Goal: Task Accomplishment & Management: Complete application form

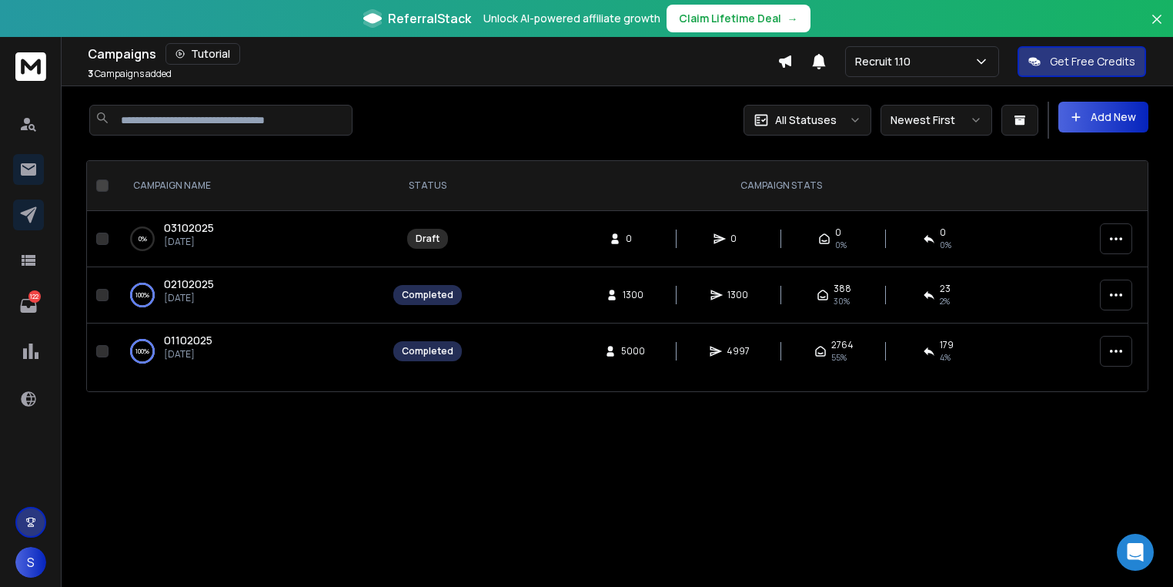
click at [37, 162] on icon at bounding box center [28, 169] width 18 height 18
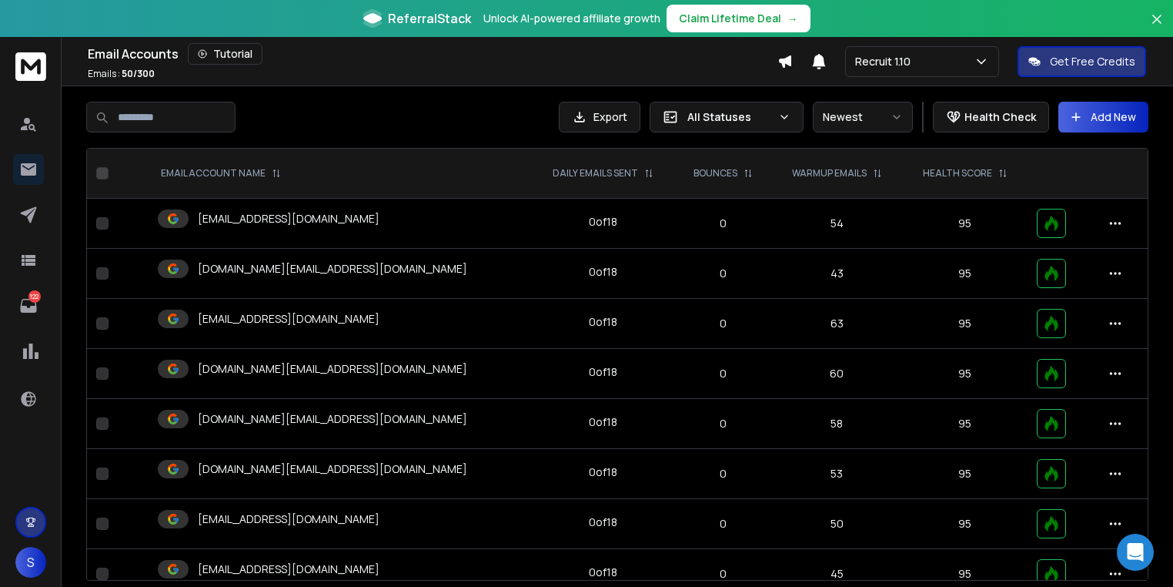
drag, startPoint x: 409, startPoint y: 213, endPoint x: 274, endPoint y: 228, distance: 135.5
click at [200, 216] on div "[EMAIL_ADDRESS][DOMAIN_NAME]" at bounding box center [340, 218] width 364 height 18
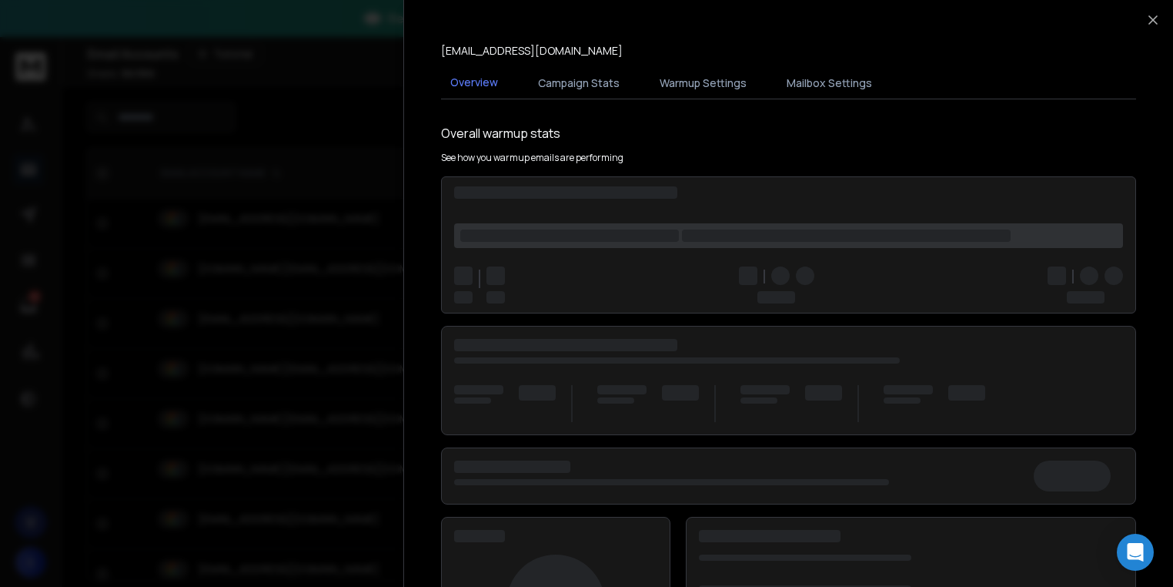
copy p "[EMAIL_ADDRESS][DOMAIN_NAME]"
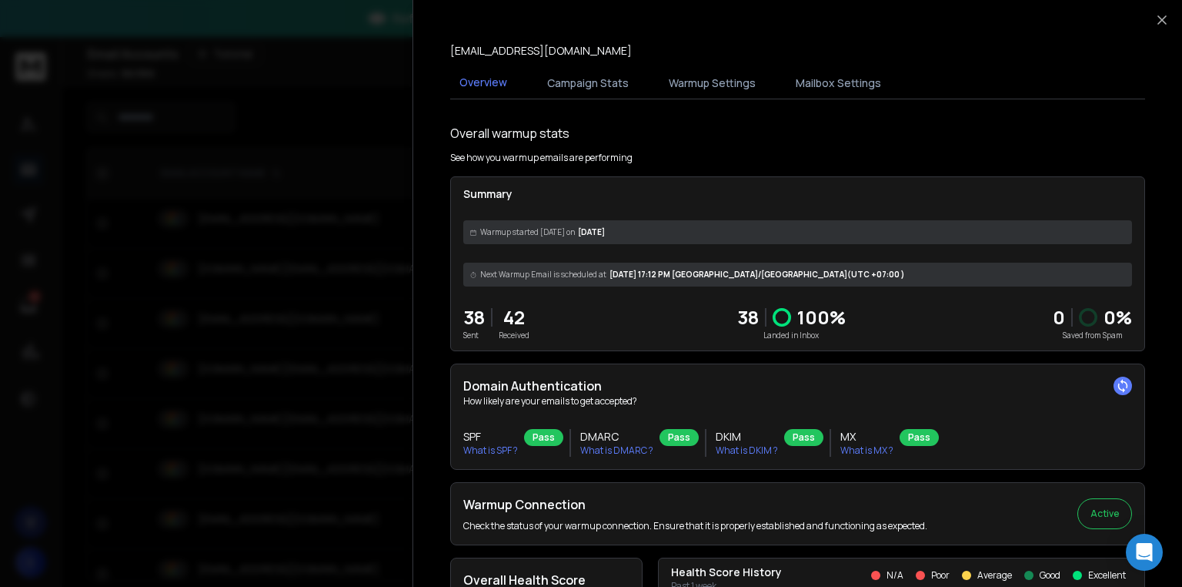
click at [1165, 22] on div "Multi Select Table Sheet [EMAIL_ADDRESS][DOMAIN_NAME] Overview Campaign Stats W…" at bounding box center [798, 293] width 770 height 587
click at [1158, 21] on icon "button" at bounding box center [1162, 20] width 8 height 8
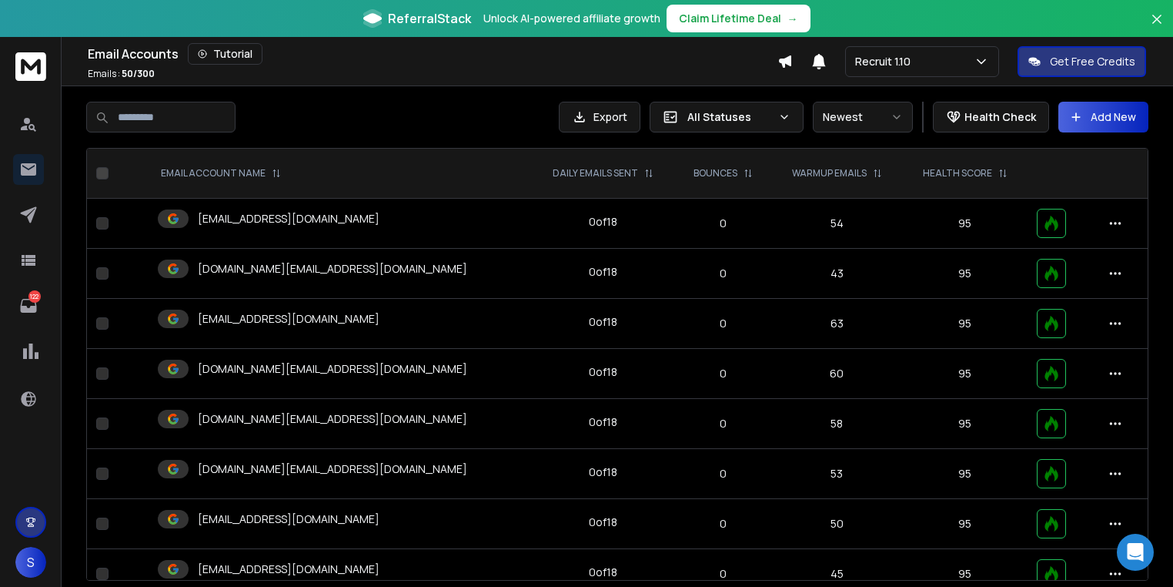
drag, startPoint x: 434, startPoint y: 217, endPoint x: 199, endPoint y: 217, distance: 234.8
click at [199, 217] on div "[EMAIL_ADDRESS][DOMAIN_NAME]" at bounding box center [340, 218] width 364 height 18
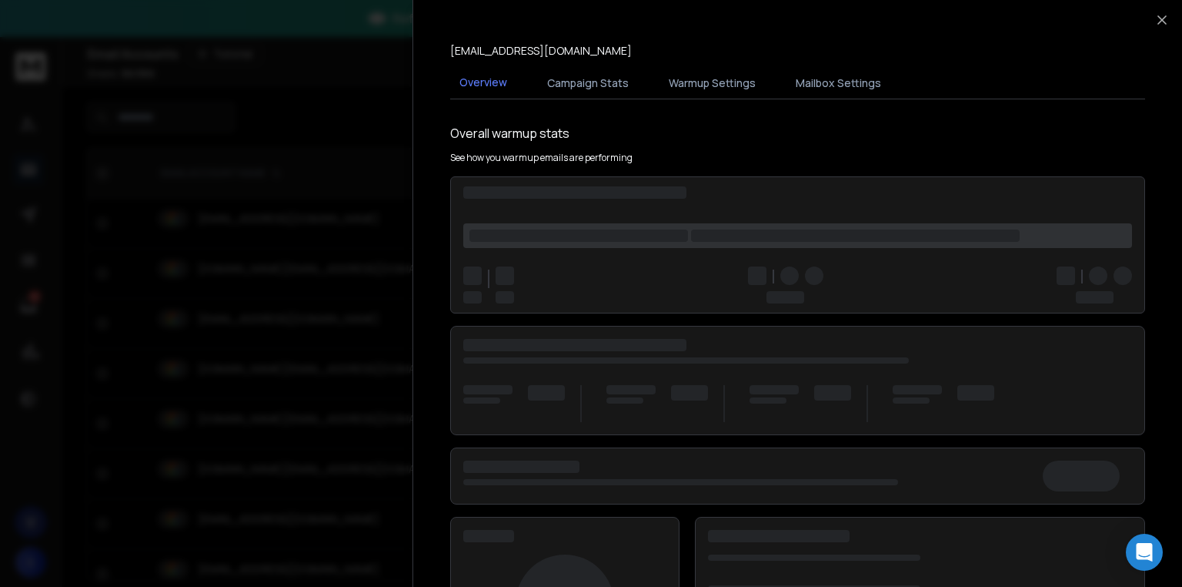
copy p "[EMAIL_ADDRESS][DOMAIN_NAME]"
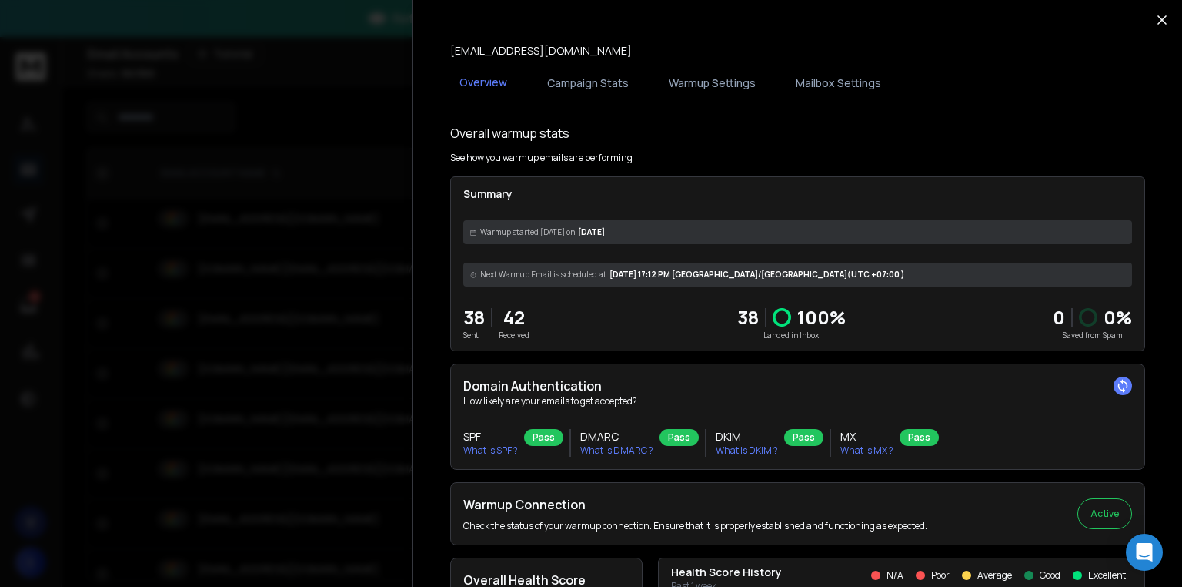
click at [1158, 22] on icon "button" at bounding box center [1162, 20] width 8 height 8
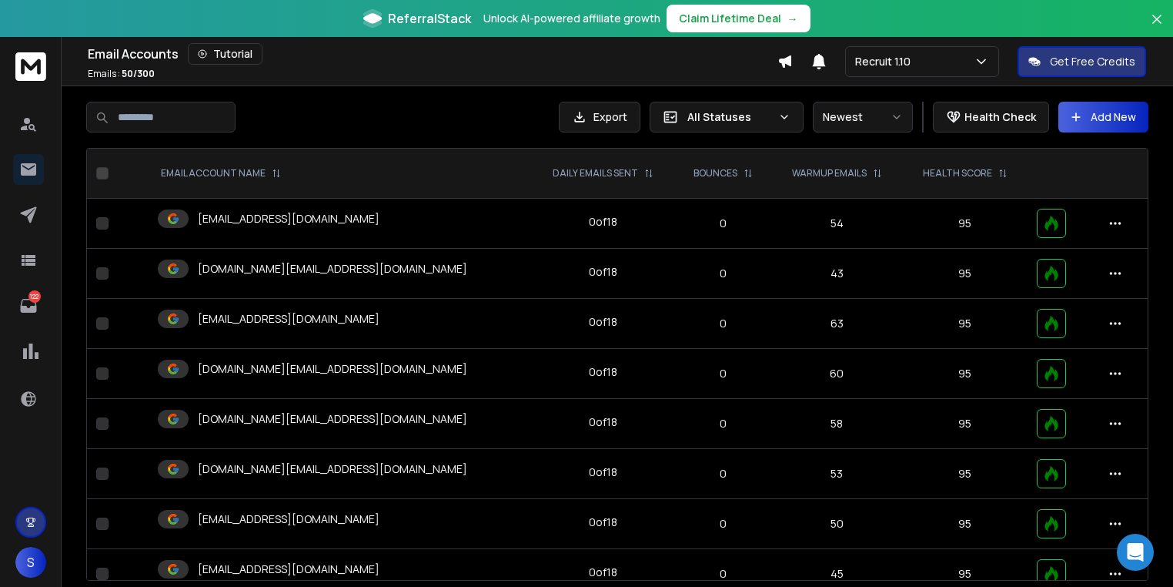
click at [431, 117] on div at bounding box center [317, 117] width 463 height 31
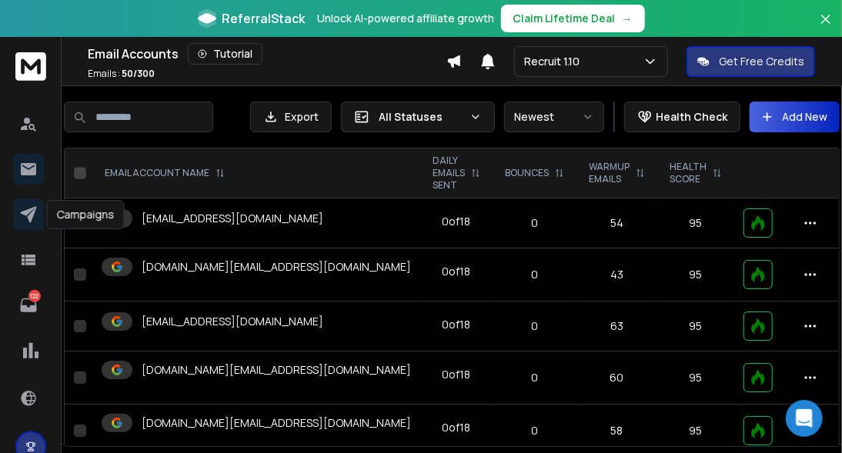
click at [36, 219] on icon at bounding box center [28, 215] width 18 height 18
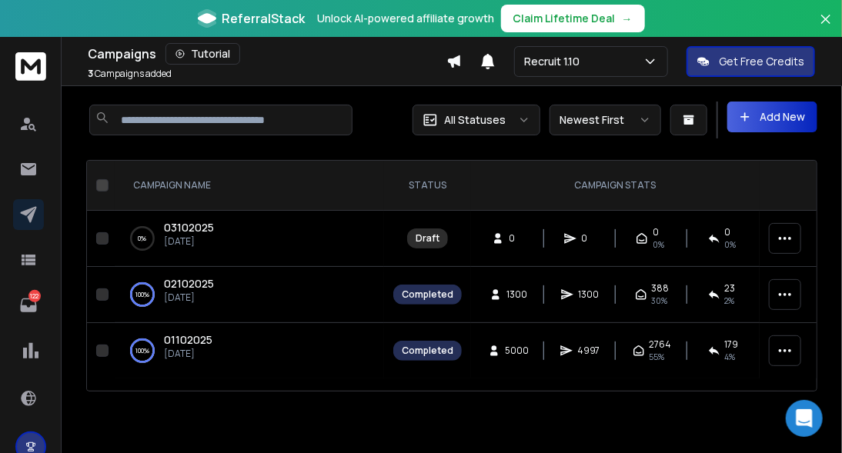
click at [770, 111] on button "Add New" at bounding box center [772, 117] width 90 height 31
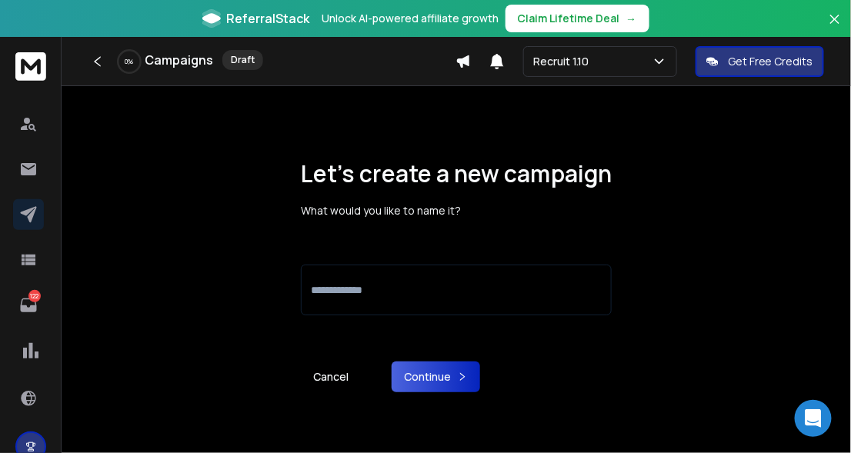
click at [411, 280] on input at bounding box center [456, 290] width 311 height 51
type input "********"
click at [430, 376] on button "Continue" at bounding box center [436, 377] width 89 height 31
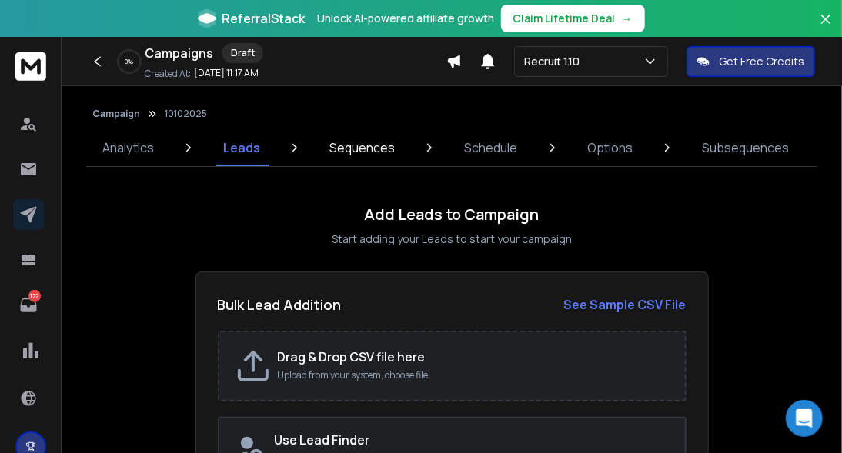
click at [374, 149] on p "Sequences" at bounding box center [361, 148] width 65 height 18
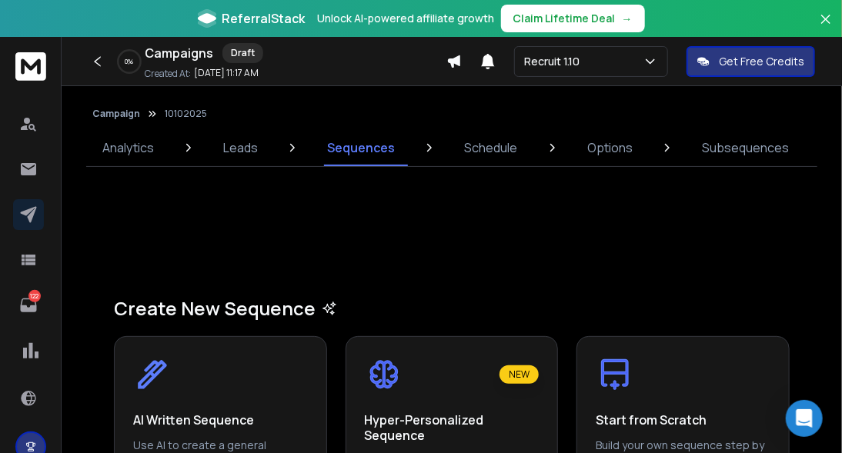
scroll to position [123, 0]
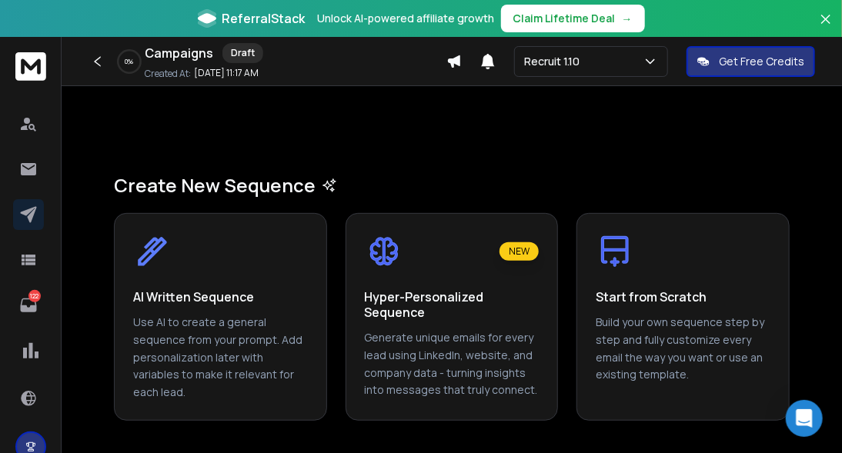
click at [640, 289] on h3 "Start from Scratch" at bounding box center [651, 296] width 111 height 15
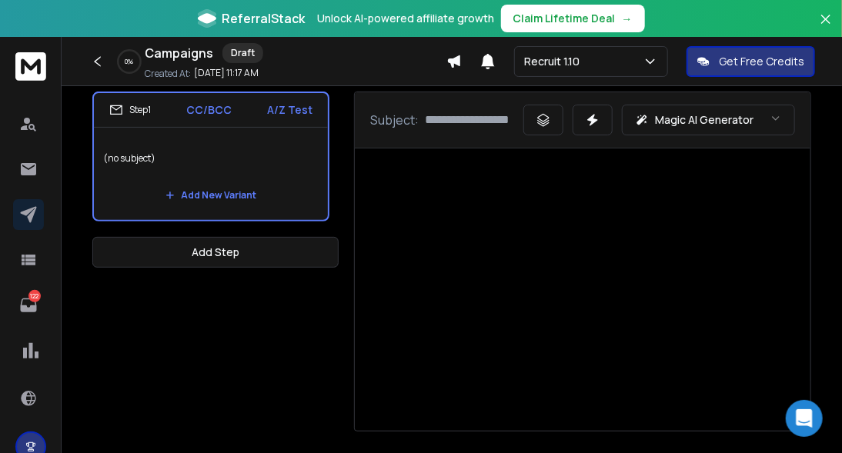
scroll to position [96, 0]
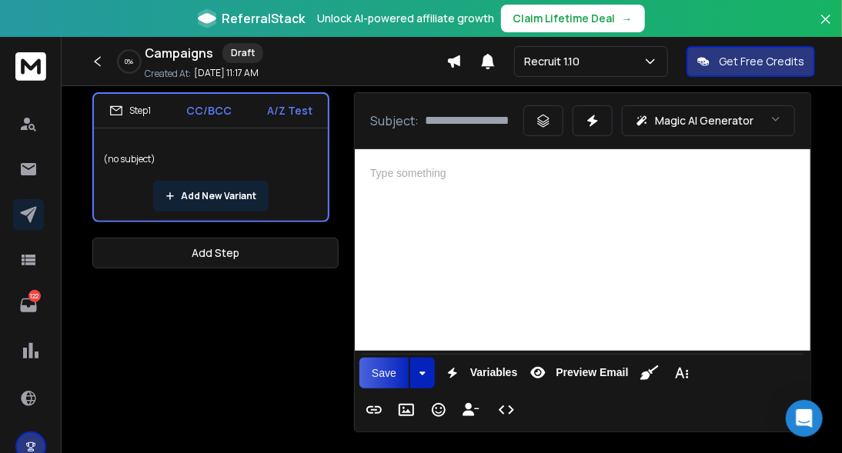
click at [215, 200] on button "Add New Variant" at bounding box center [210, 196] width 115 height 31
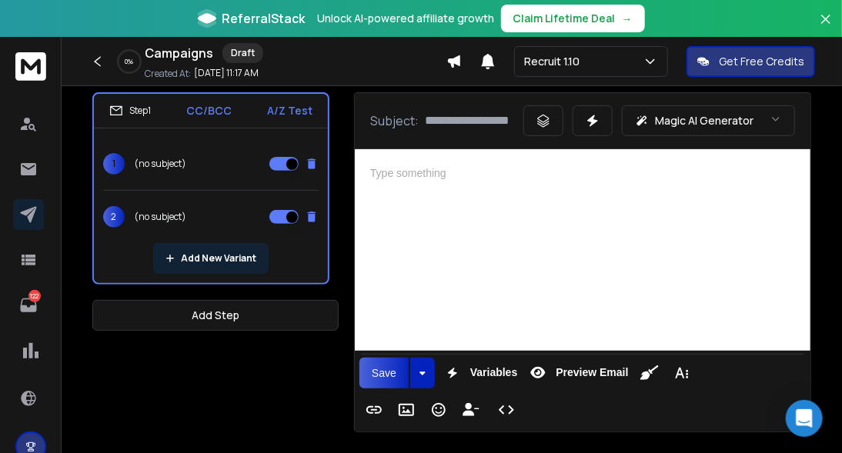
click at [205, 253] on button "Add New Variant" at bounding box center [210, 258] width 115 height 31
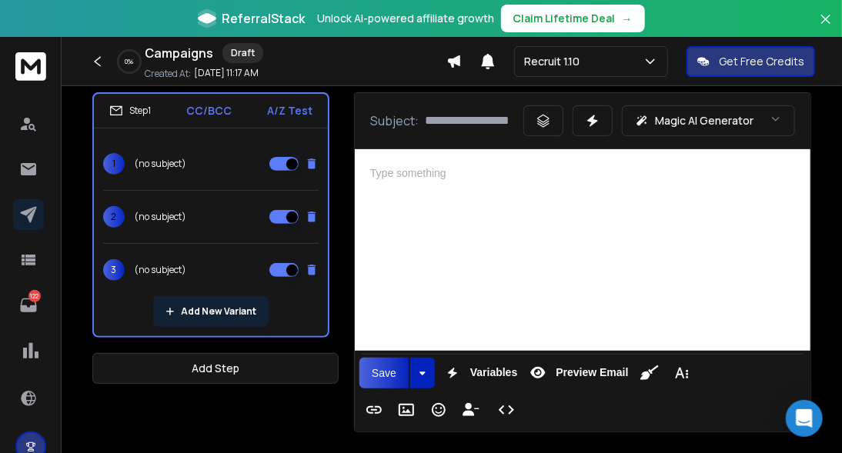
click at [218, 308] on button "Add New Variant" at bounding box center [210, 311] width 115 height 31
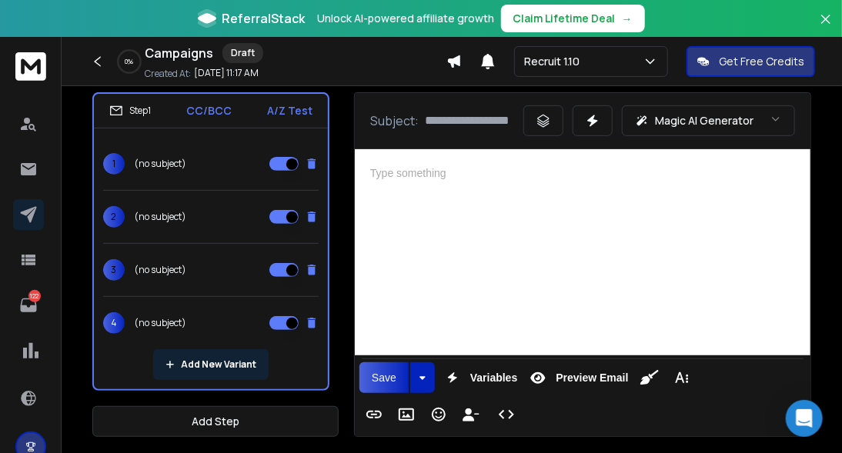
click at [208, 365] on button "Add New Variant" at bounding box center [210, 364] width 115 height 31
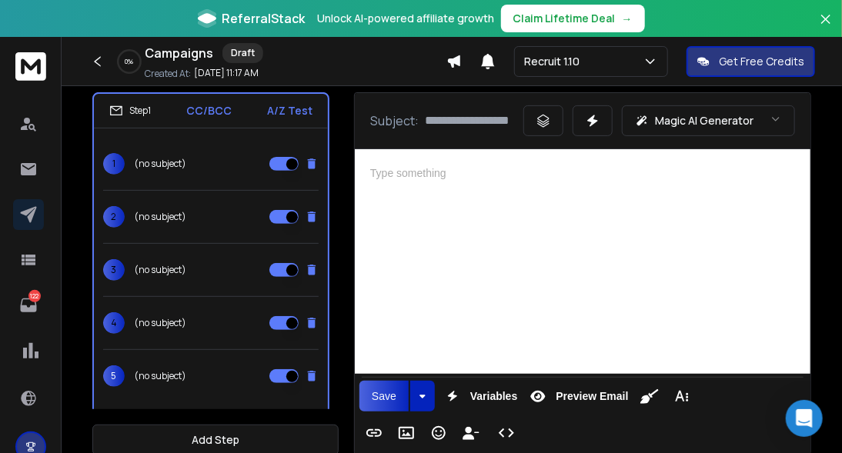
click at [166, 162] on p "(no subject)" at bounding box center [160, 164] width 52 height 12
click at [423, 191] on div at bounding box center [583, 261] width 456 height 225
click at [101, 65] on icon at bounding box center [98, 62] width 14 height 14
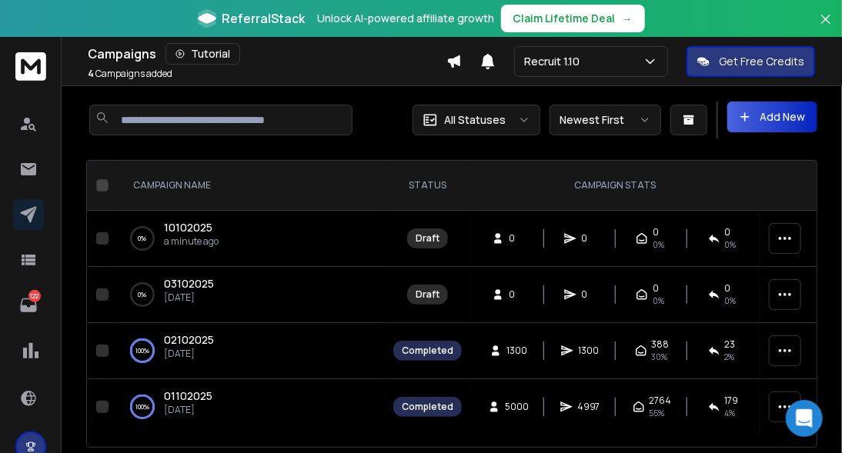
click at [196, 226] on span "10102025" at bounding box center [188, 227] width 48 height 15
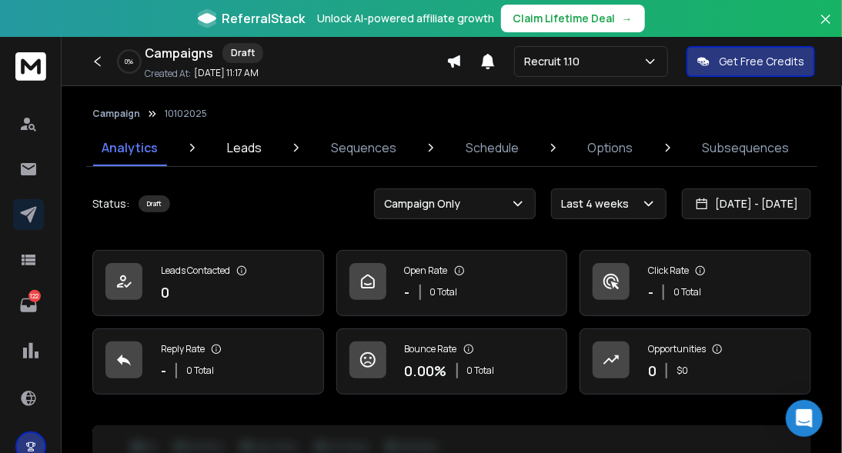
click at [254, 145] on p "Leads" at bounding box center [244, 148] width 35 height 18
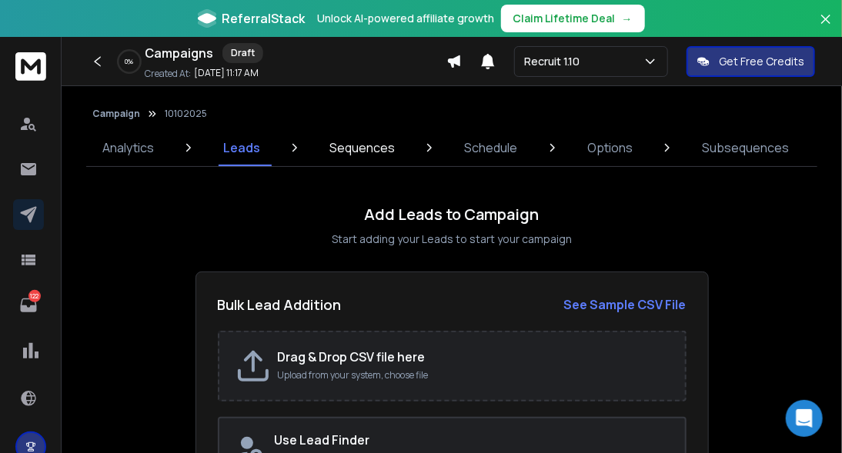
click at [363, 149] on p "Sequences" at bounding box center [361, 148] width 65 height 18
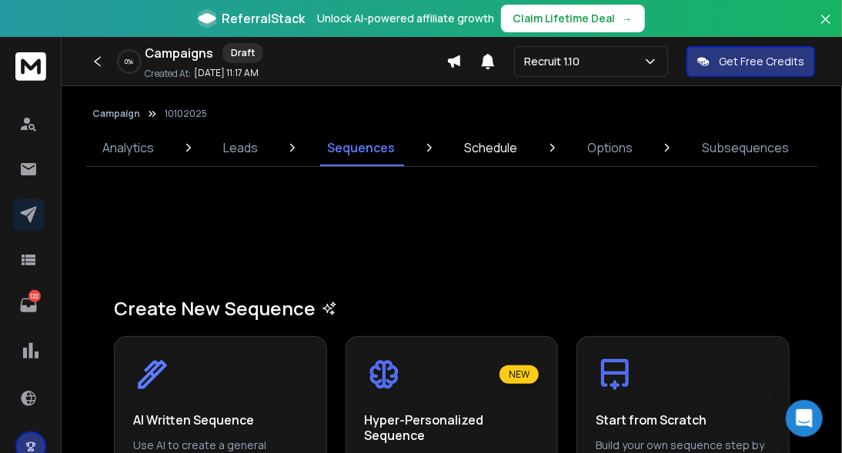
click at [483, 144] on p "Schedule" at bounding box center [491, 148] width 53 height 18
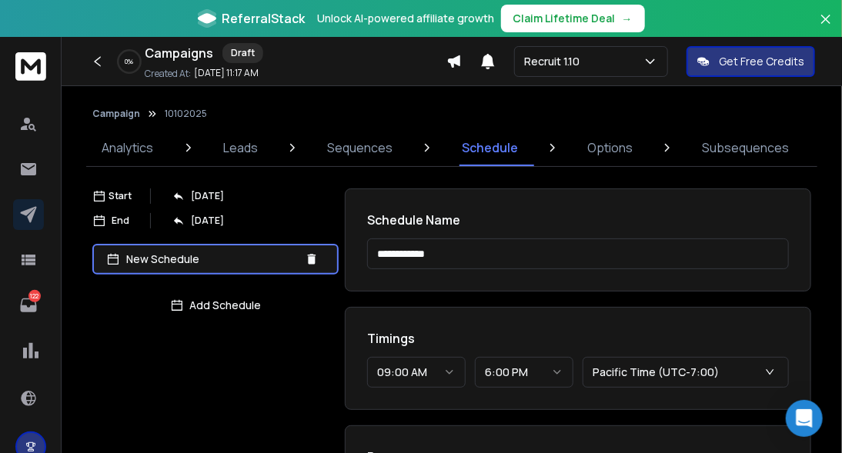
scroll to position [62, 0]
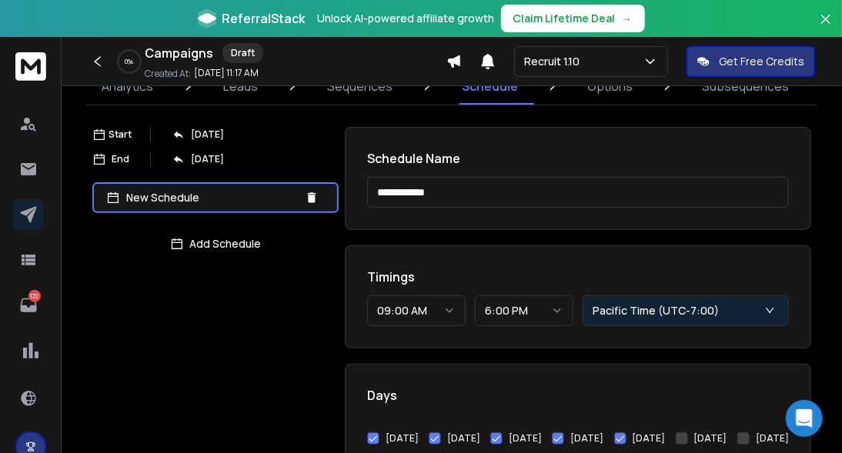
click at [784, 314] on button "Pacific Time (UTC-7:00)" at bounding box center [686, 311] width 206 height 31
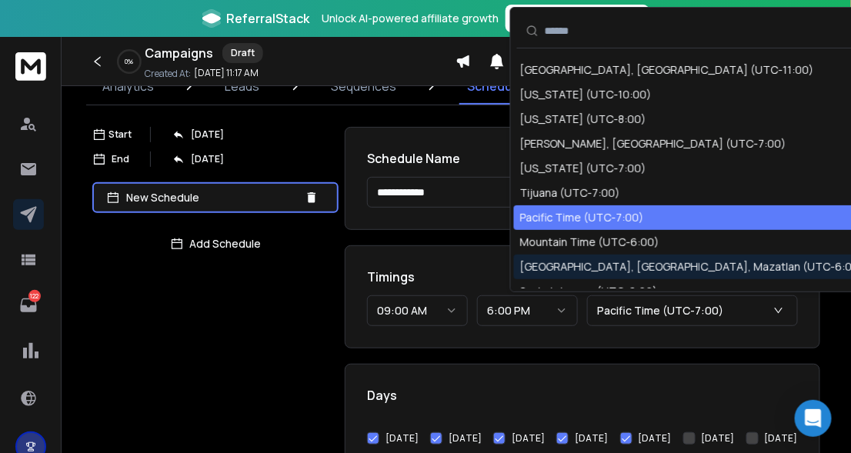
click at [439, 268] on h1 "Timings" at bounding box center [582, 277] width 431 height 18
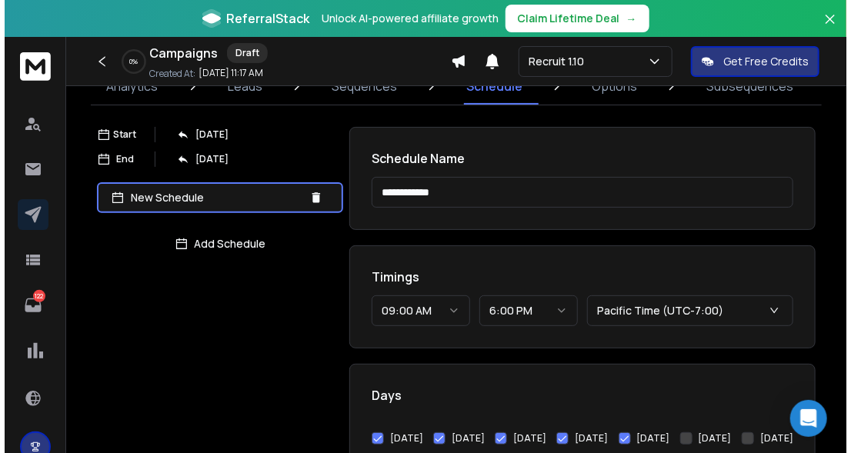
scroll to position [160, 0]
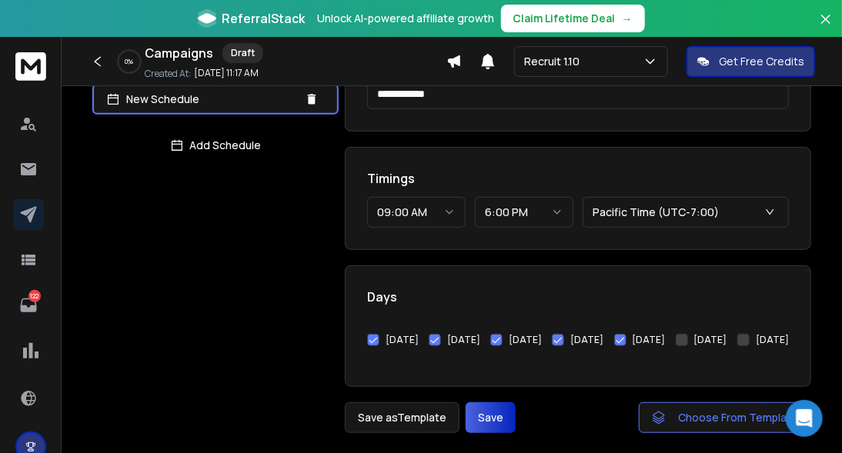
click at [559, 213] on icon "button" at bounding box center [557, 212] width 12 height 12
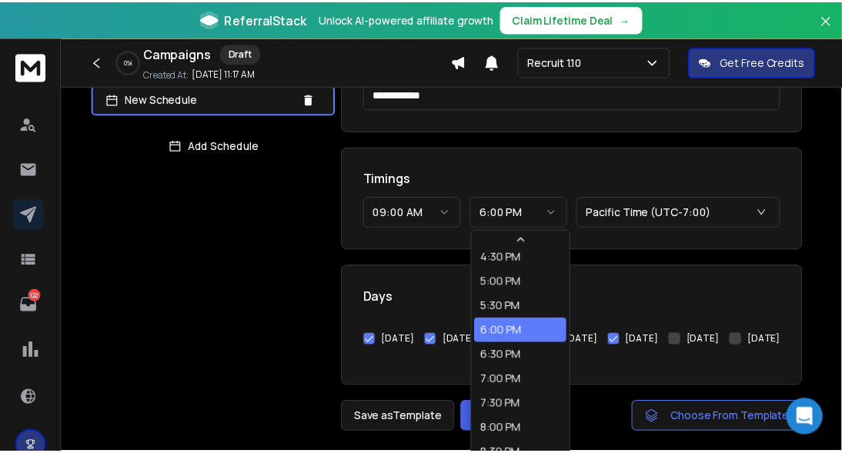
scroll to position [533, 0]
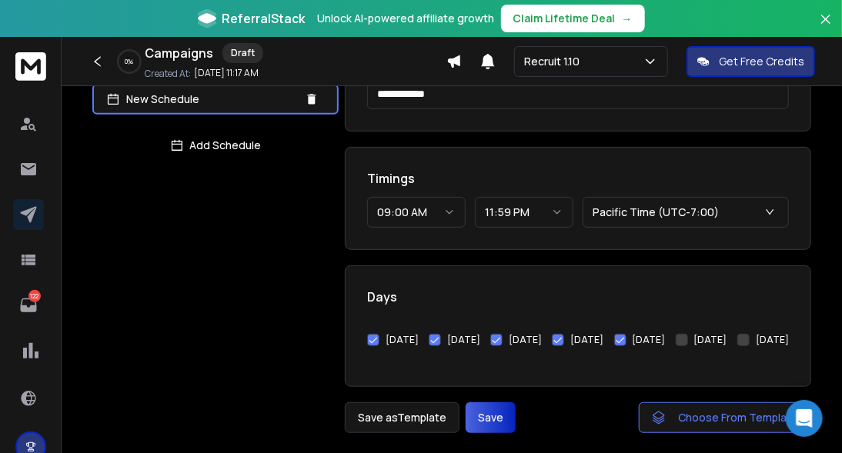
click at [219, 144] on button "Add Schedule" at bounding box center [215, 145] width 246 height 31
select select "********"
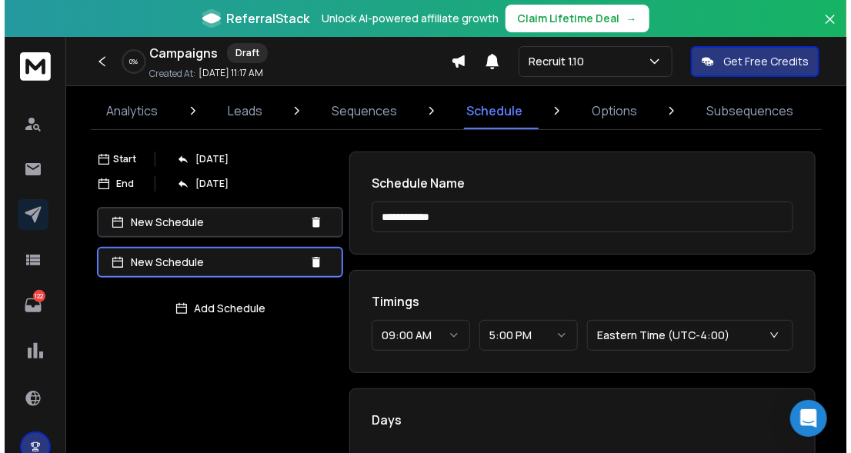
scroll to position [0, 0]
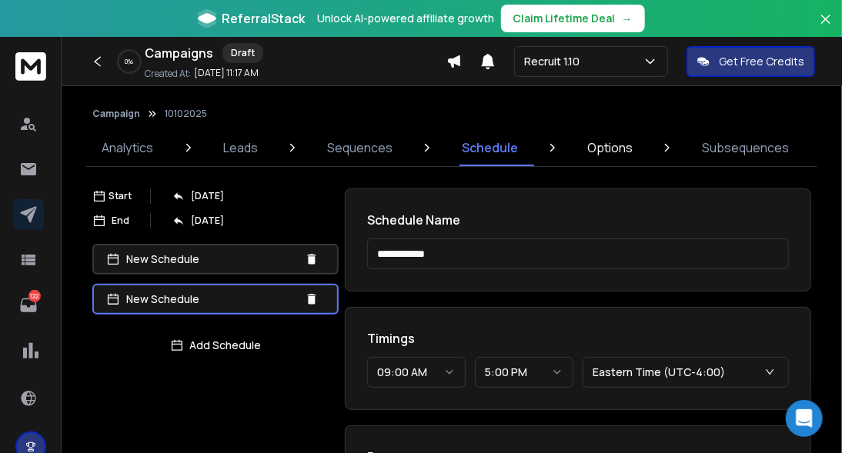
click at [614, 148] on p "Options" at bounding box center [609, 148] width 45 height 18
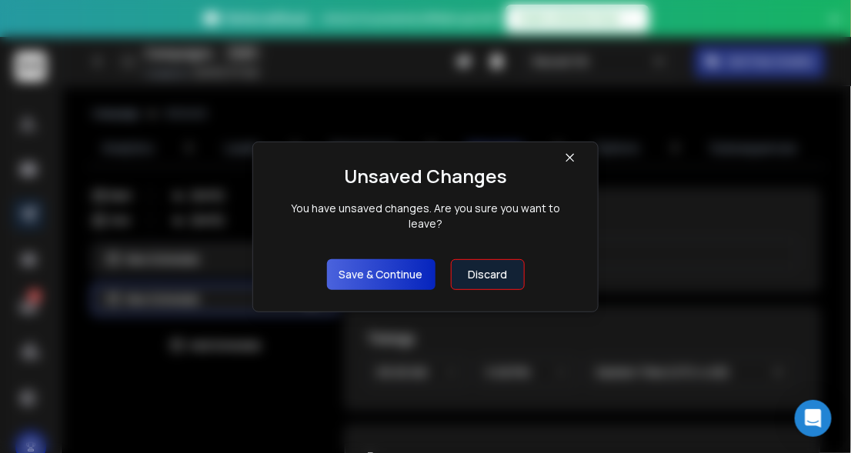
click at [375, 266] on button "Save & Continue" at bounding box center [381, 274] width 109 height 31
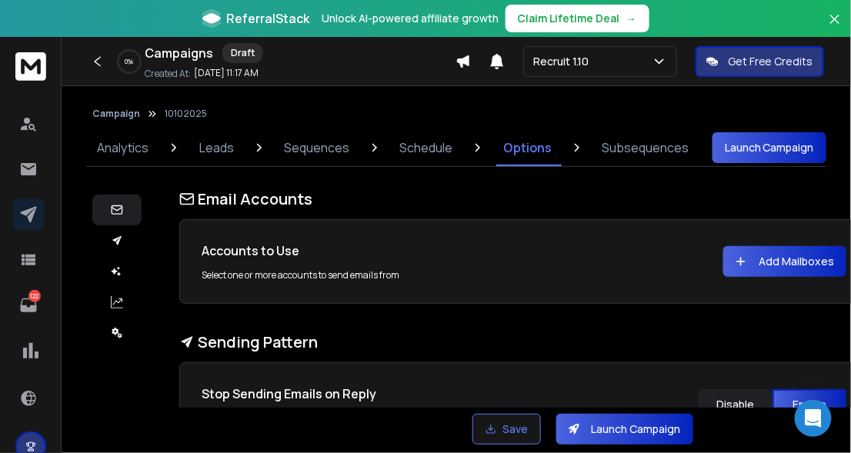
click at [781, 264] on button "Add Mailboxes" at bounding box center [785, 261] width 123 height 31
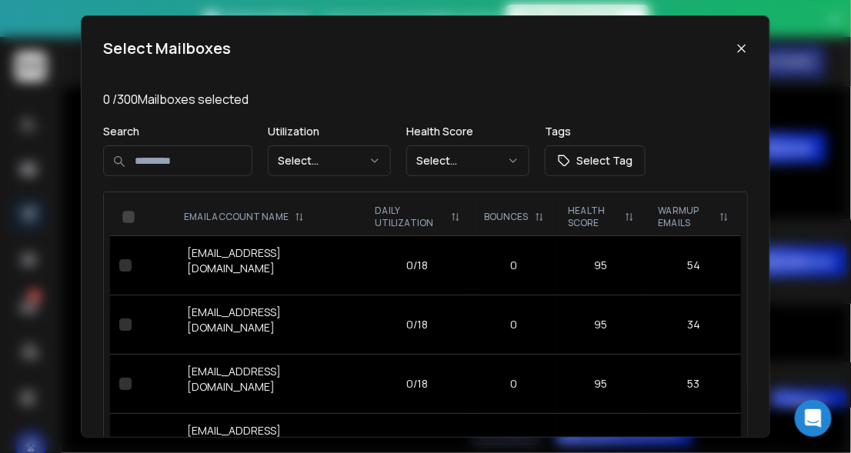
click at [381, 159] on icon "button" at bounding box center [375, 161] width 12 height 12
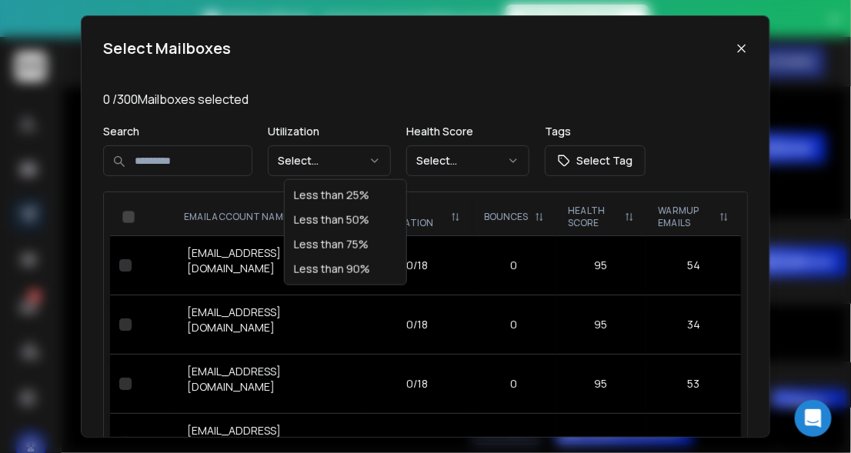
click at [381, 155] on icon "button" at bounding box center [375, 161] width 12 height 12
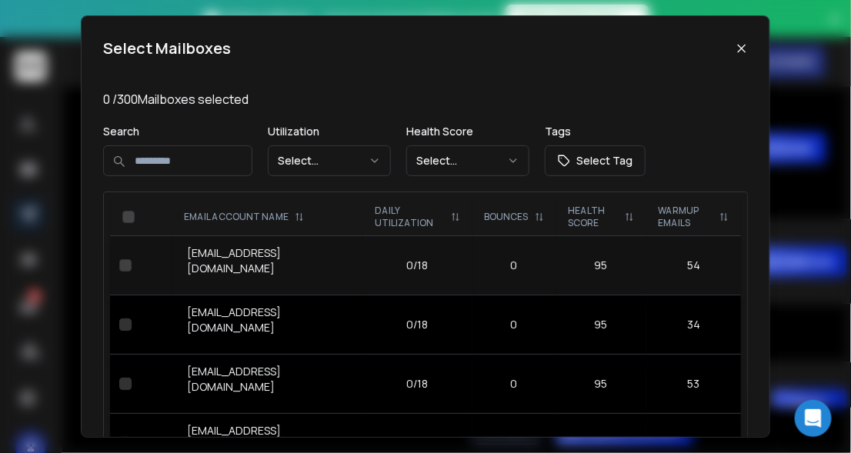
click at [350, 272] on td "[EMAIL_ADDRESS][DOMAIN_NAME]" at bounding box center [267, 265] width 191 height 59
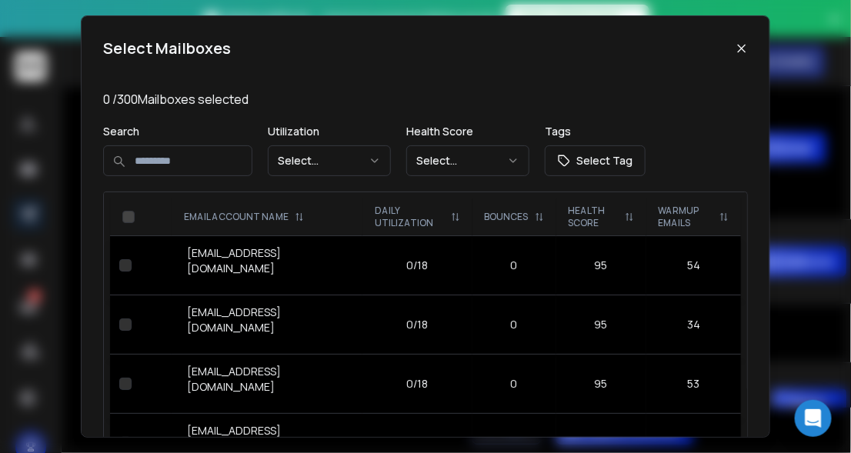
click at [378, 159] on icon "button" at bounding box center [375, 160] width 6 height 3
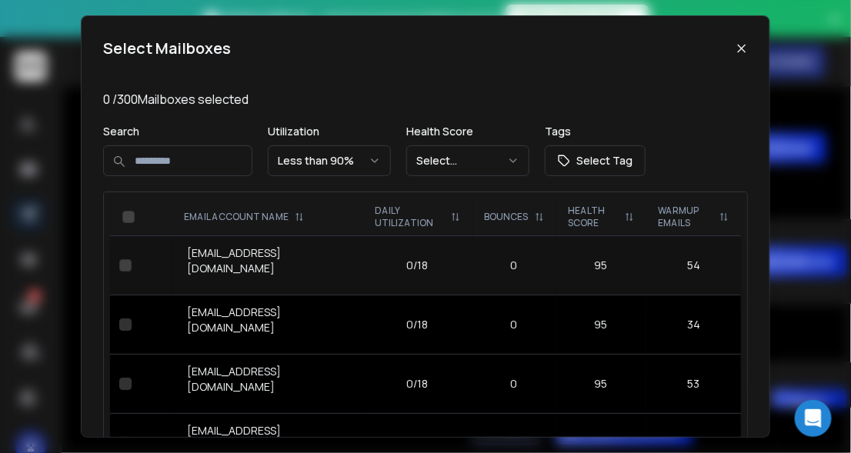
click at [347, 268] on td "[EMAIL_ADDRESS][DOMAIN_NAME]" at bounding box center [267, 265] width 191 height 59
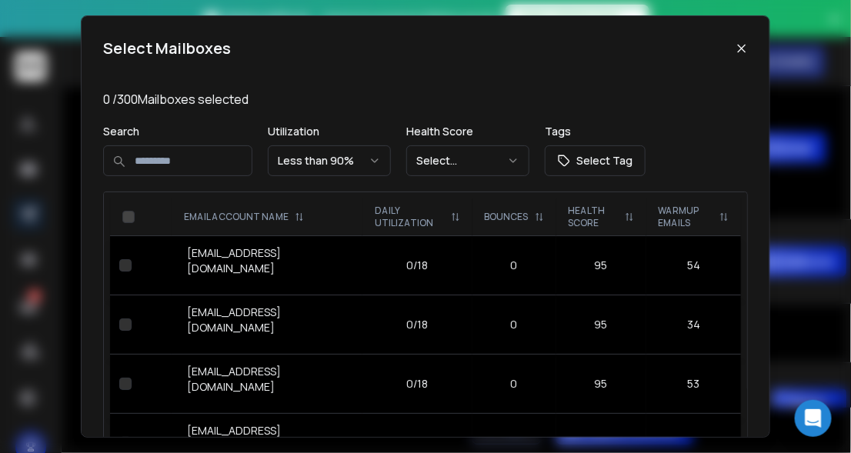
click at [520, 155] on icon "button" at bounding box center [513, 161] width 12 height 12
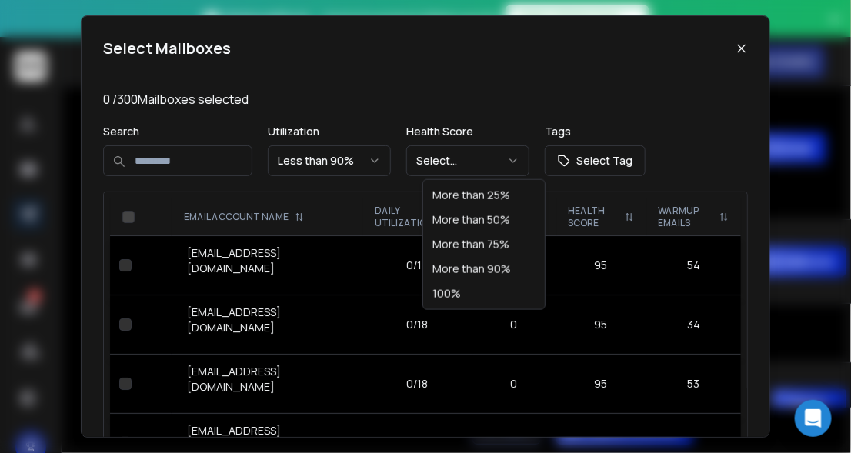
click at [517, 162] on icon "button" at bounding box center [513, 160] width 6 height 3
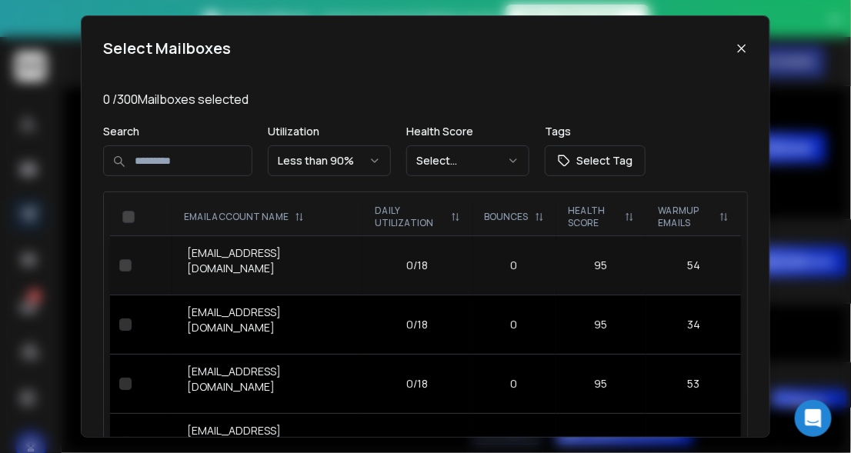
click at [471, 267] on td "0/18" at bounding box center [417, 265] width 109 height 59
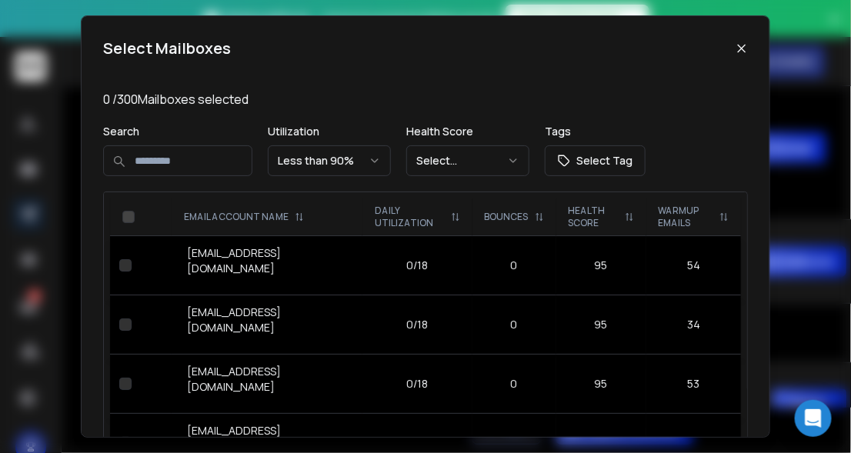
click at [520, 159] on icon "button" at bounding box center [513, 161] width 12 height 12
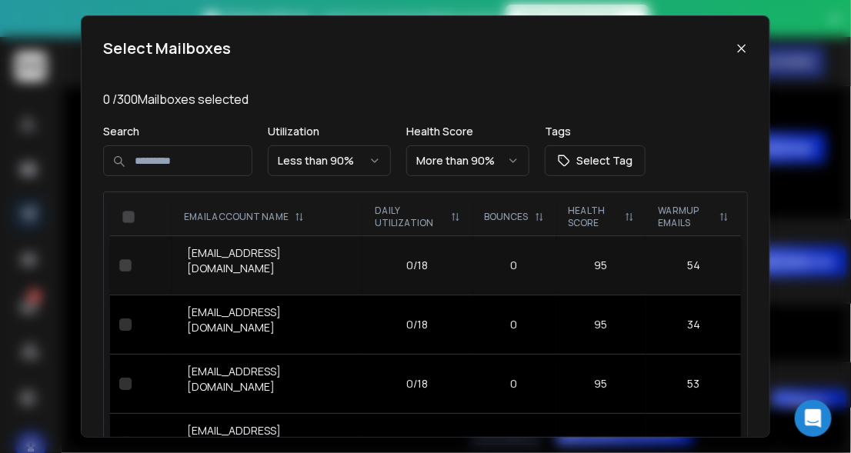
click at [472, 269] on td "0/18" at bounding box center [417, 265] width 109 height 59
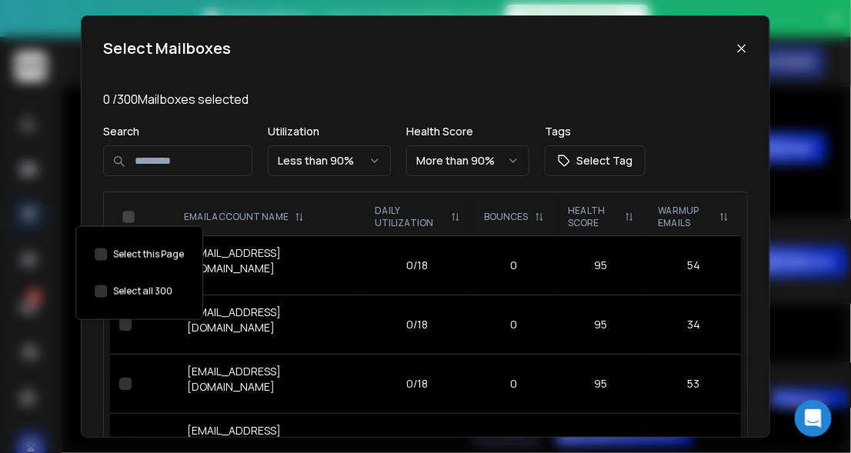
click at [130, 219] on button "Select this Page" at bounding box center [128, 217] width 12 height 12
click at [105, 289] on button "Select this Page" at bounding box center [101, 292] width 12 height 12
click at [103, 290] on button "Select this Page" at bounding box center [101, 292] width 12 height 12
click at [95, 294] on div "Select this Page Select all 300" at bounding box center [139, 273] width 108 height 80
click at [100, 293] on div "Select all 300" at bounding box center [139, 291] width 89 height 31
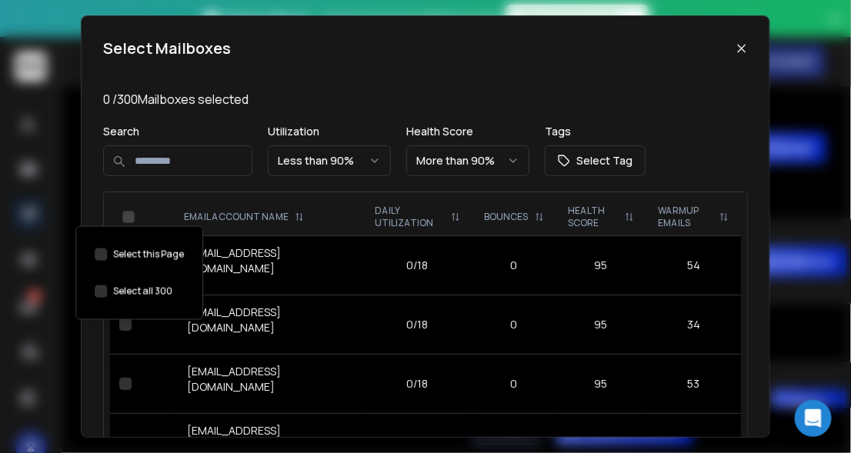
click at [130, 213] on button "Select this Page" at bounding box center [128, 217] width 12 height 12
click at [103, 253] on button "Select this Page" at bounding box center [101, 255] width 12 height 12
click at [100, 291] on button "Select this Page" at bounding box center [101, 292] width 12 height 12
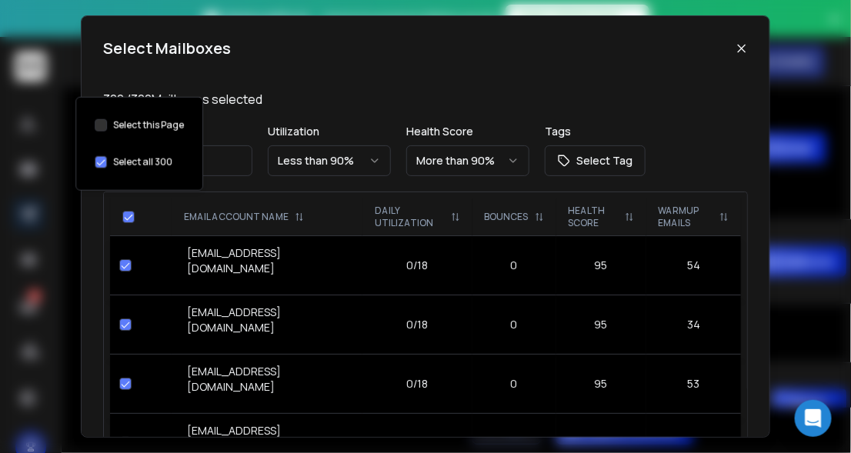
scroll to position [129, 0]
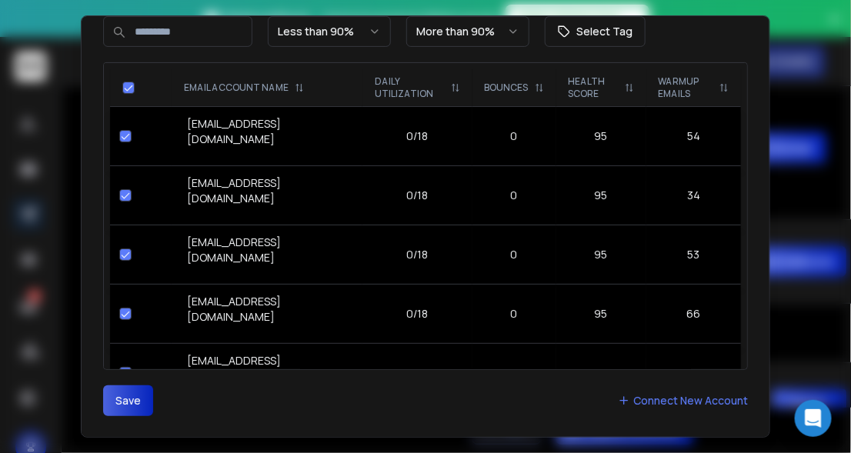
click at [123, 402] on button "Save" at bounding box center [128, 401] width 50 height 31
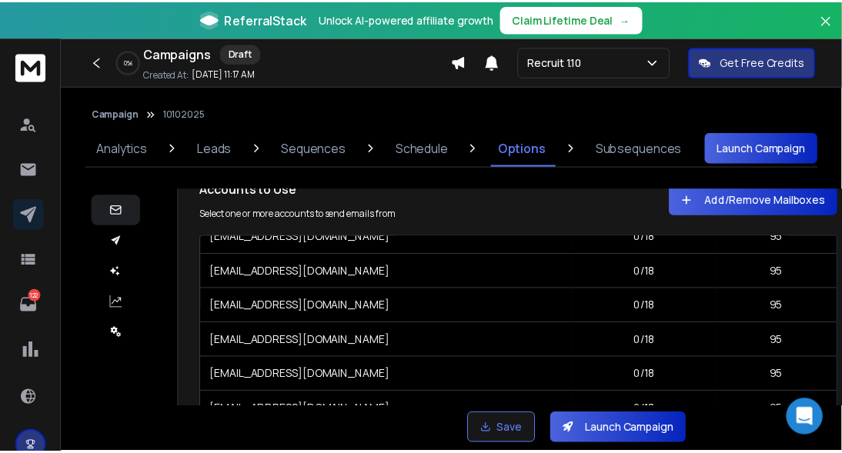
scroll to position [0, 0]
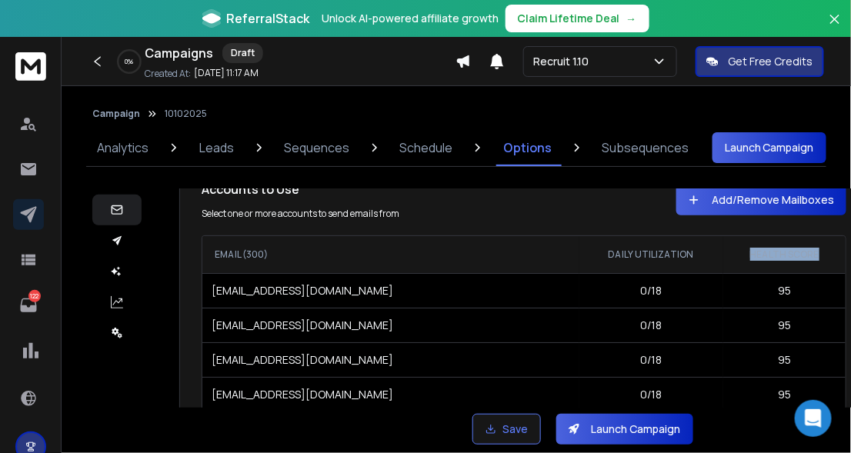
drag, startPoint x: 813, startPoint y: 249, endPoint x: 732, endPoint y: 250, distance: 80.8
click at [732, 252] on th "HEALTH SCORE" at bounding box center [785, 254] width 123 height 37
click at [613, 149] on p "Subsequences" at bounding box center [646, 148] width 87 height 18
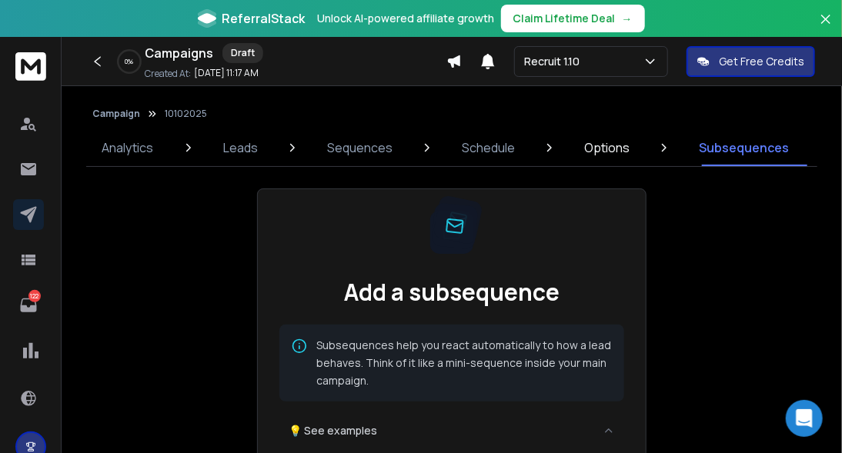
click at [615, 143] on p "Options" at bounding box center [606, 148] width 45 height 18
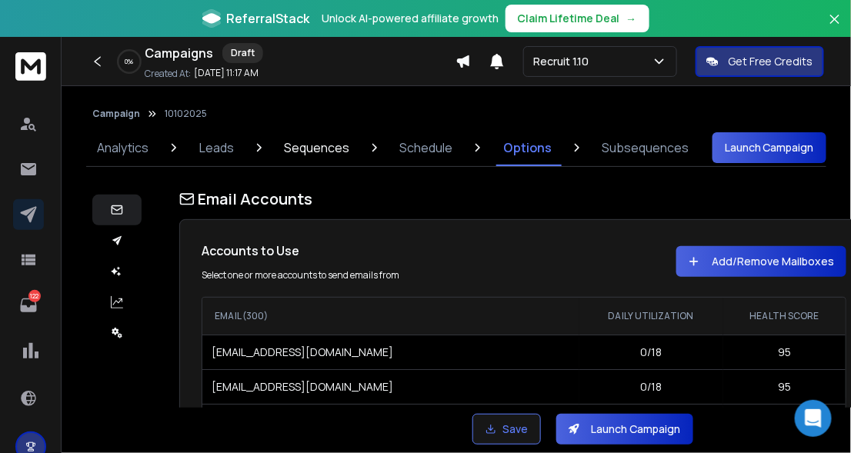
click at [326, 146] on p "Sequences" at bounding box center [316, 148] width 65 height 18
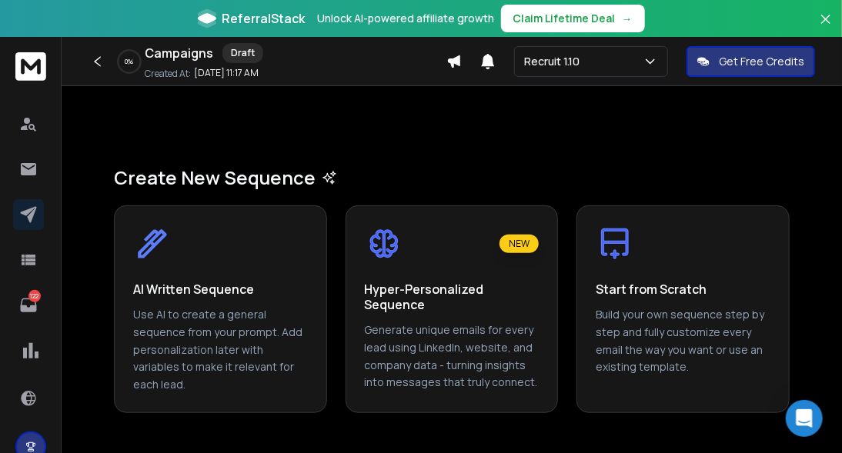
scroll to position [8, 0]
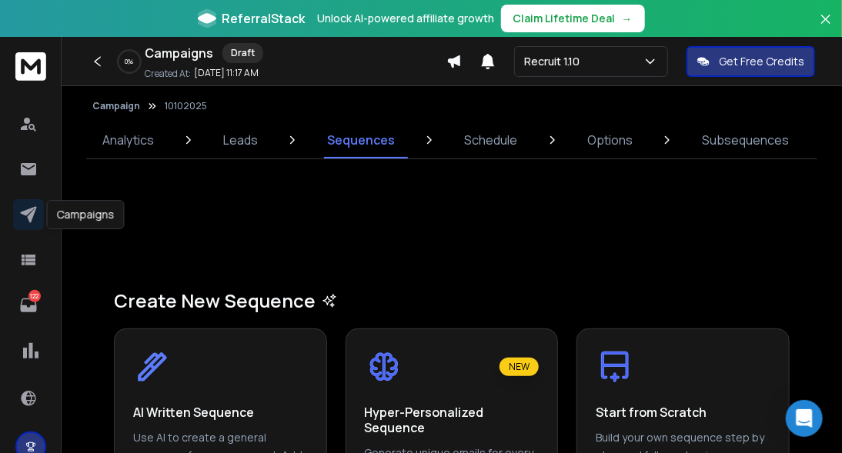
click at [28, 225] on link at bounding box center [28, 214] width 31 height 31
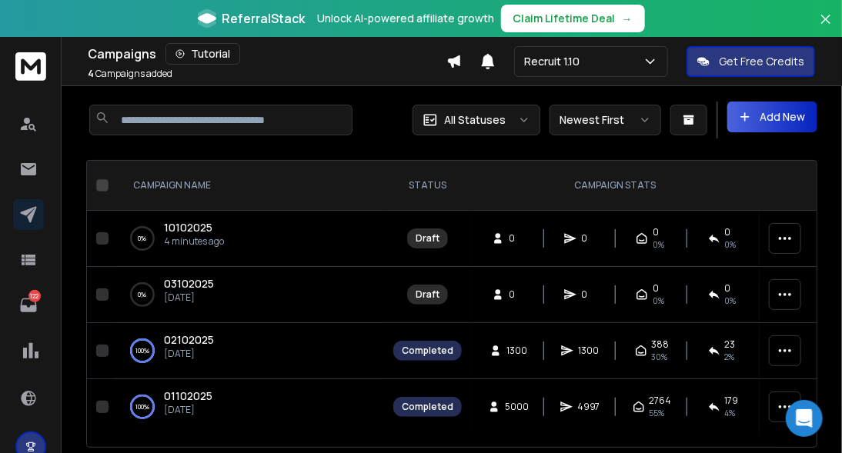
click at [182, 346] on span "02102025" at bounding box center [189, 340] width 50 height 15
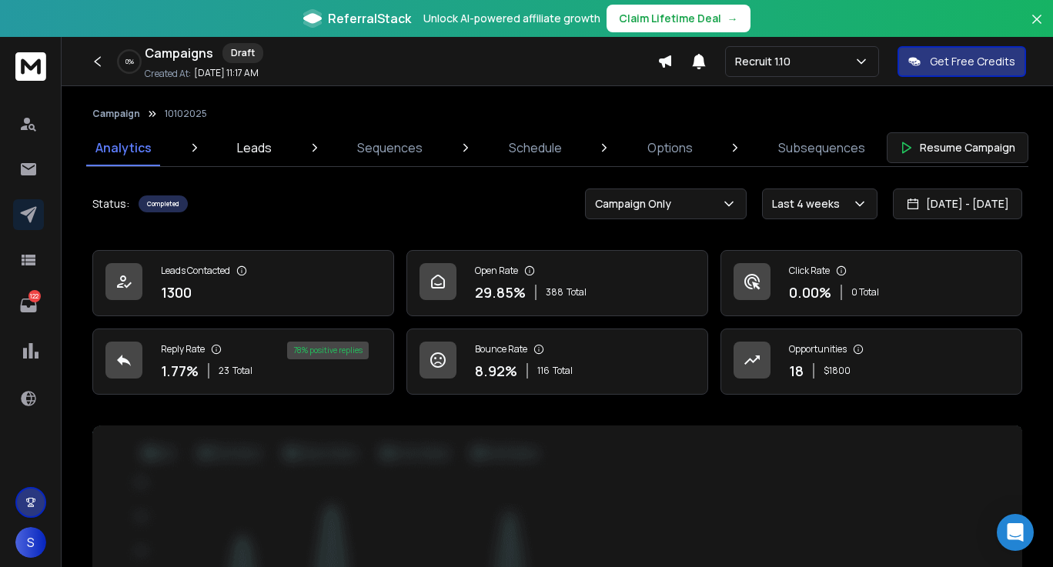
click at [258, 153] on p "Leads" at bounding box center [254, 148] width 35 height 18
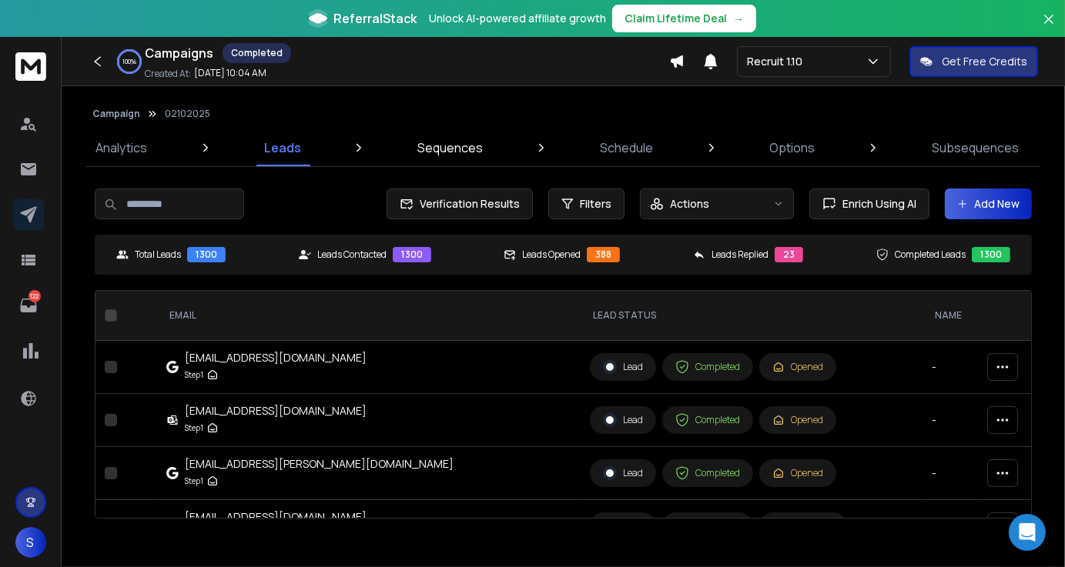
click at [450, 137] on link "Sequences" at bounding box center [450, 147] width 84 height 37
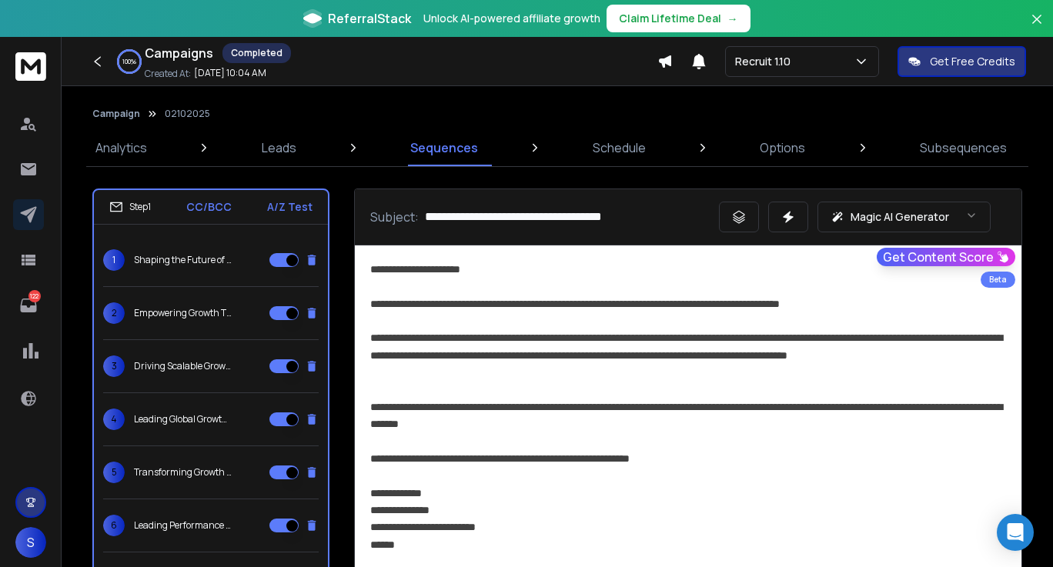
scroll to position [85, 0]
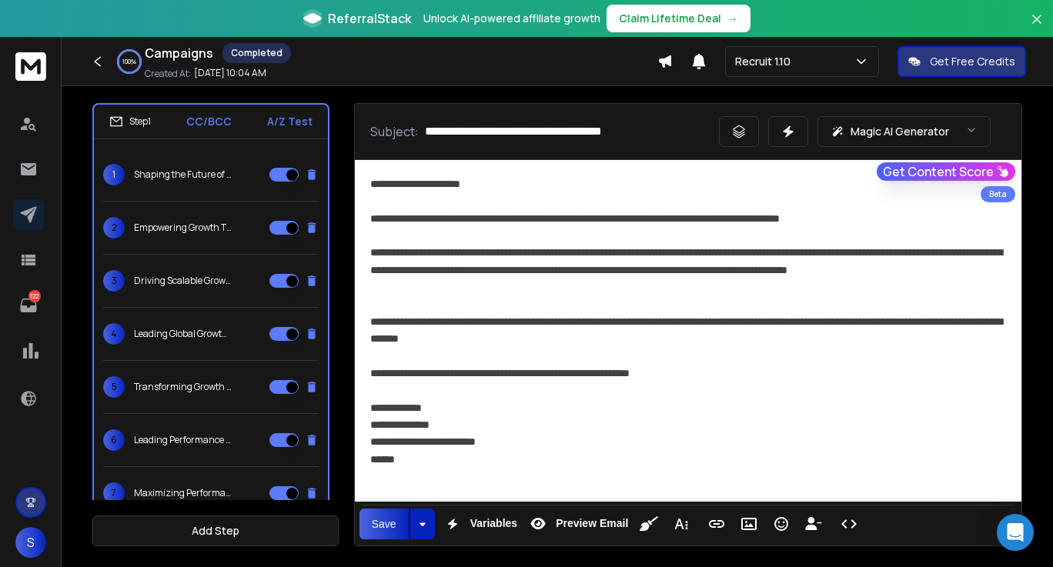
click at [933, 168] on button "Get Content Score" at bounding box center [946, 171] width 139 height 18
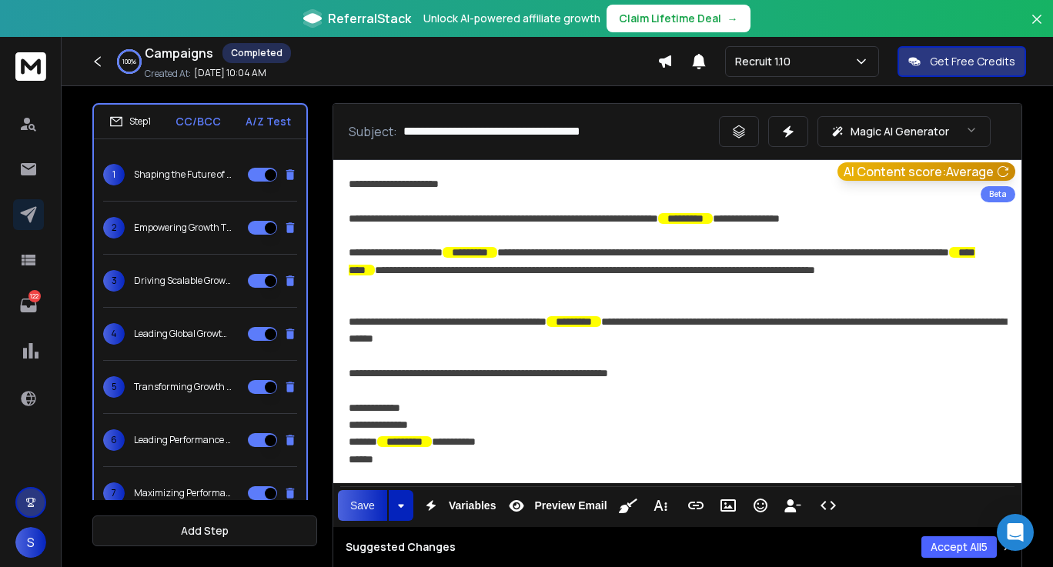
click at [601, 323] on span "*********" at bounding box center [574, 321] width 55 height 11
click at [486, 265] on span "*********" at bounding box center [662, 261] width 627 height 28
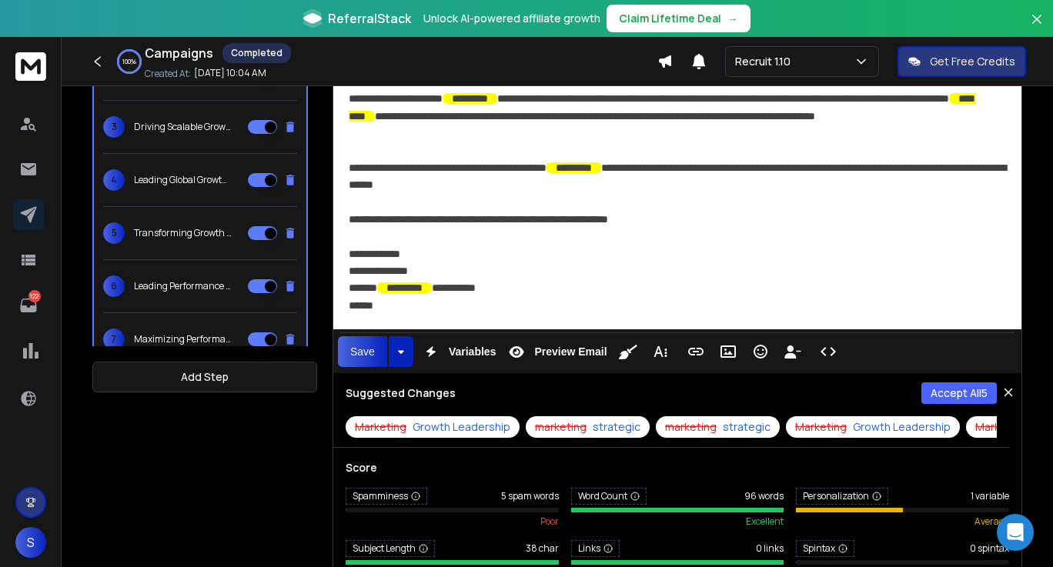
scroll to position [162, 0]
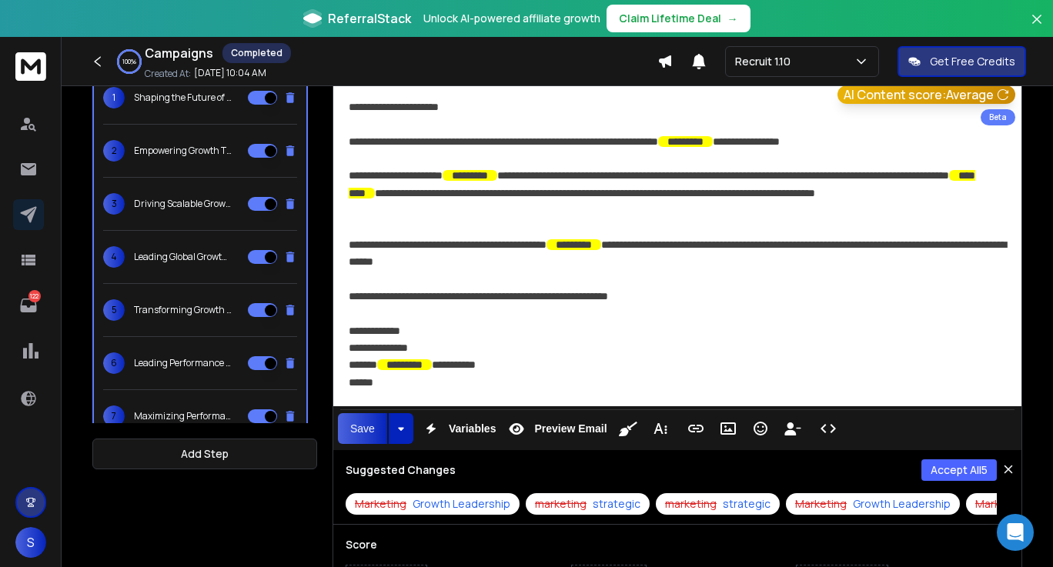
click at [421, 371] on div "**********" at bounding box center [677, 357] width 657 height 69
click at [601, 249] on span "*********" at bounding box center [574, 244] width 55 height 11
click at [474, 188] on span "*********" at bounding box center [662, 184] width 627 height 28
click at [496, 171] on span "*********" at bounding box center [470, 175] width 55 height 11
click at [713, 142] on span "*********" at bounding box center [685, 141] width 55 height 11
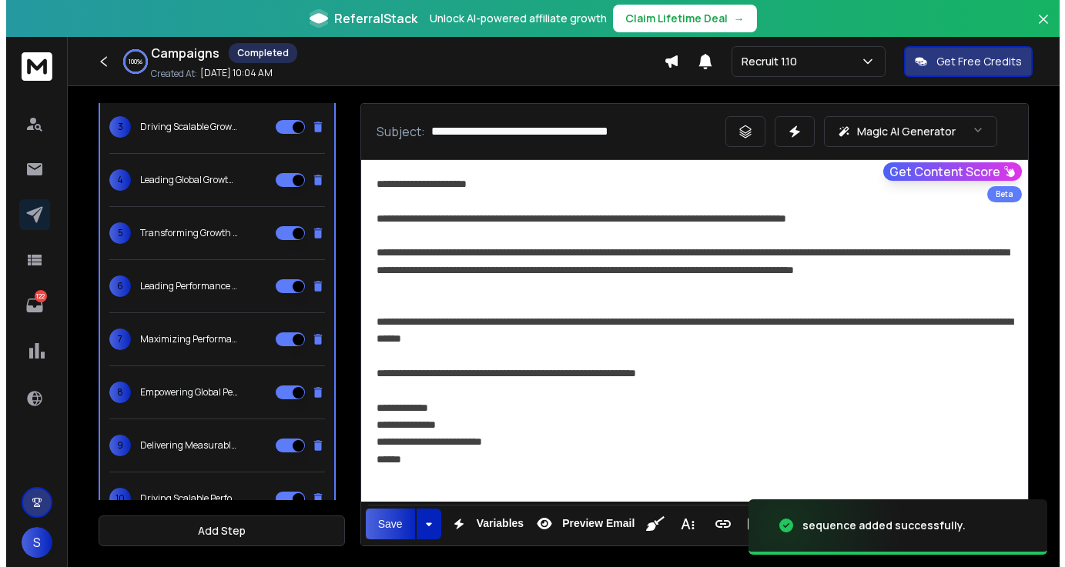
scroll to position [0, 0]
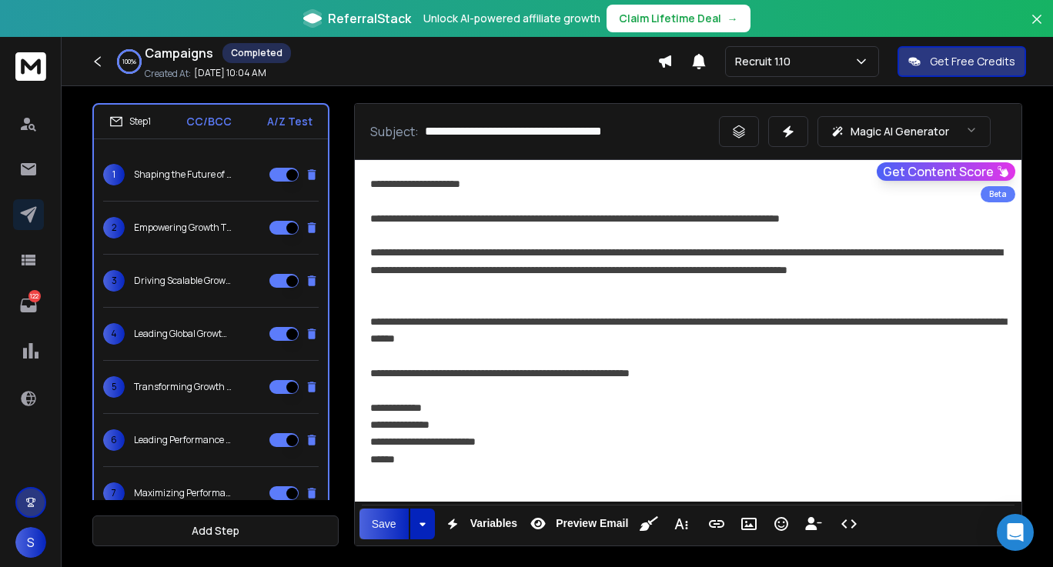
click at [165, 230] on p "Empowering Growth Through Data-Driven Marketing" at bounding box center [183, 228] width 99 height 12
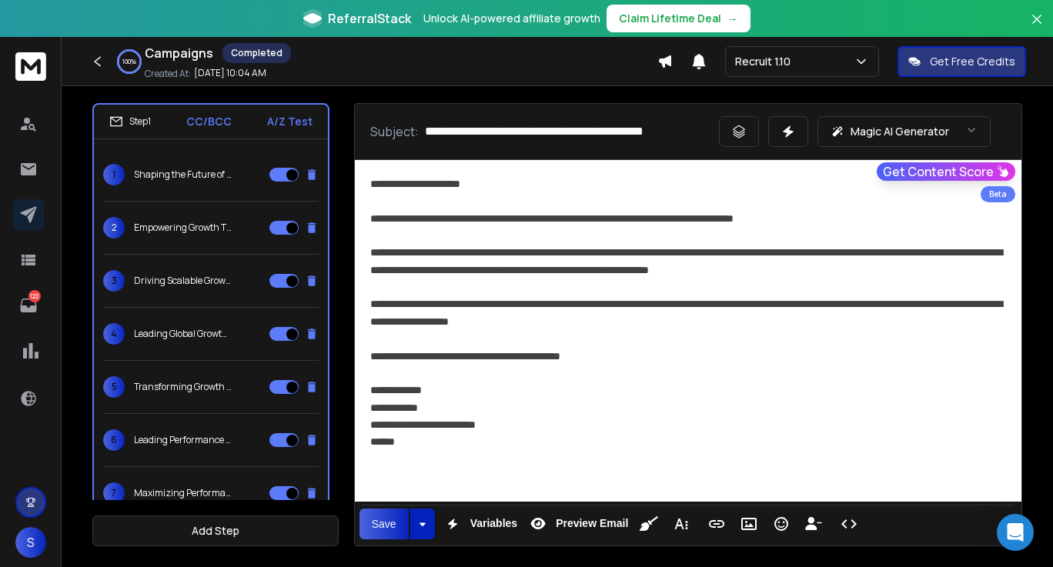
click at [189, 275] on p "Driving Scalable Growth with Innovation and Leadership" at bounding box center [183, 281] width 99 height 12
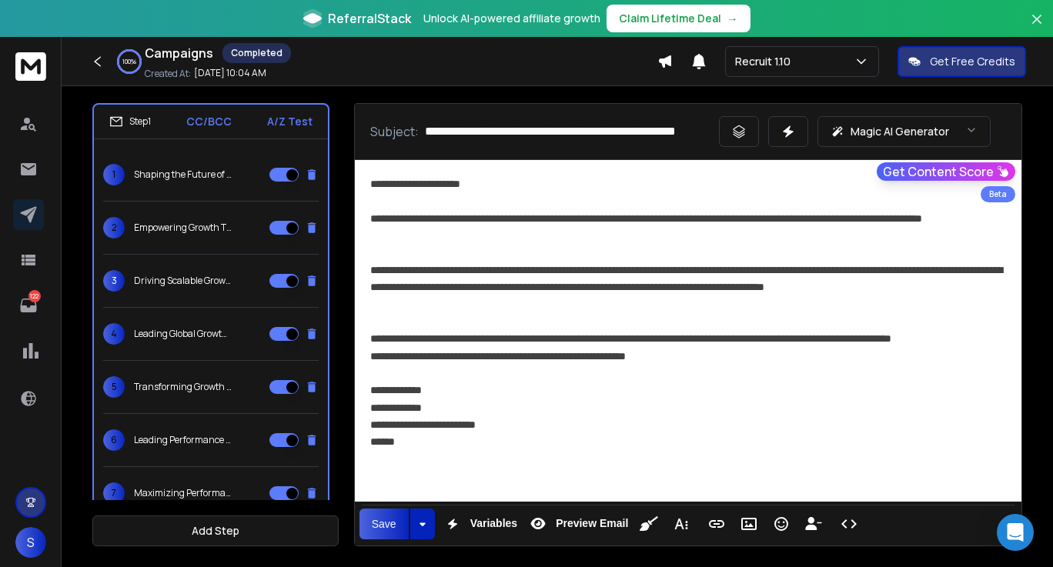
click at [168, 175] on p "Shaping the Future of Growth Marketing" at bounding box center [183, 175] width 99 height 12
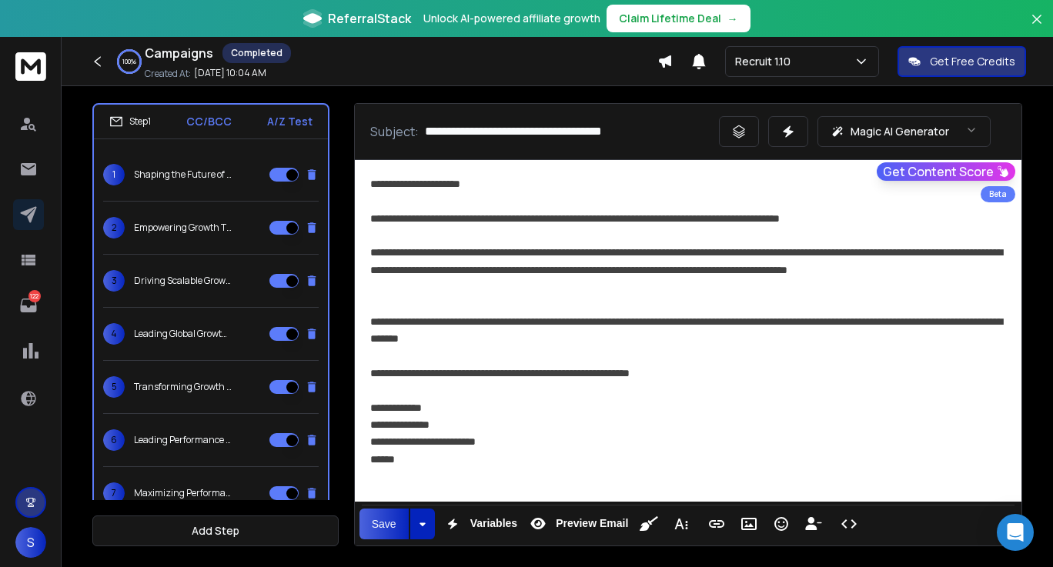
click at [169, 241] on div "2 Empowering Growth Through Data-Driven Marketing" at bounding box center [211, 228] width 216 height 53
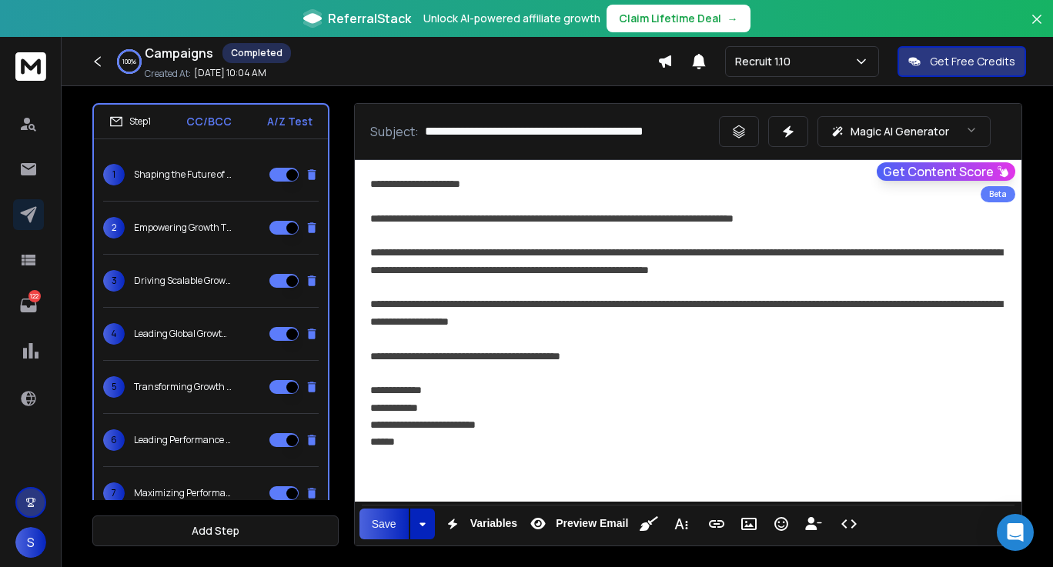
click at [173, 269] on div "3 Driving Scalable Growth with Innovation and Leadership" at bounding box center [211, 281] width 216 height 53
type input "**********"
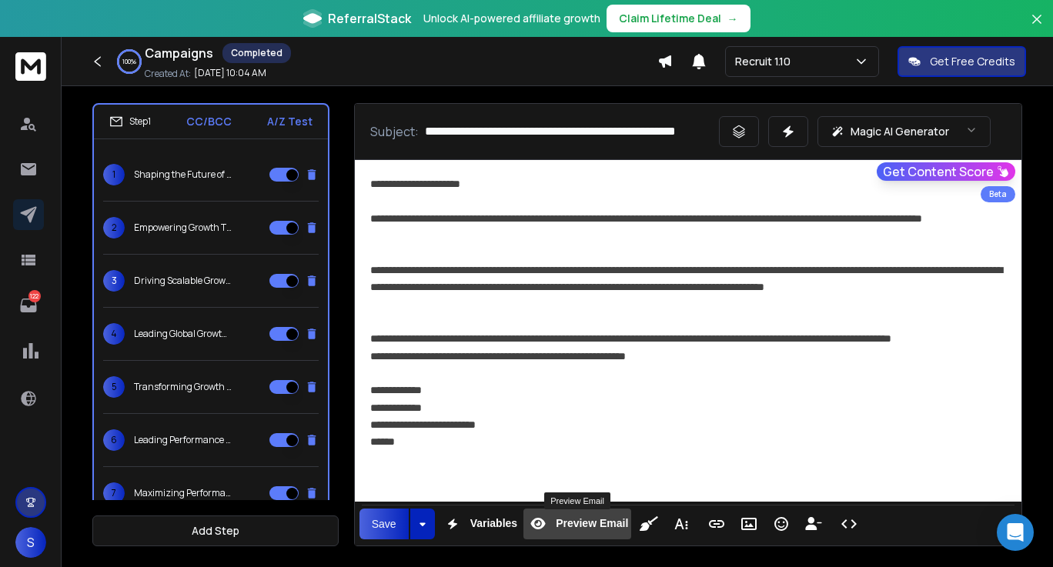
click at [585, 525] on span "Preview Email" at bounding box center [592, 523] width 79 height 13
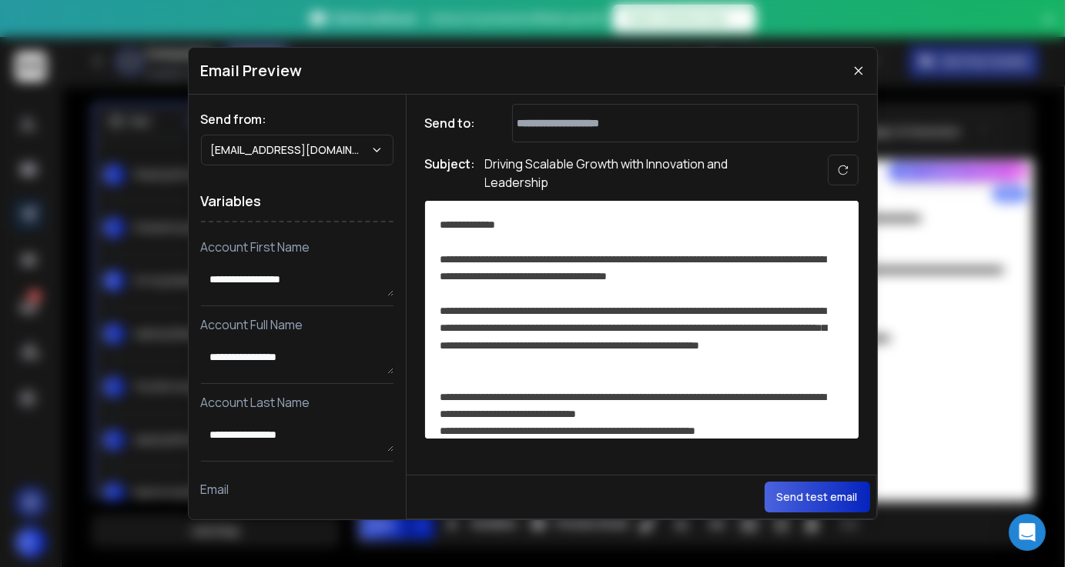
scroll to position [103, 0]
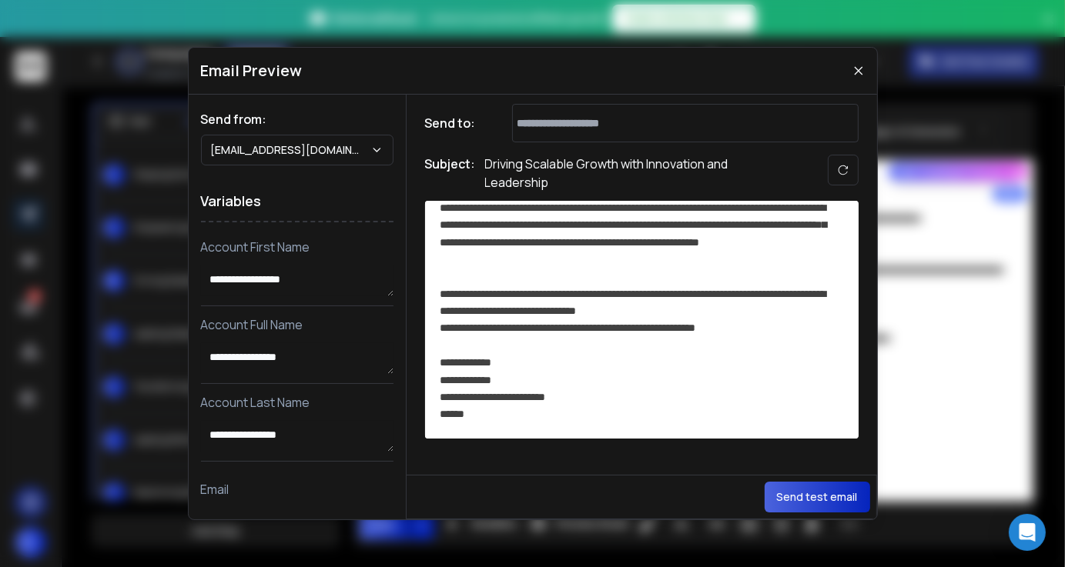
click at [573, 125] on input at bounding box center [685, 123] width 336 height 28
click at [373, 149] on icon "button" at bounding box center [376, 150] width 6 height 3
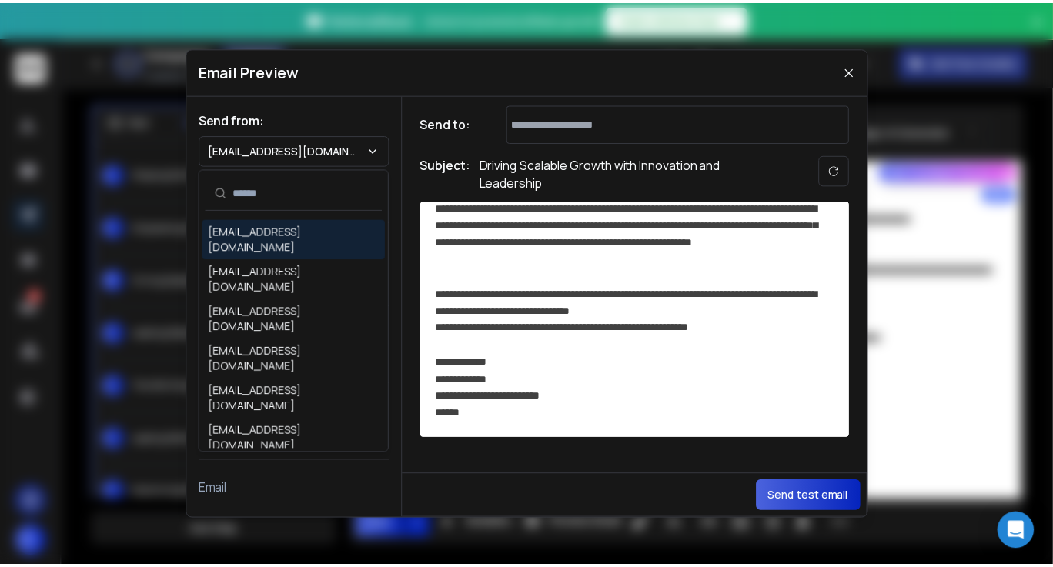
scroll to position [26, 0]
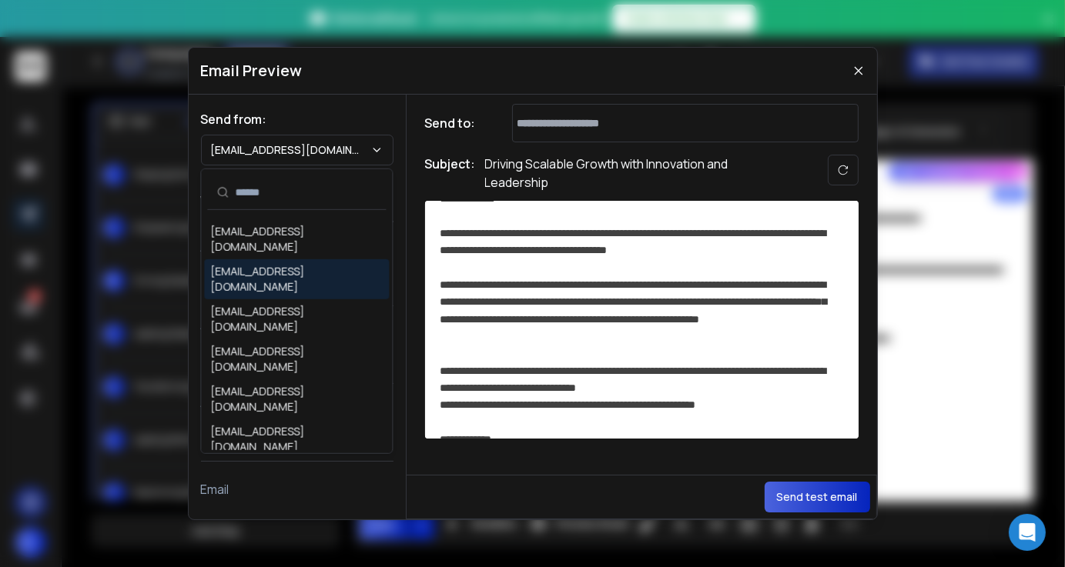
click at [599, 112] on input at bounding box center [685, 123] width 336 height 28
click at [600, 122] on input at bounding box center [685, 123] width 336 height 28
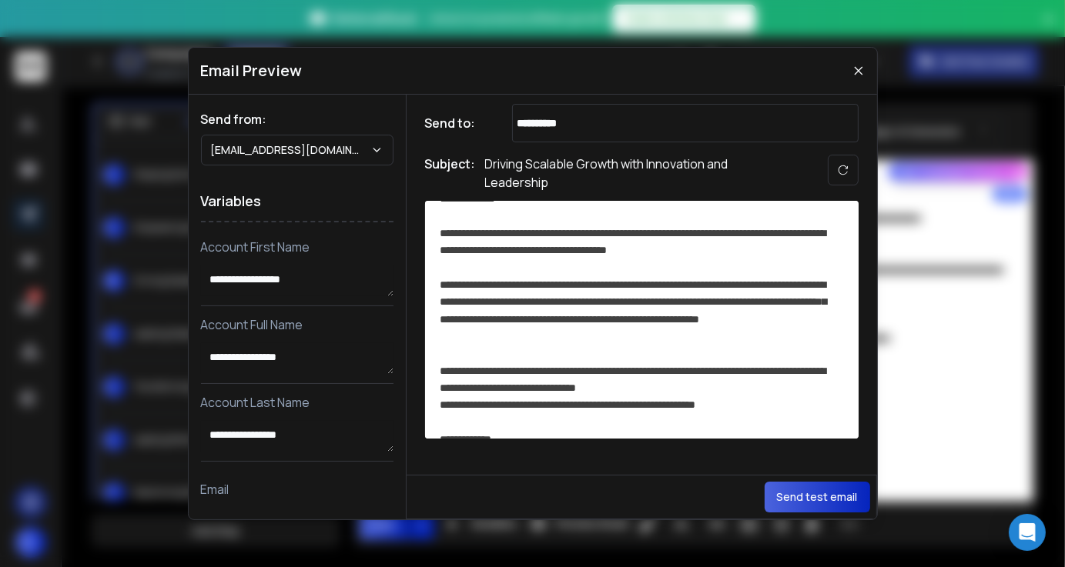
click at [562, 124] on input "**********" at bounding box center [685, 123] width 336 height 28
type input "**********"
click at [625, 115] on input "**********" at bounding box center [685, 123] width 336 height 28
type input "**********"
click at [379, 155] on icon "button" at bounding box center [376, 149] width 13 height 15
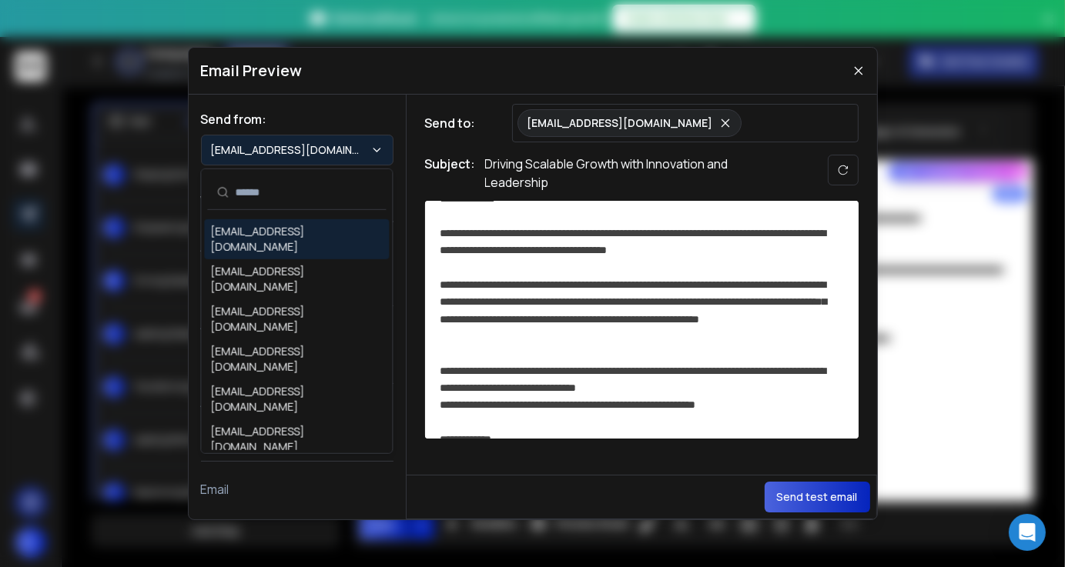
click at [377, 149] on icon "button" at bounding box center [376, 150] width 6 height 3
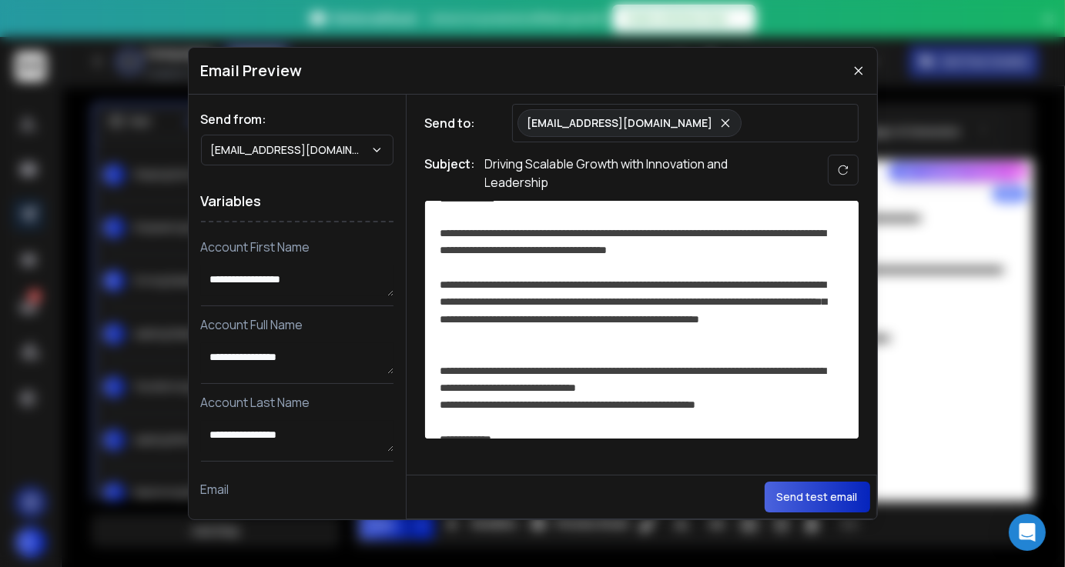
click at [283, 240] on p "Account First Name" at bounding box center [297, 247] width 192 height 18
click at [807, 488] on button "Send test email" at bounding box center [816, 497] width 105 height 31
click at [379, 154] on icon "button" at bounding box center [376, 149] width 13 height 15
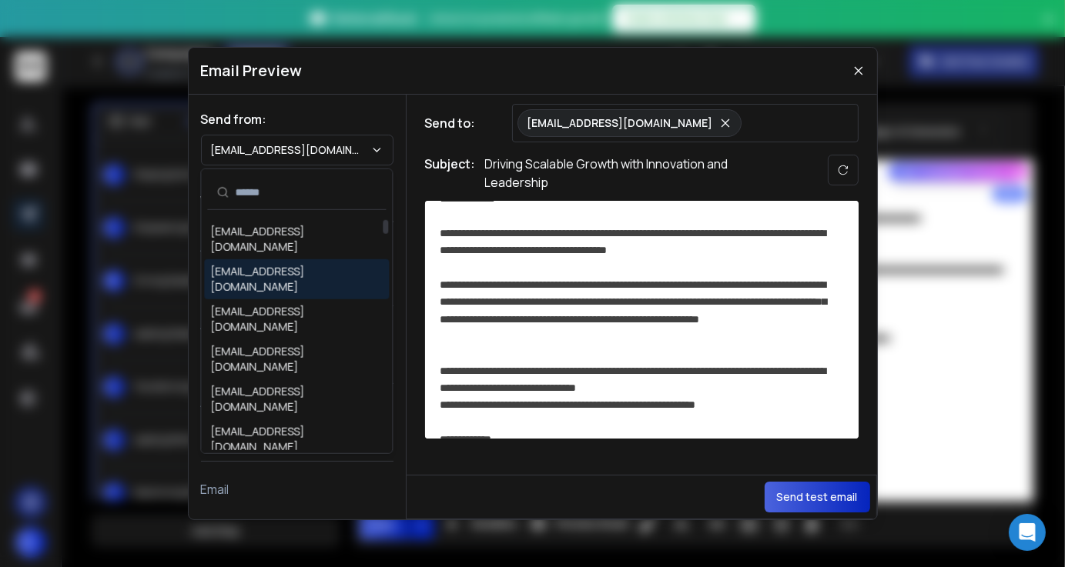
click at [262, 264] on div "[EMAIL_ADDRESS][DOMAIN_NAME]" at bounding box center [296, 279] width 172 height 31
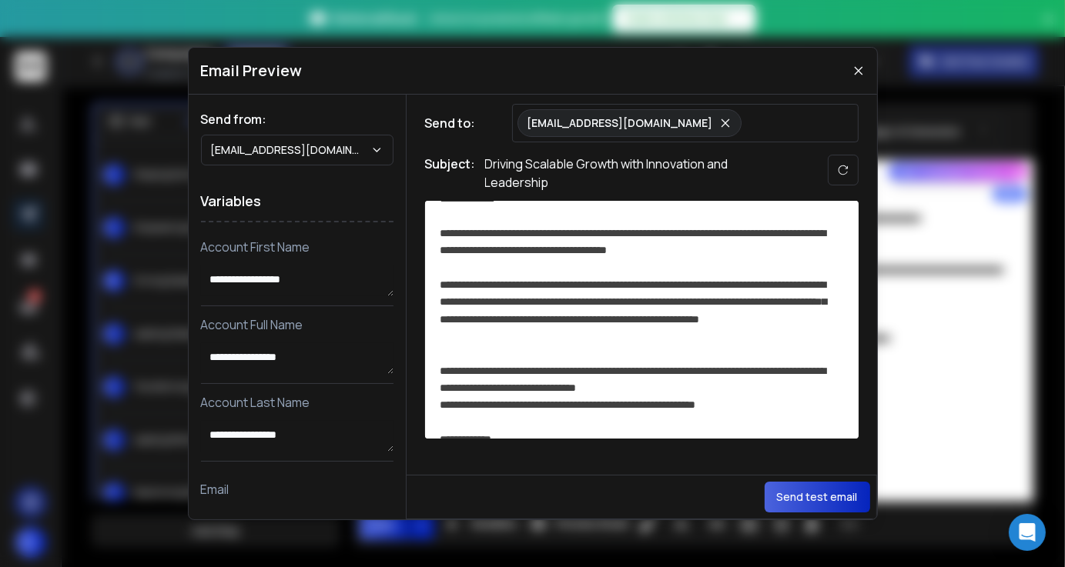
click at [803, 496] on button "Send test email" at bounding box center [816, 497] width 105 height 31
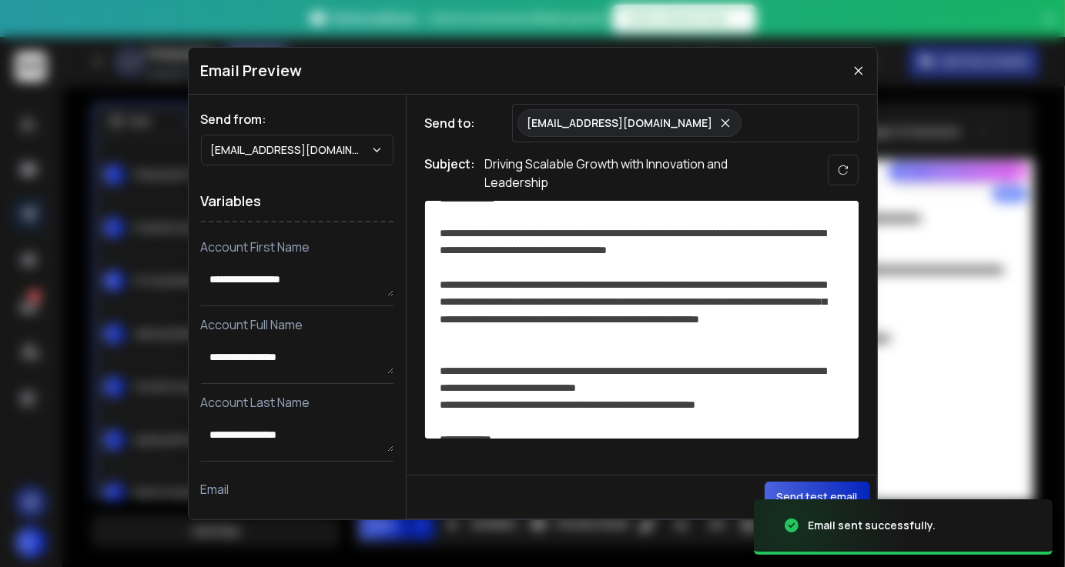
click at [856, 70] on icon at bounding box center [858, 71] width 12 height 12
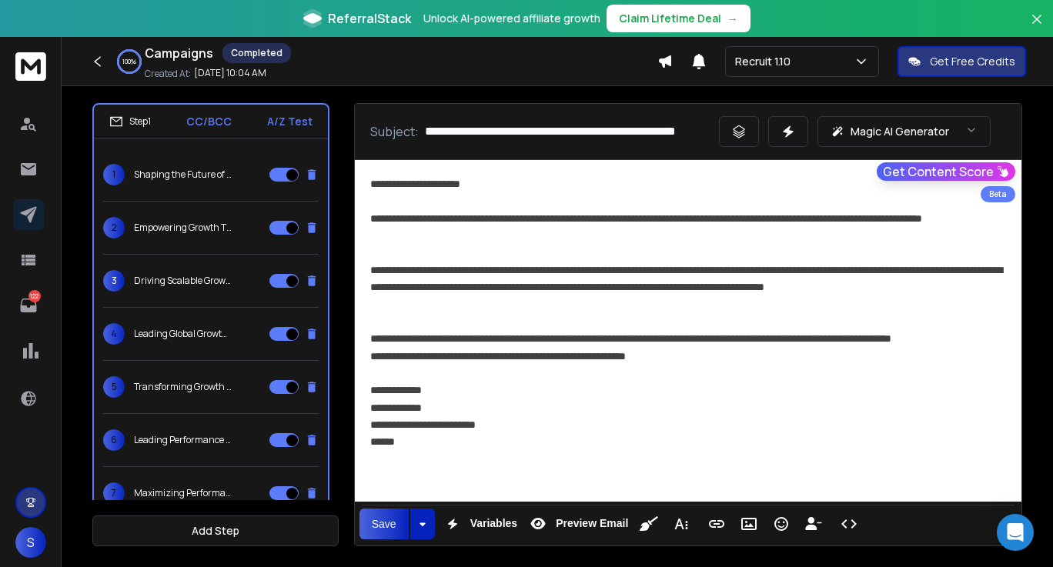
click at [154, 224] on p "Empowering Growth Through Data-Driven Marketing" at bounding box center [183, 228] width 99 height 12
type input "**********"
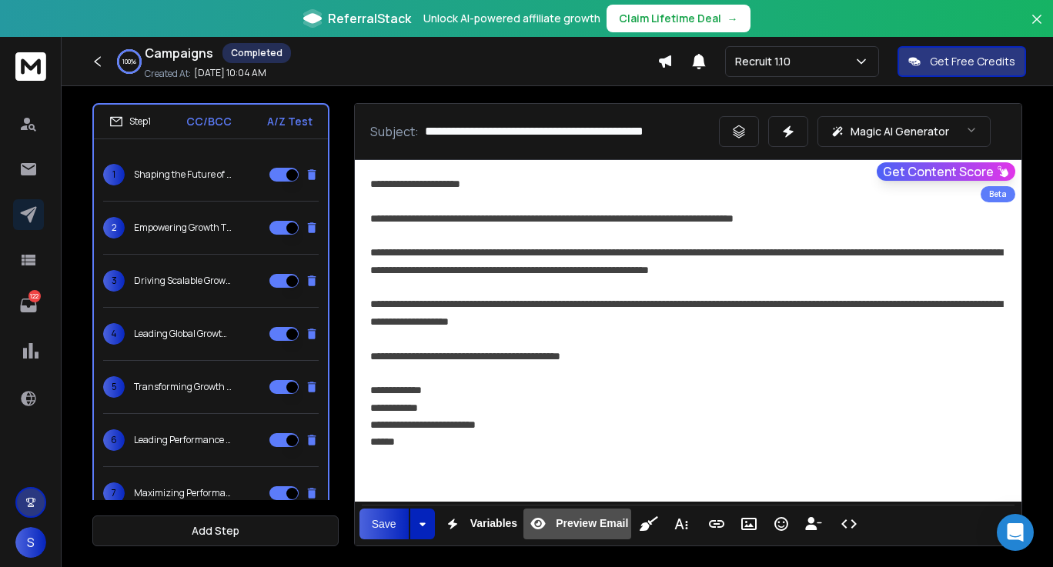
click at [580, 520] on span "Preview Email" at bounding box center [592, 523] width 79 height 13
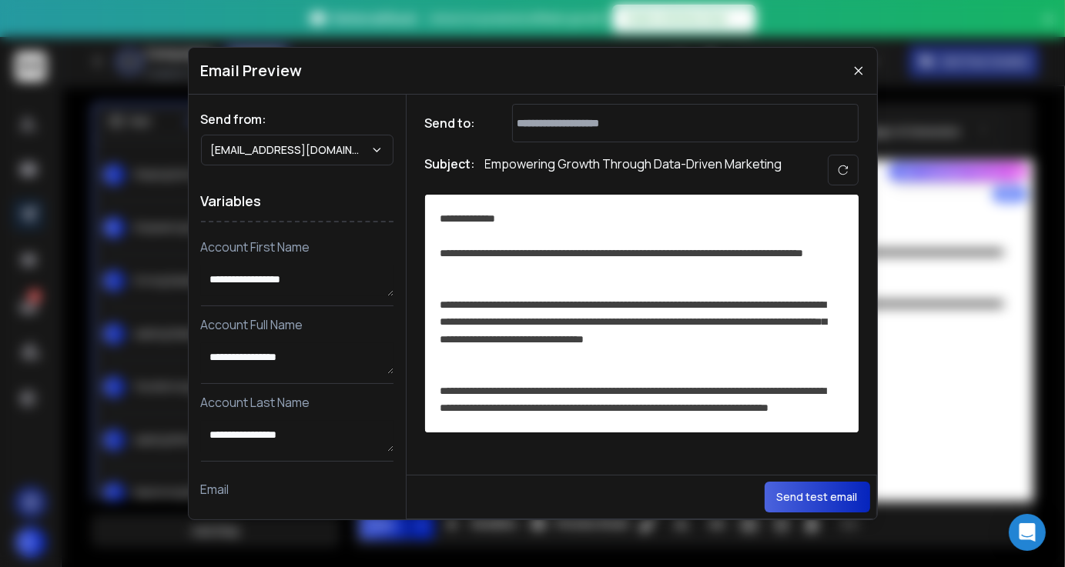
click at [591, 132] on input at bounding box center [685, 123] width 336 height 28
click at [368, 159] on button "[EMAIL_ADDRESS][DOMAIN_NAME]" at bounding box center [297, 150] width 192 height 31
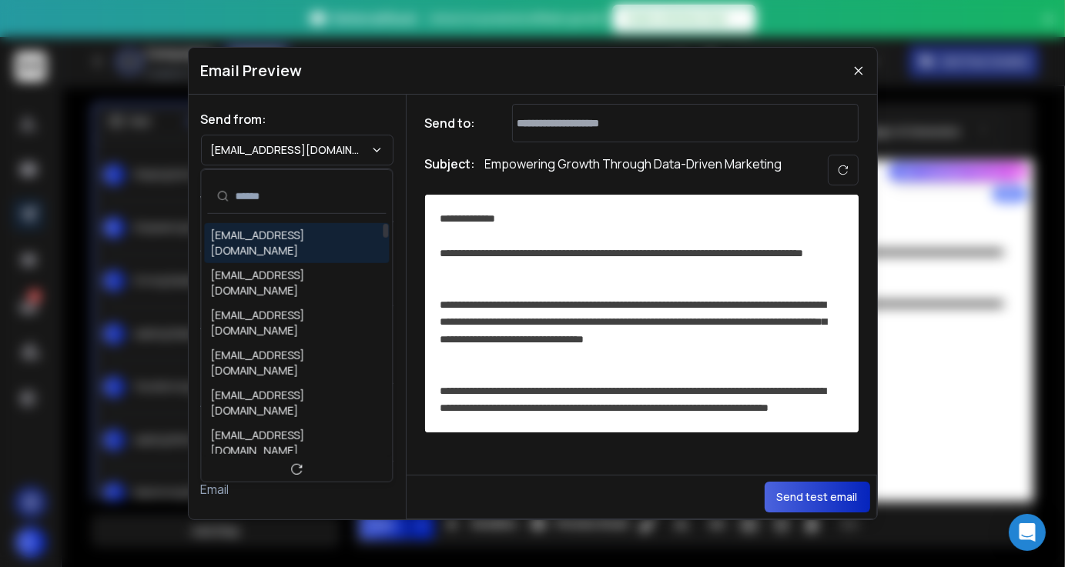
click at [864, 67] on icon at bounding box center [858, 71] width 12 height 12
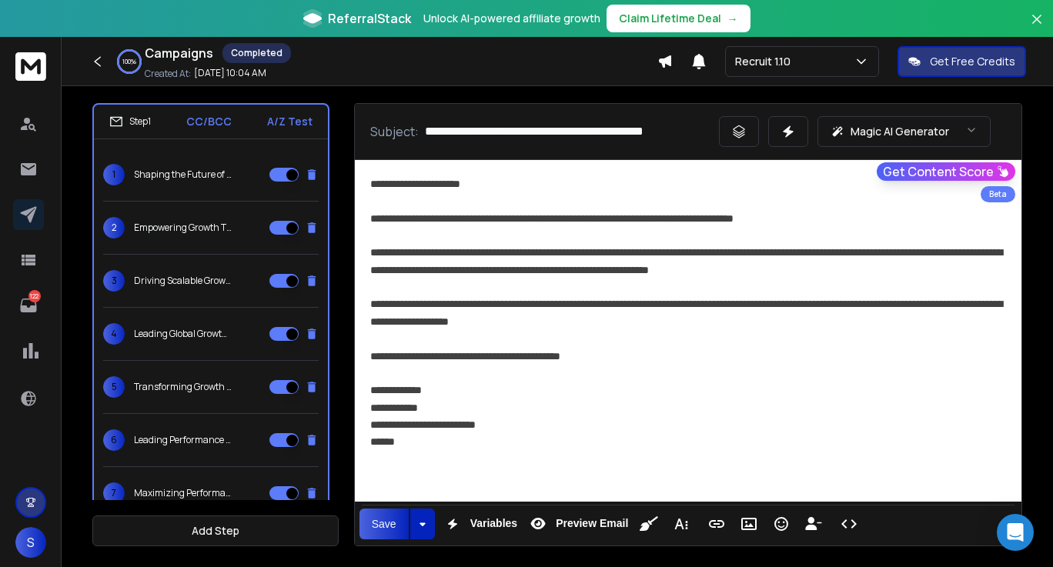
drag, startPoint x: 571, startPoint y: 125, endPoint x: 510, endPoint y: 163, distance: 71.6
click at [419, 128] on div "**********" at bounding box center [536, 131] width 333 height 18
drag, startPoint x: 441, startPoint y: 406, endPoint x: 363, endPoint y: 405, distance: 77.8
click at [363, 405] on div "**********" at bounding box center [688, 330] width 667 height 340
click at [665, 416] on div "**********" at bounding box center [688, 416] width 636 height 69
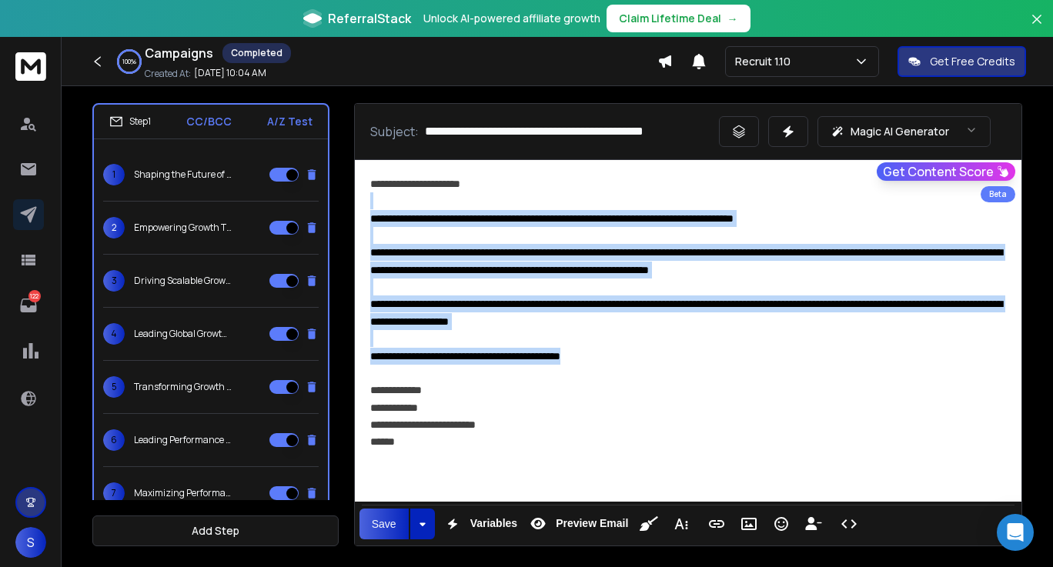
drag, startPoint x: 608, startPoint y: 355, endPoint x: 462, endPoint y: 266, distance: 171.4
click at [355, 205] on div "**********" at bounding box center [688, 330] width 667 height 340
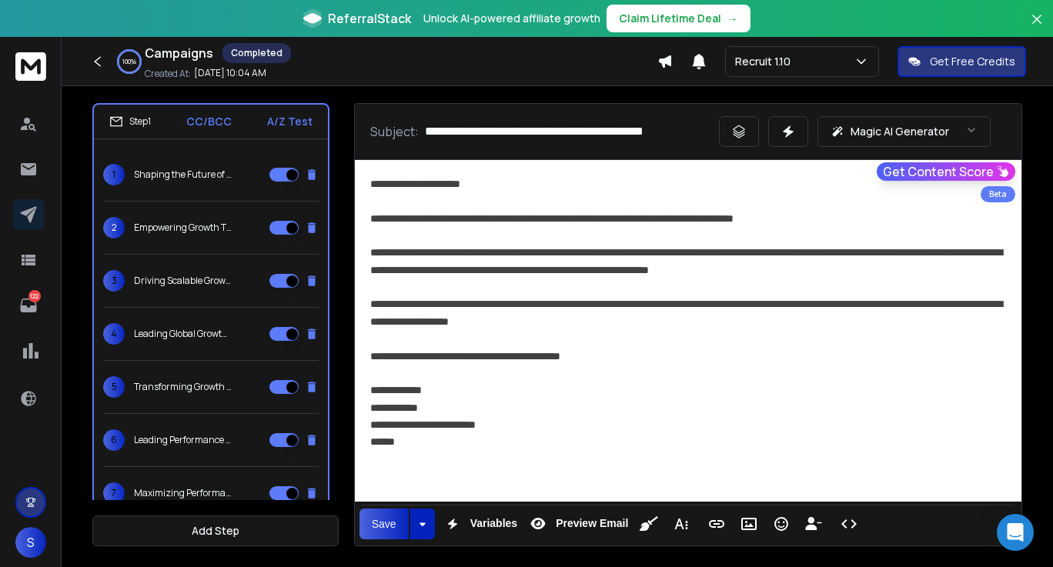
click at [661, 401] on div "**********" at bounding box center [688, 416] width 636 height 69
click at [406, 183] on div "**********" at bounding box center [688, 184] width 636 height 17
drag, startPoint x: 371, startPoint y: 180, endPoint x: 494, endPoint y: 188, distance: 123.4
click at [492, 189] on div "**********" at bounding box center [688, 184] width 636 height 17
drag, startPoint x: 411, startPoint y: 406, endPoint x: 360, endPoint y: 406, distance: 50.8
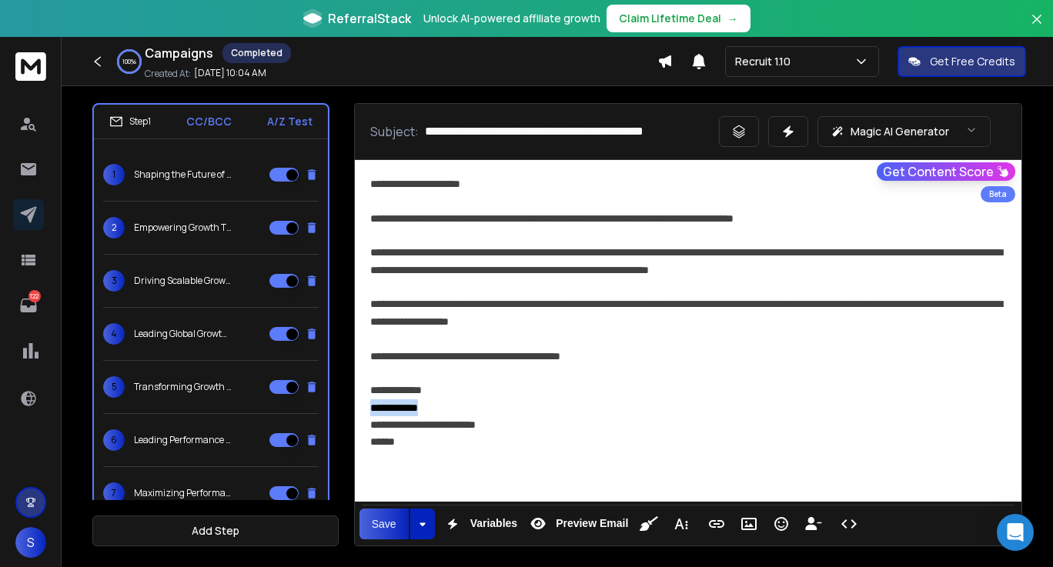
click at [360, 406] on div "**********" at bounding box center [688, 330] width 667 height 340
click at [614, 137] on input "**********" at bounding box center [564, 131] width 279 height 18
click at [684, 379] on div at bounding box center [688, 373] width 636 height 17
click at [29, 302] on p "122" at bounding box center [34, 296] width 12 height 12
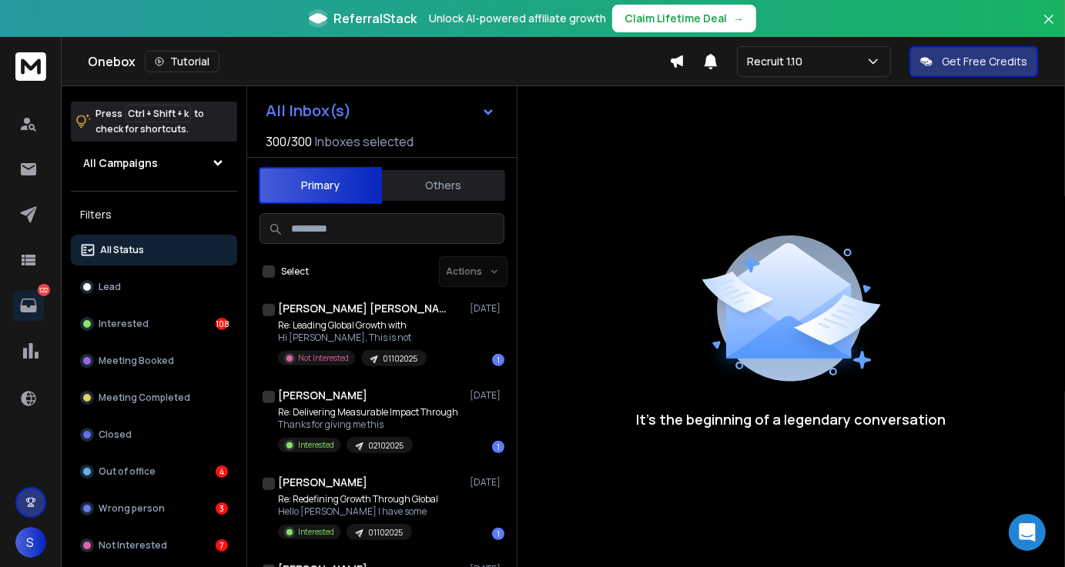
scroll to position [1155, 0]
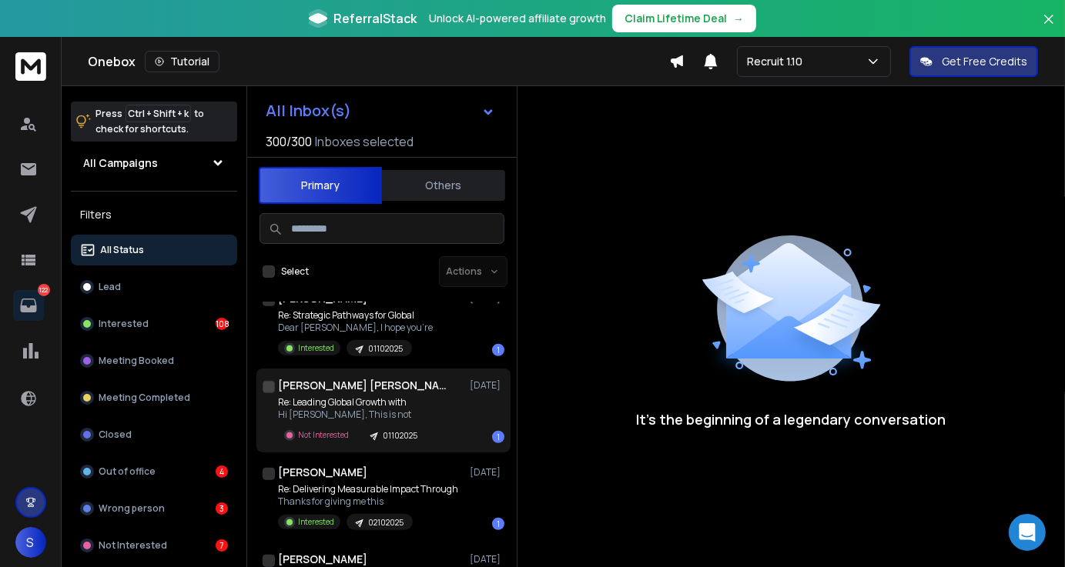
click at [396, 410] on p "Hi [PERSON_NAME], This is not" at bounding box center [352, 415] width 149 height 12
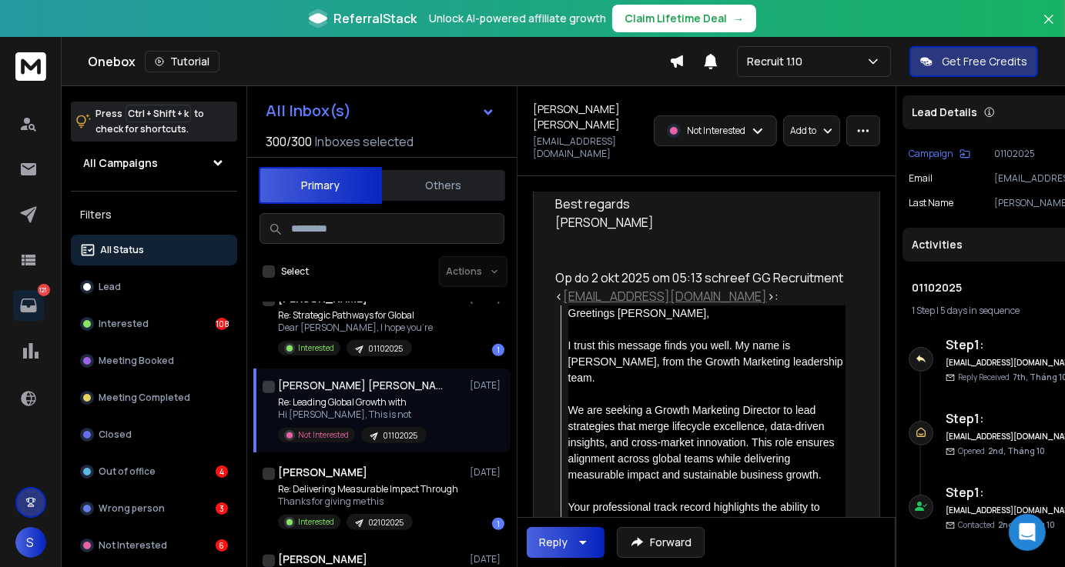
scroll to position [137, 0]
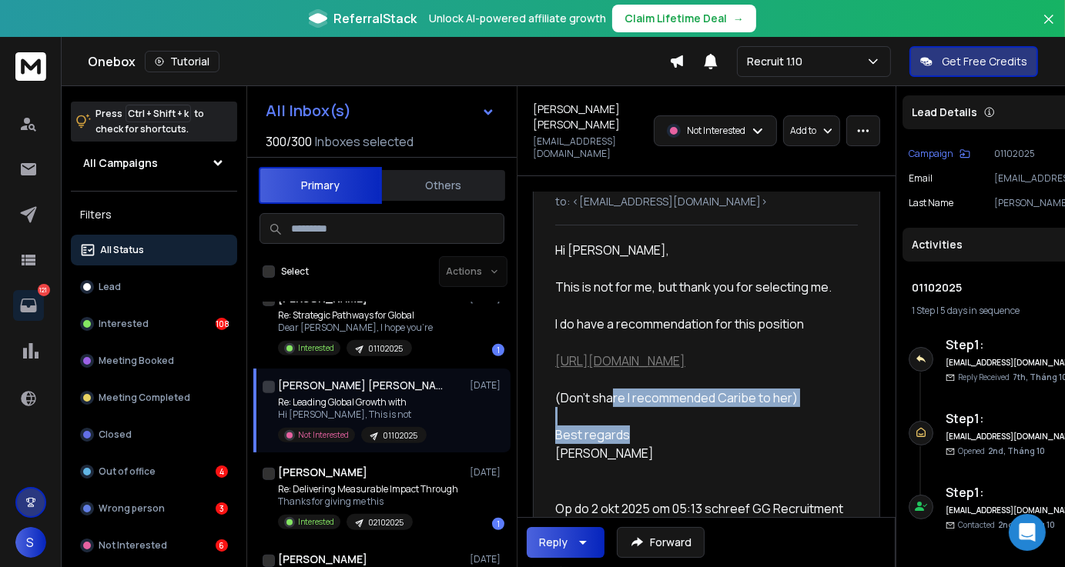
drag, startPoint x: 650, startPoint y: 420, endPoint x: 611, endPoint y: 382, distance: 55.0
click at [611, 382] on div "Hi [PERSON_NAME], This is not for me, but thank you for selecting me. I do have…" at bounding box center [700, 361] width 290 height 240
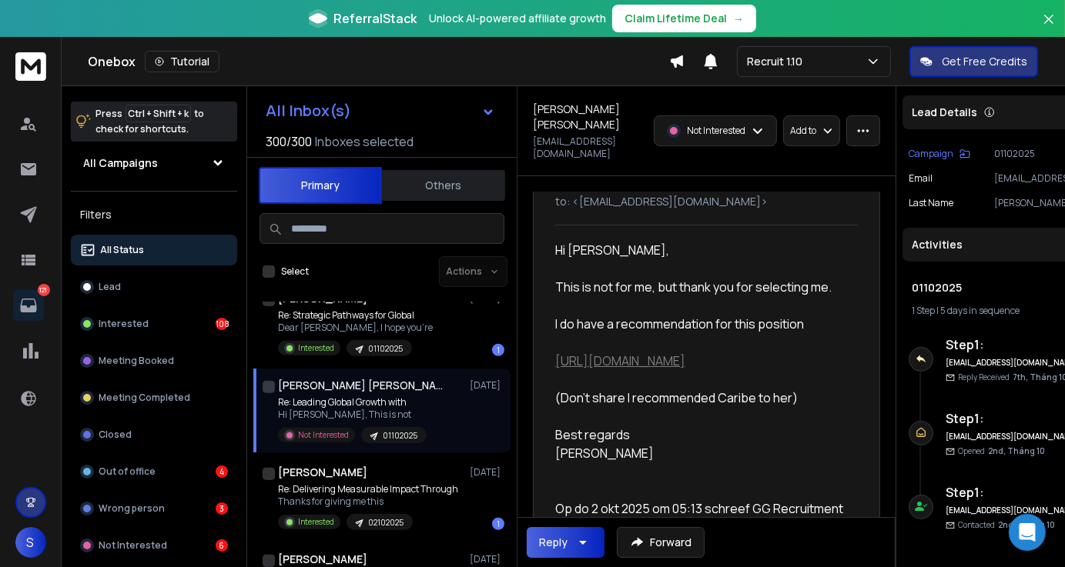
click at [630, 463] on div at bounding box center [700, 472] width 290 height 18
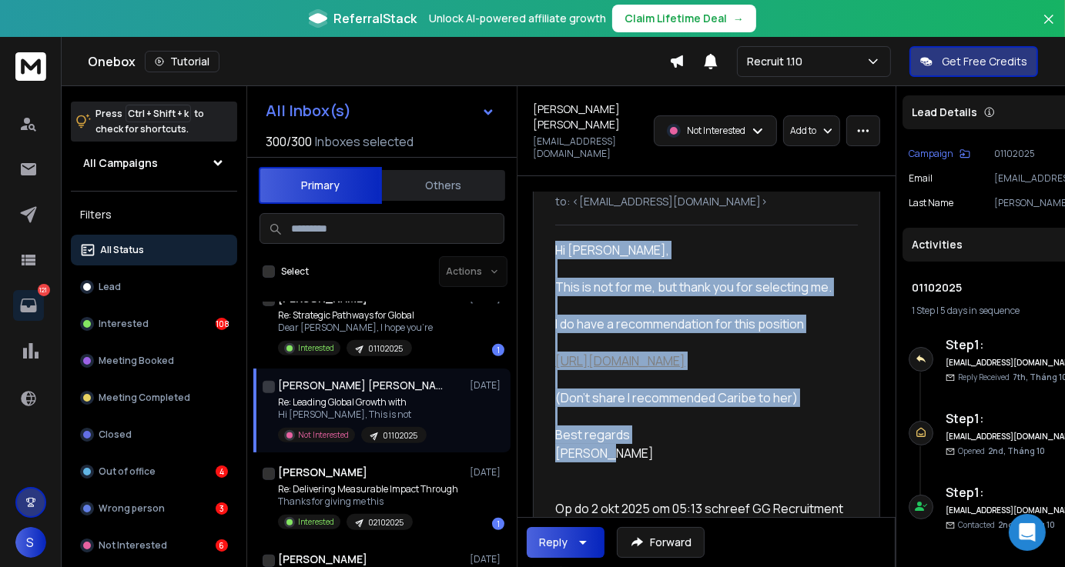
drag, startPoint x: 627, startPoint y: 426, endPoint x: 590, endPoint y: 247, distance: 182.4
click at [822, 333] on div at bounding box center [700, 342] width 290 height 18
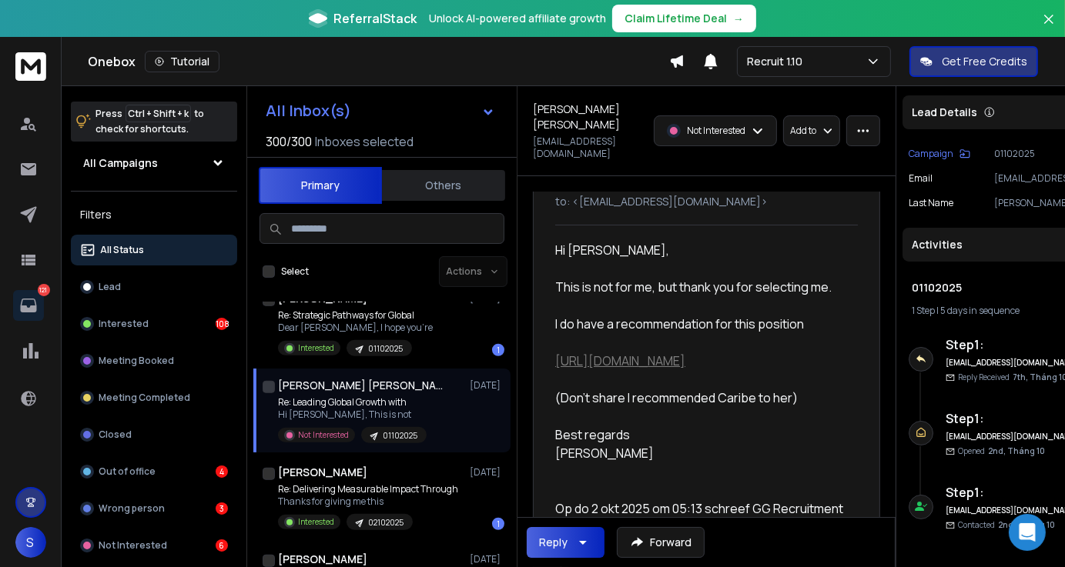
click at [547, 540] on div "Reply" at bounding box center [553, 542] width 28 height 15
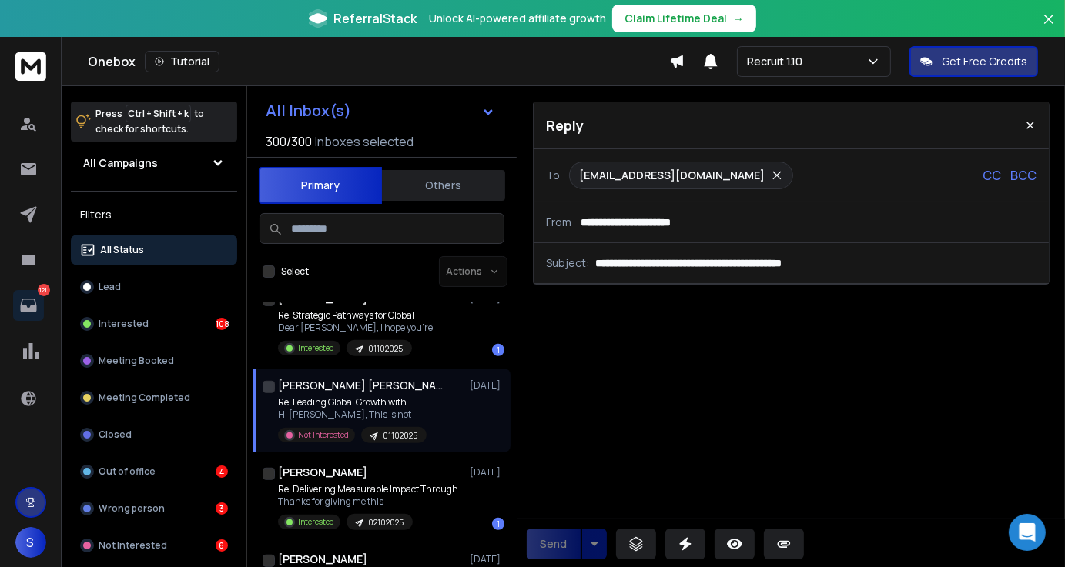
scroll to position [0, 0]
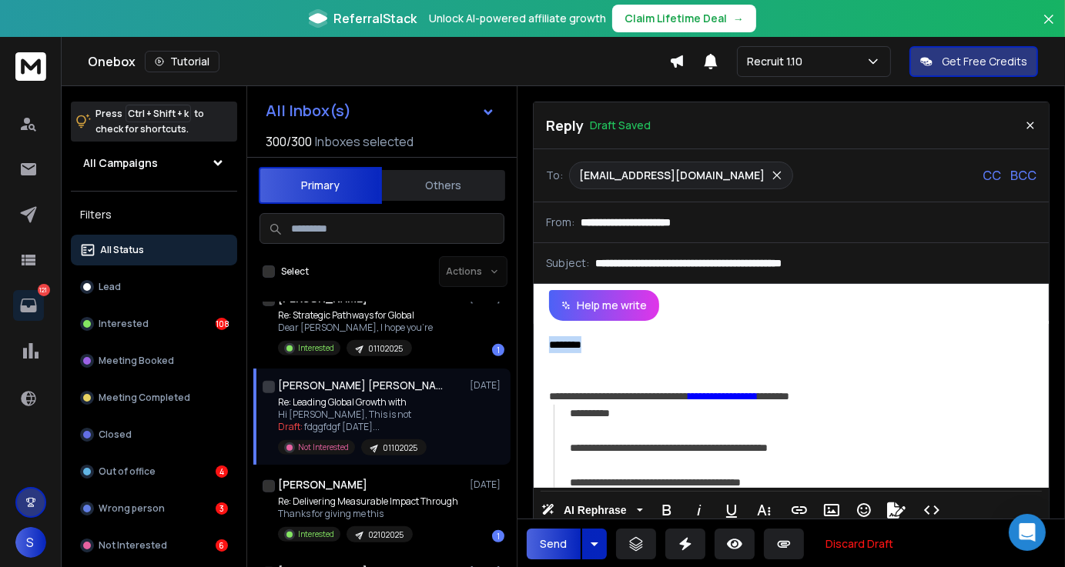
drag, startPoint x: 597, startPoint y: 342, endPoint x: 538, endPoint y: 352, distance: 60.1
click at [538, 352] on div "**********" at bounding box center [790, 404] width 515 height 167
click at [798, 509] on icon "button" at bounding box center [799, 510] width 18 height 18
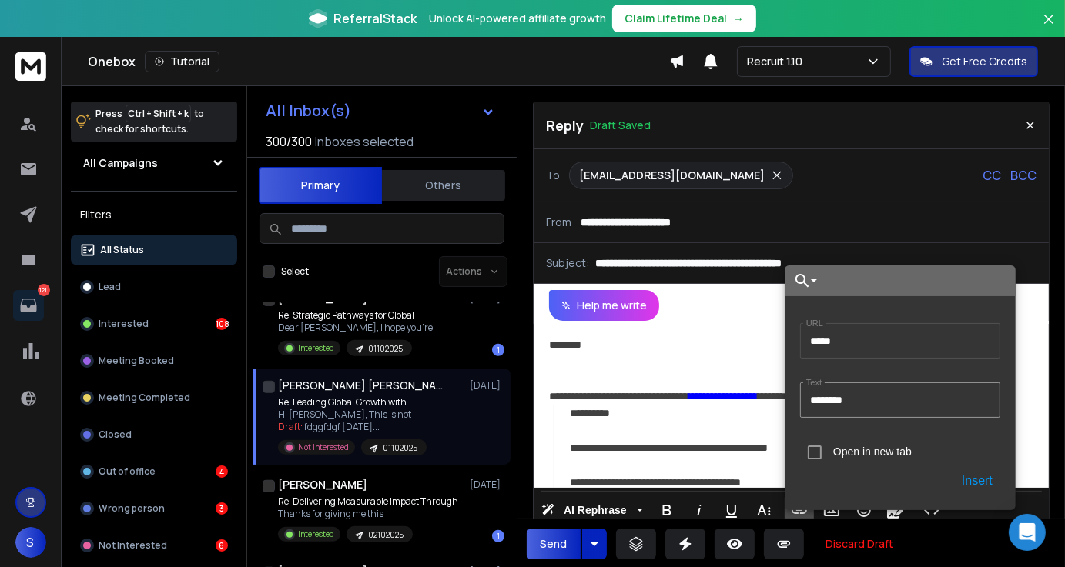
type input "******"
click at [968, 479] on button "Insert" at bounding box center [977, 481] width 46 height 28
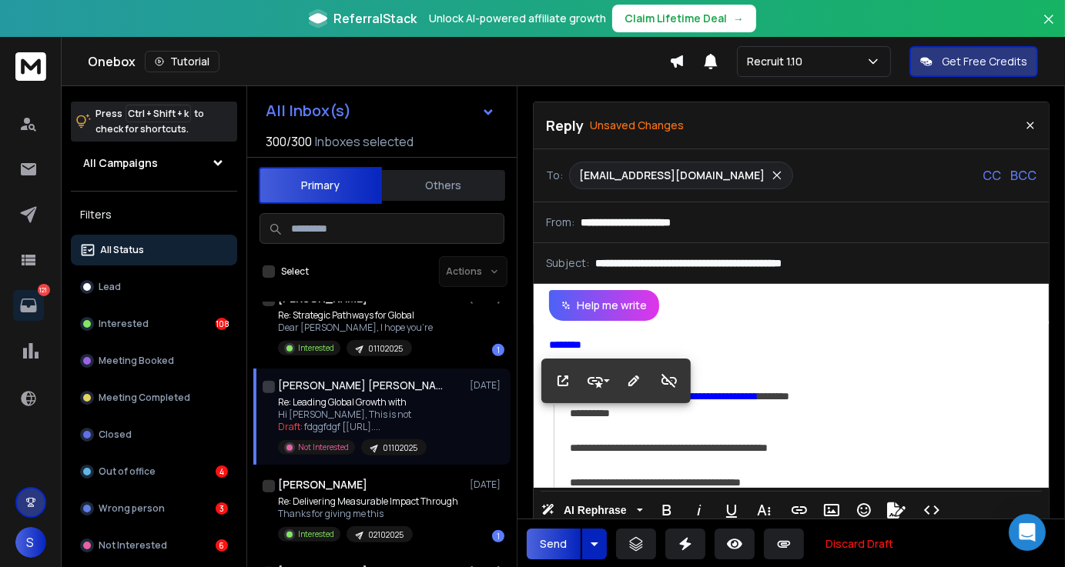
click at [778, 368] on div at bounding box center [791, 361] width 484 height 17
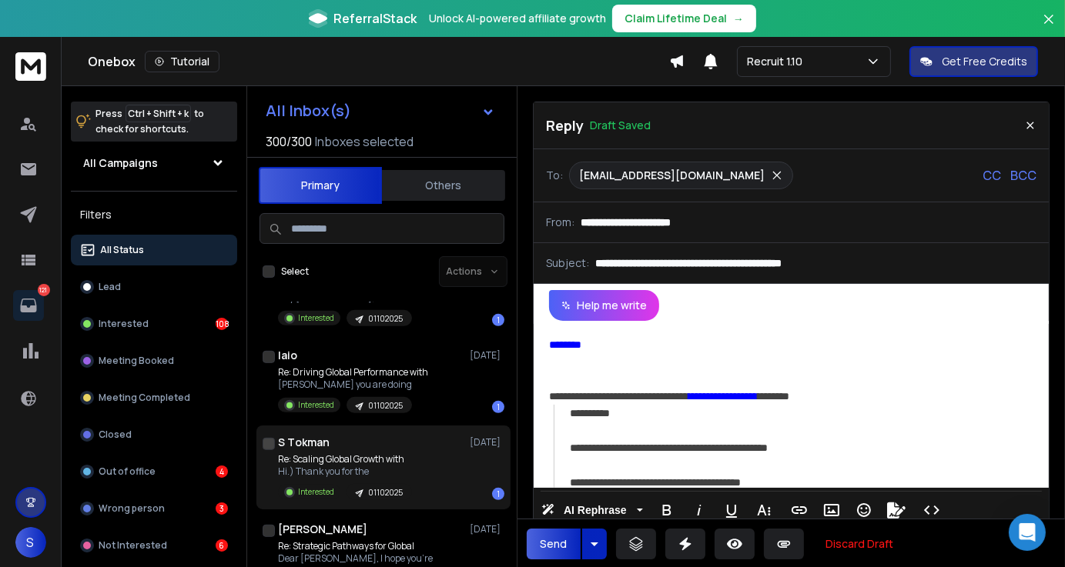
scroll to position [1078, 0]
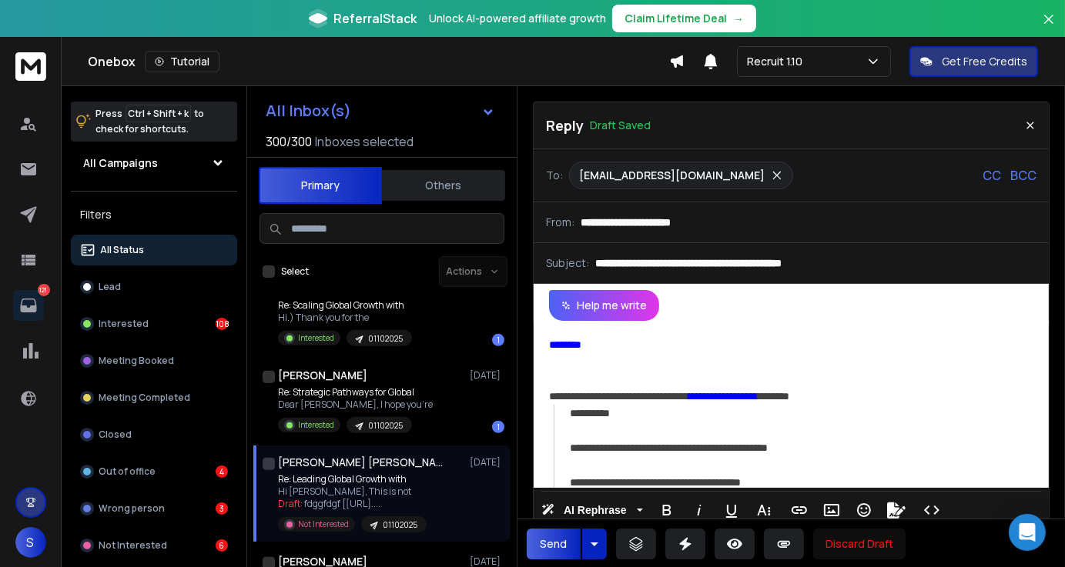
click at [854, 544] on button "Discard Draft" at bounding box center [859, 544] width 92 height 31
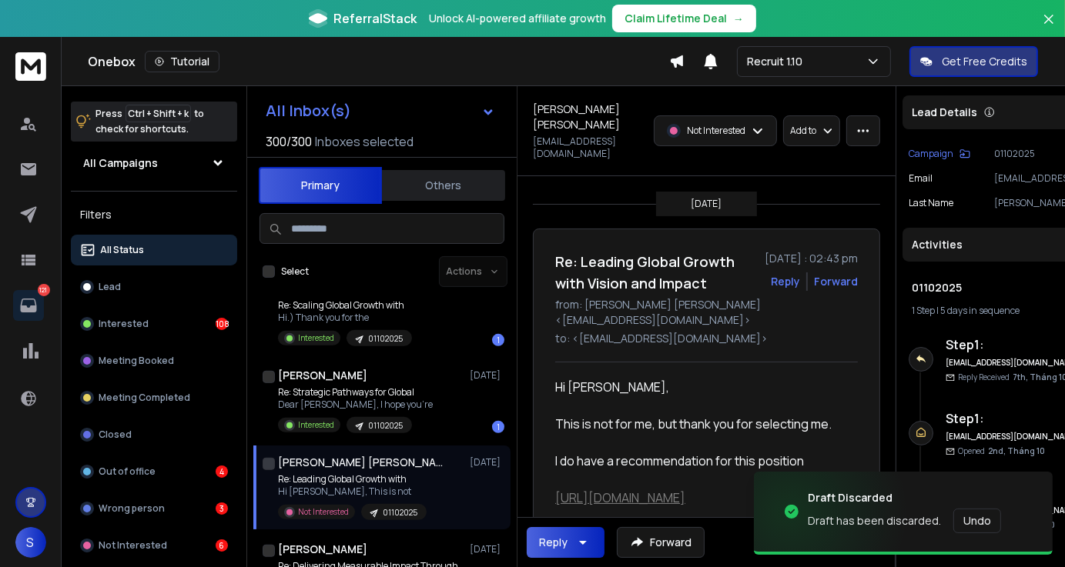
click at [560, 529] on button "Reply" at bounding box center [566, 542] width 78 height 31
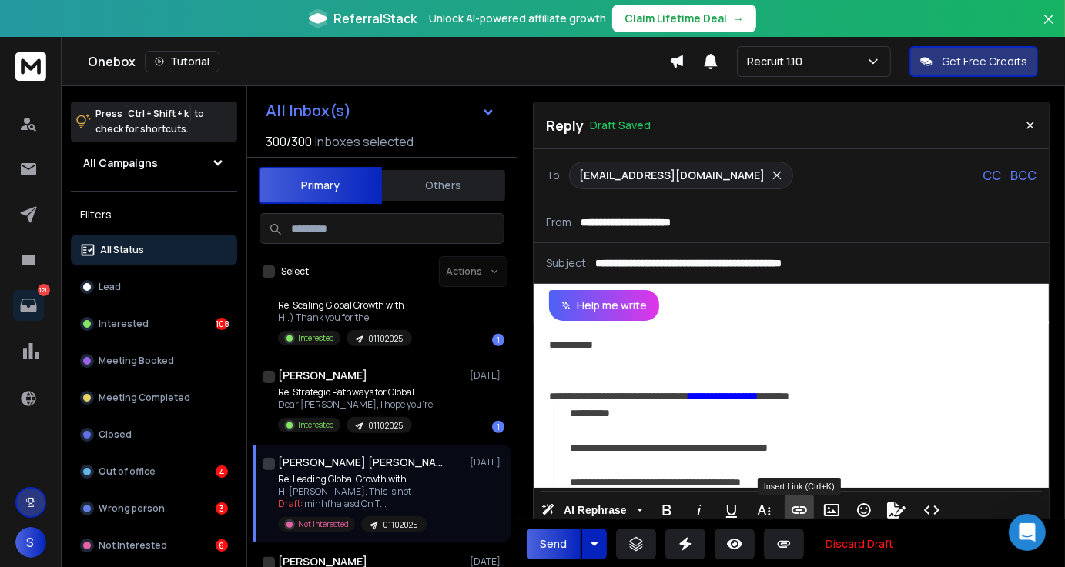
click at [794, 512] on icon "button" at bounding box center [799, 510] width 18 height 18
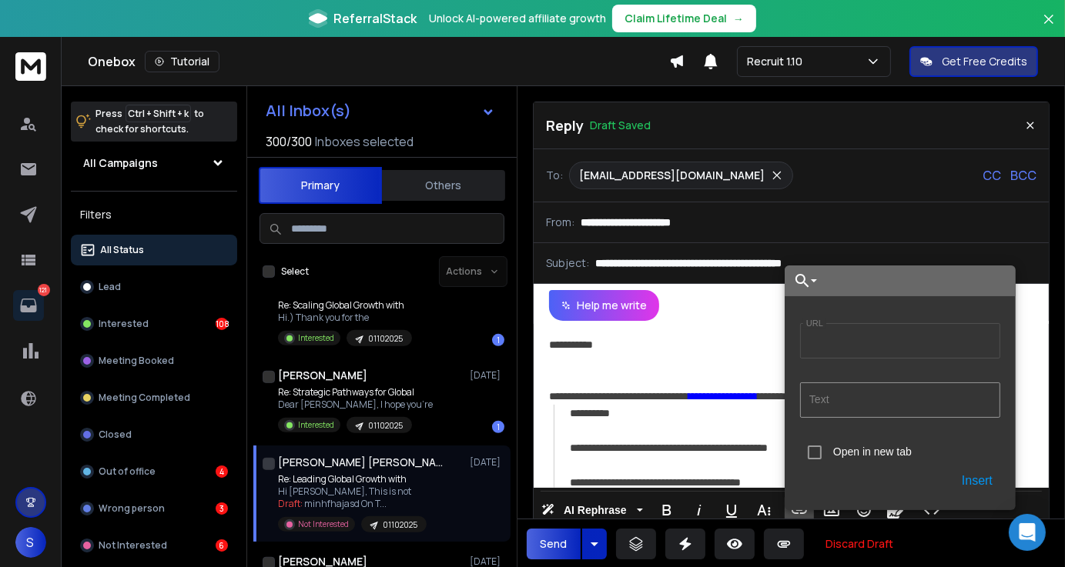
click at [844, 343] on input "URL" at bounding box center [900, 340] width 200 height 35
type input "******"
click at [969, 478] on button "Insert" at bounding box center [977, 481] width 46 height 28
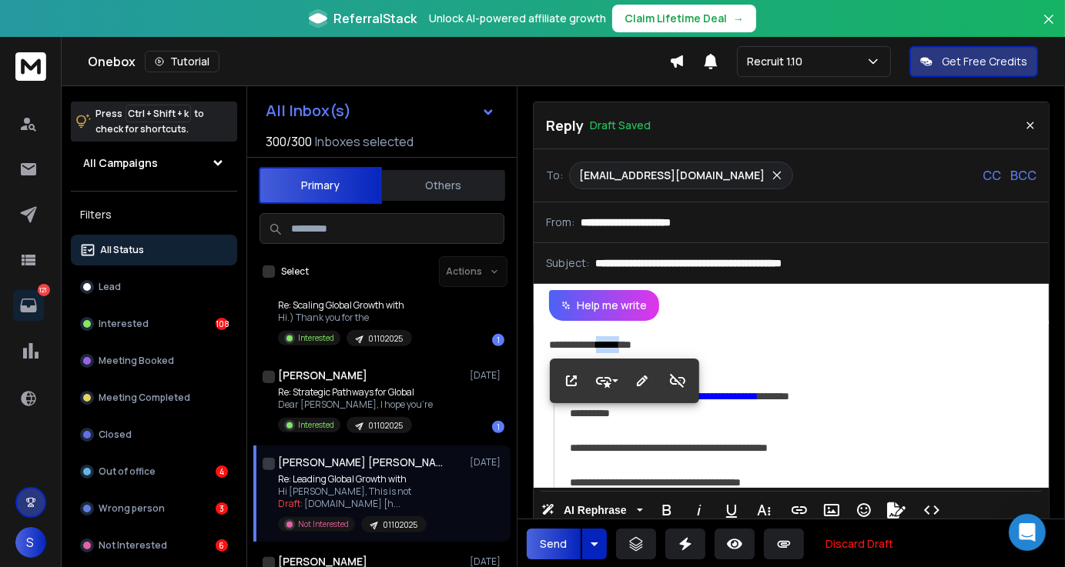
click at [720, 363] on div at bounding box center [791, 361] width 484 height 17
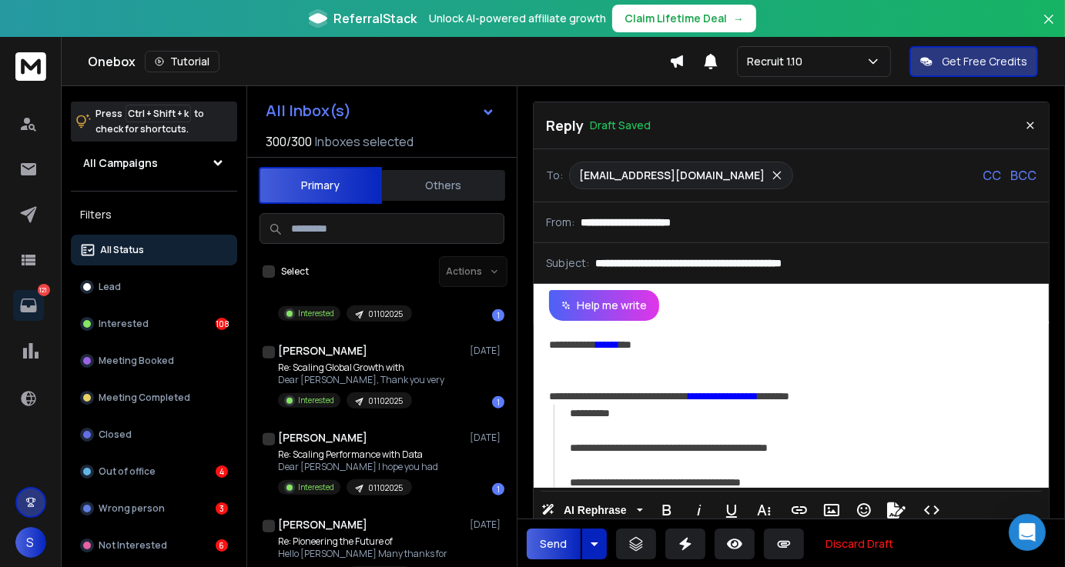
scroll to position [1386, 0]
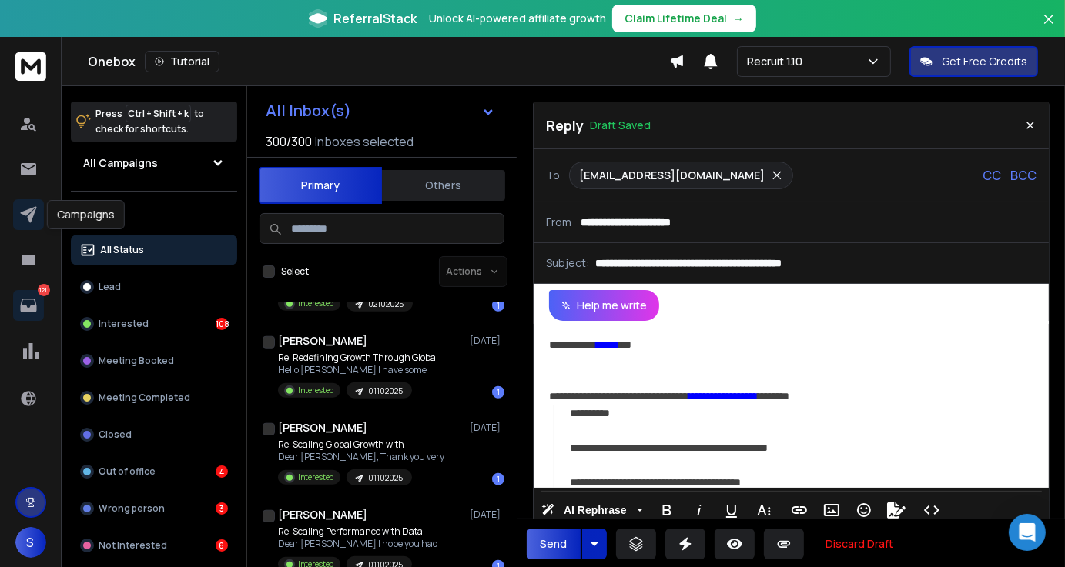
click at [35, 212] on icon at bounding box center [28, 215] width 18 height 18
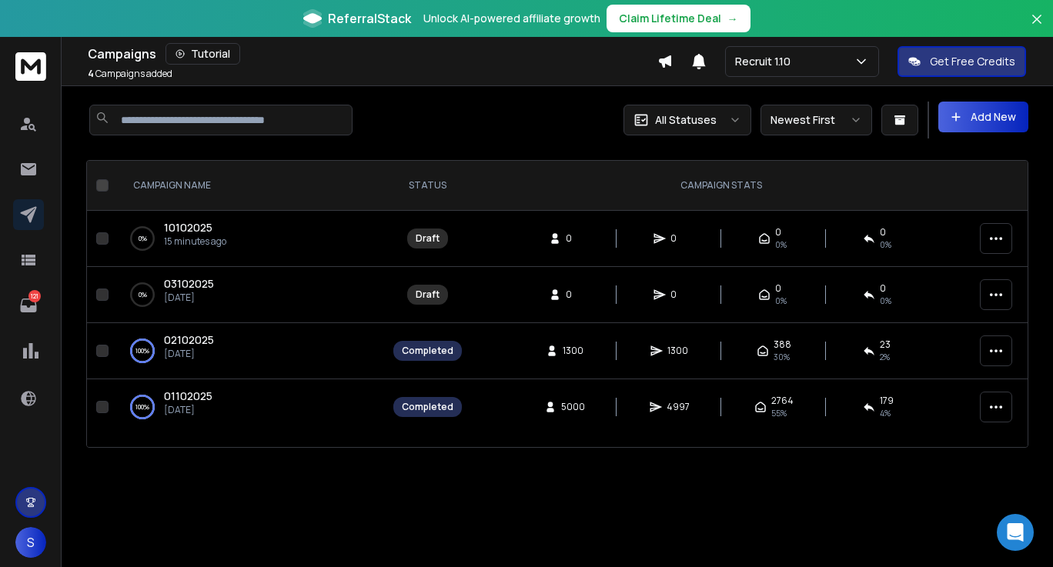
click at [993, 354] on icon "button" at bounding box center [995, 350] width 15 height 15
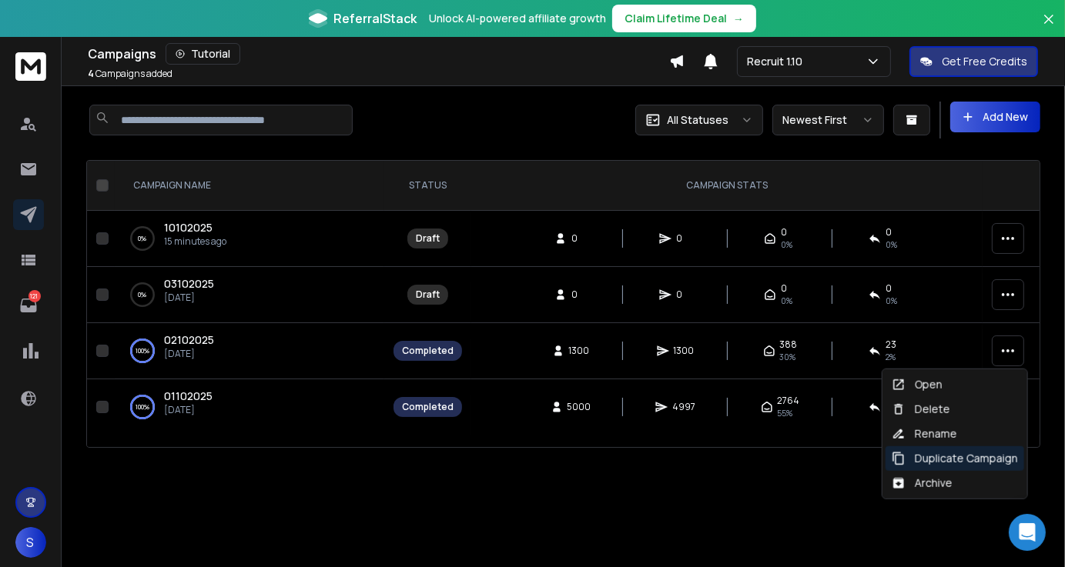
click at [947, 461] on div "Duplicate Campaign" at bounding box center [954, 458] width 126 height 15
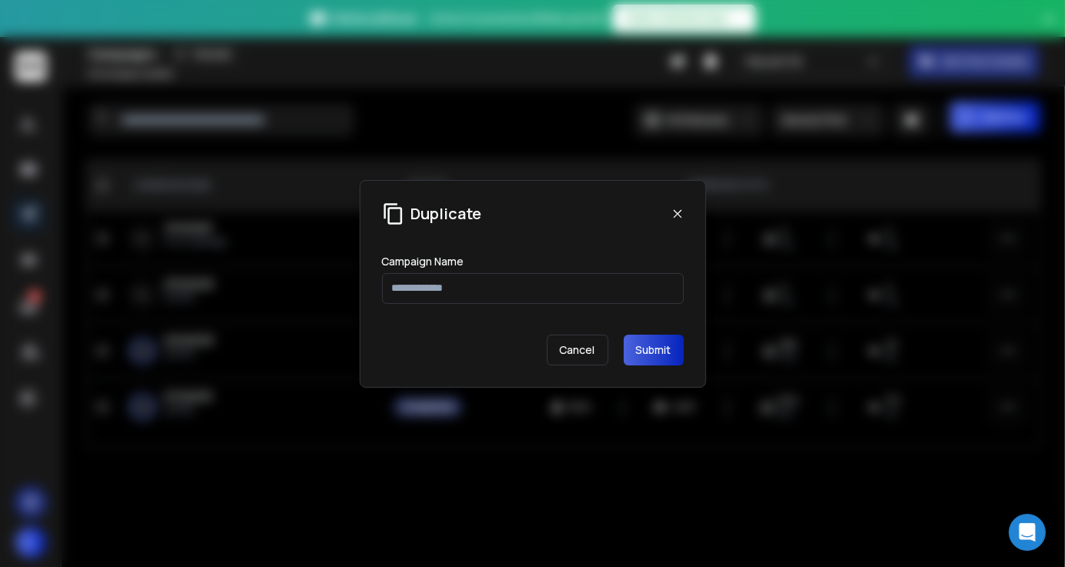
click at [447, 273] on input "text" at bounding box center [533, 288] width 302 height 31
click at [450, 279] on input "text" at bounding box center [533, 288] width 302 height 31
type input "**********"
click at [637, 360] on button "Submit" at bounding box center [654, 350] width 60 height 31
click at [657, 347] on div "Cancel Submit" at bounding box center [533, 350] width 302 height 31
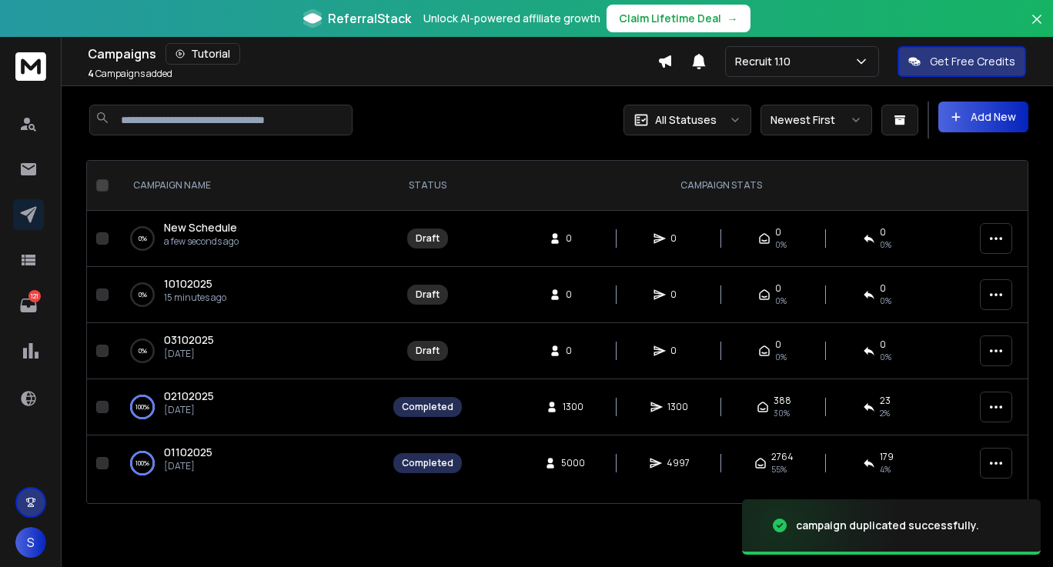
click at [229, 232] on span "New Schedule" at bounding box center [200, 227] width 73 height 15
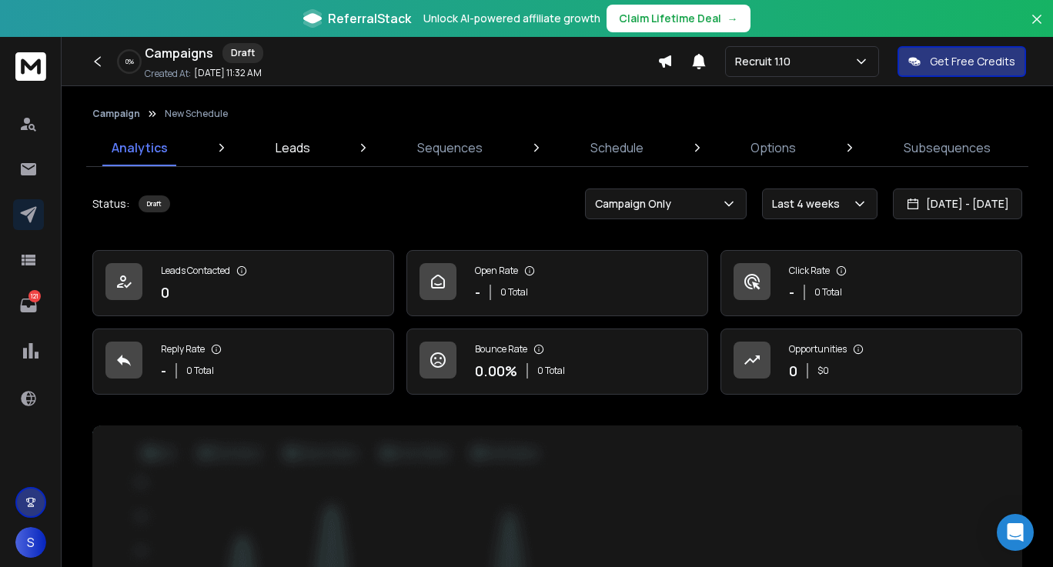
click at [279, 152] on p "Leads" at bounding box center [293, 148] width 35 height 18
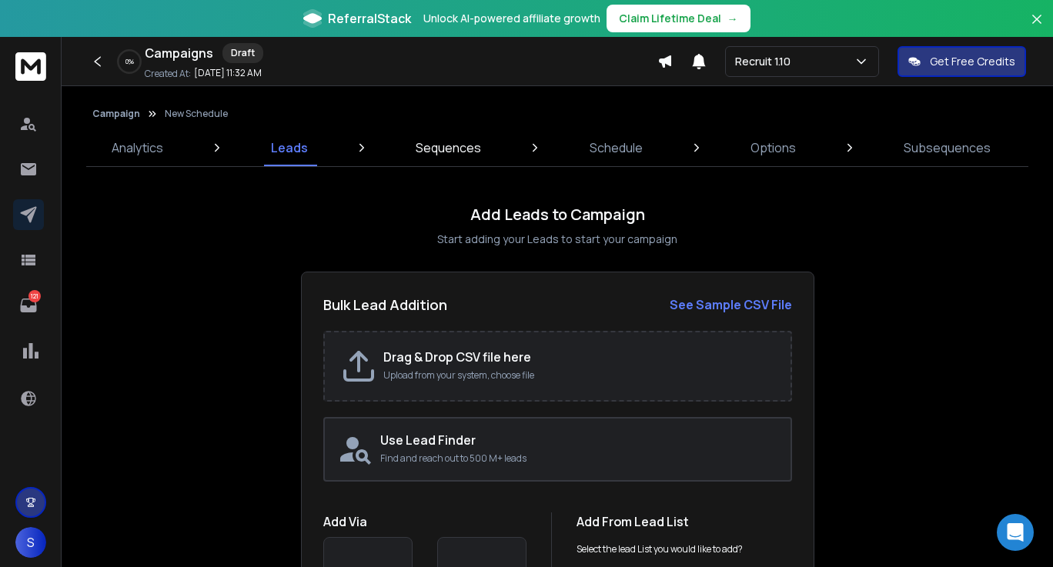
click at [468, 149] on p "Sequences" at bounding box center [448, 148] width 65 height 18
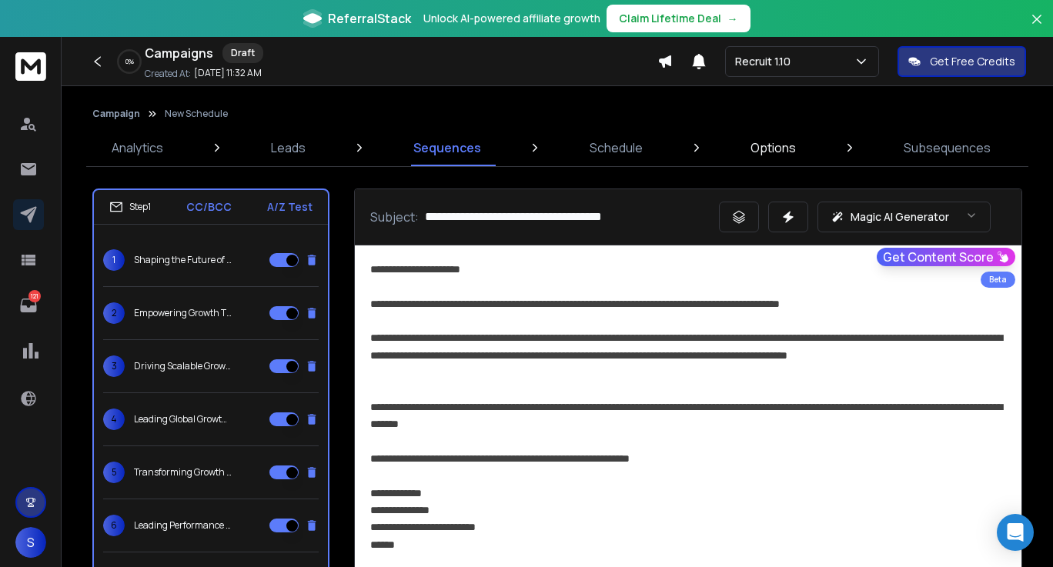
click at [774, 148] on p "Options" at bounding box center [773, 148] width 45 height 18
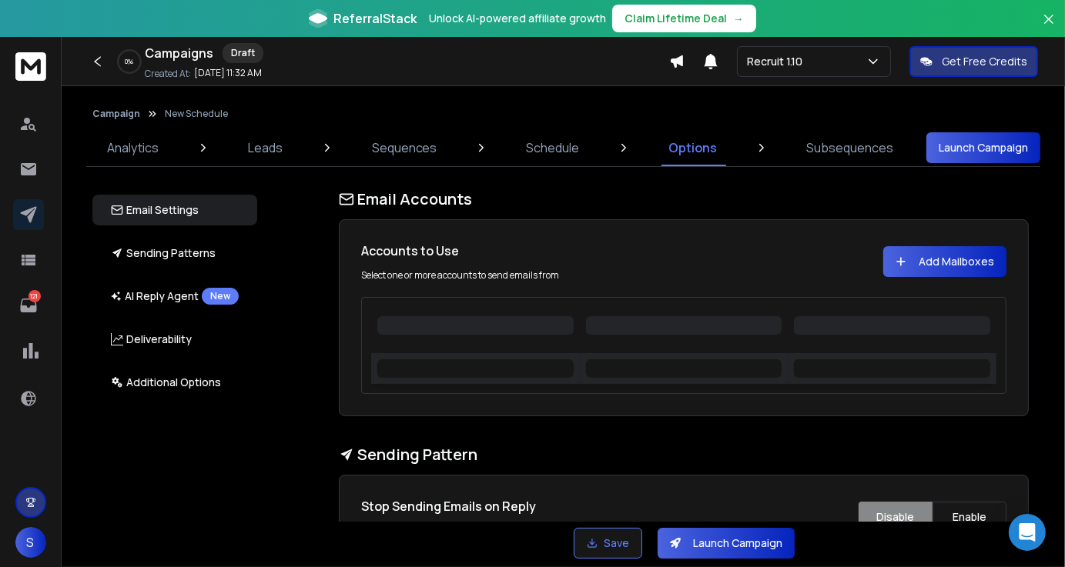
scroll to position [77, 0]
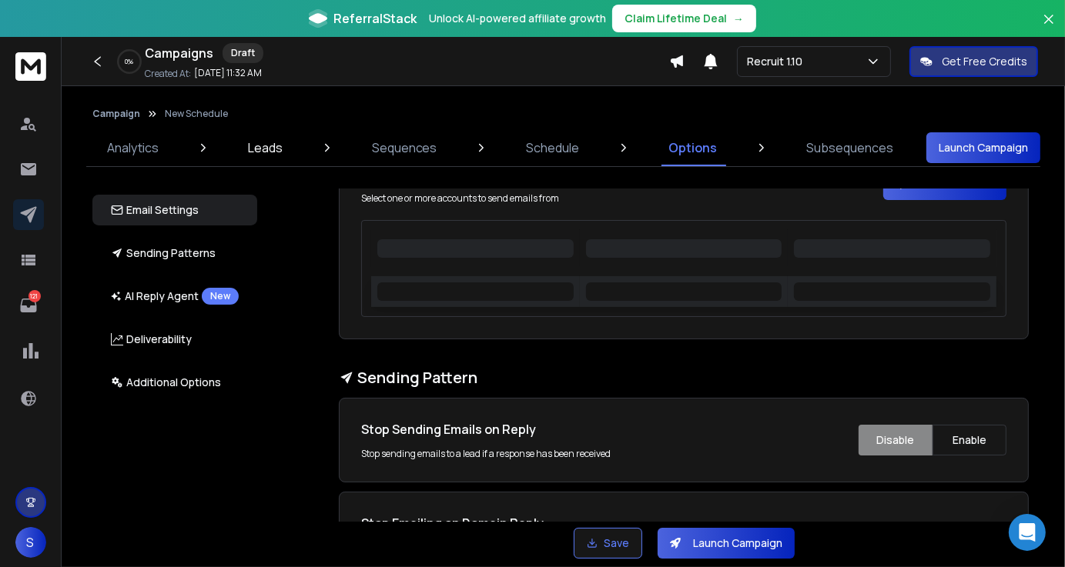
click at [266, 156] on p "Leads" at bounding box center [265, 148] width 35 height 18
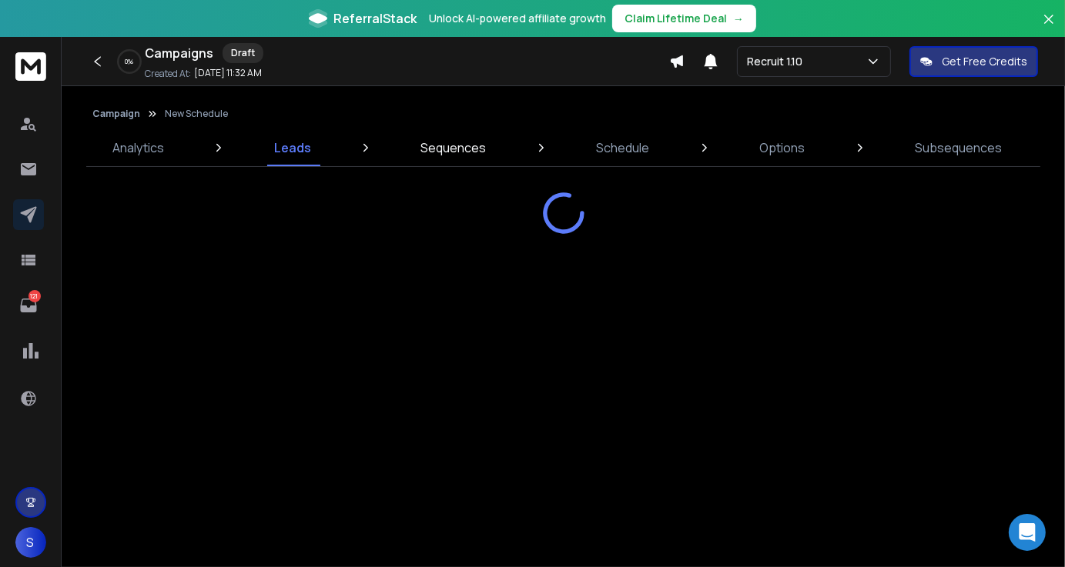
click at [437, 149] on p "Sequences" at bounding box center [453, 148] width 65 height 18
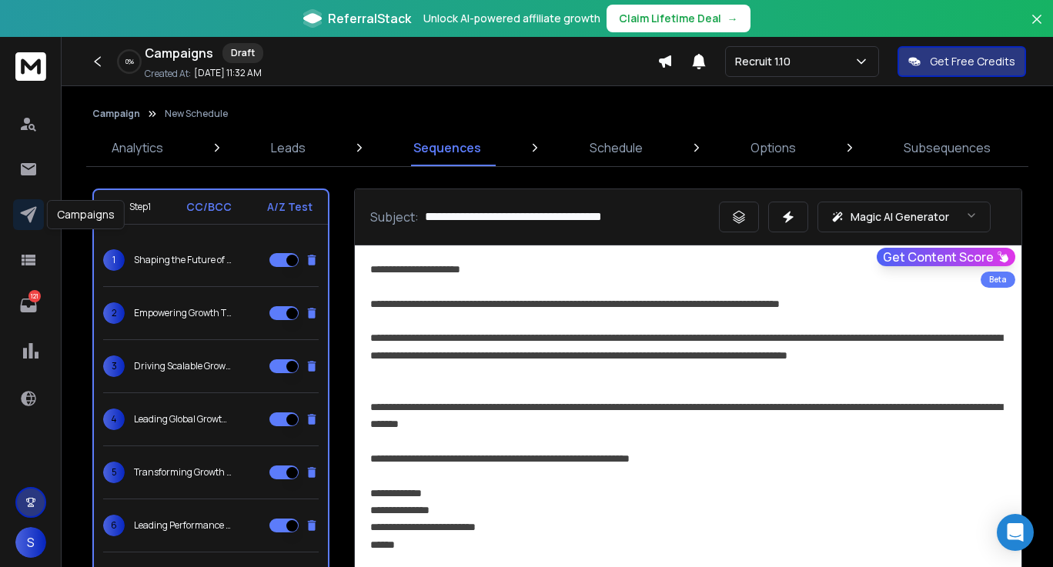
click at [27, 206] on icon at bounding box center [28, 215] width 18 height 18
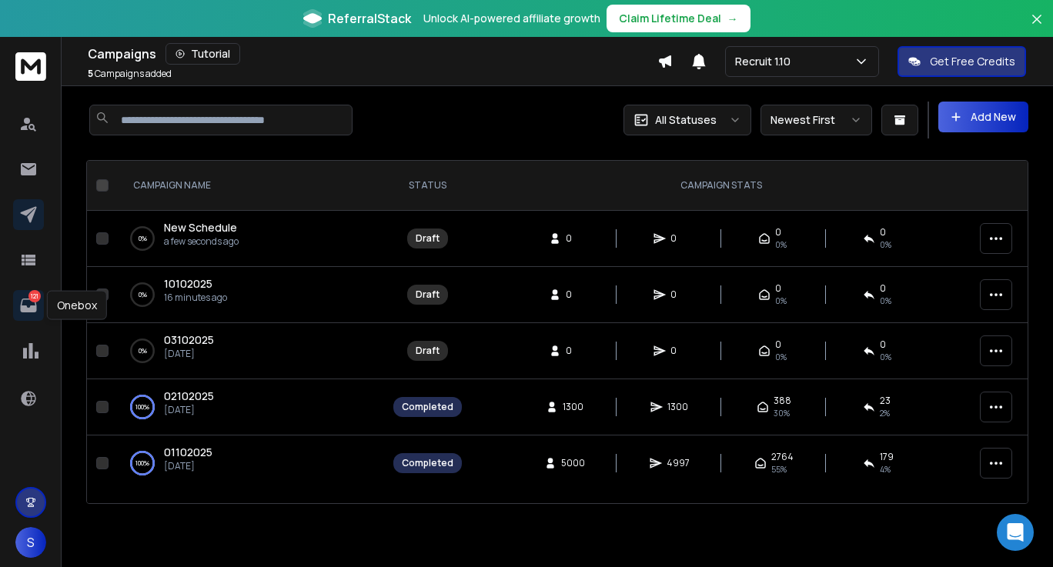
click at [28, 310] on icon at bounding box center [28, 306] width 16 height 14
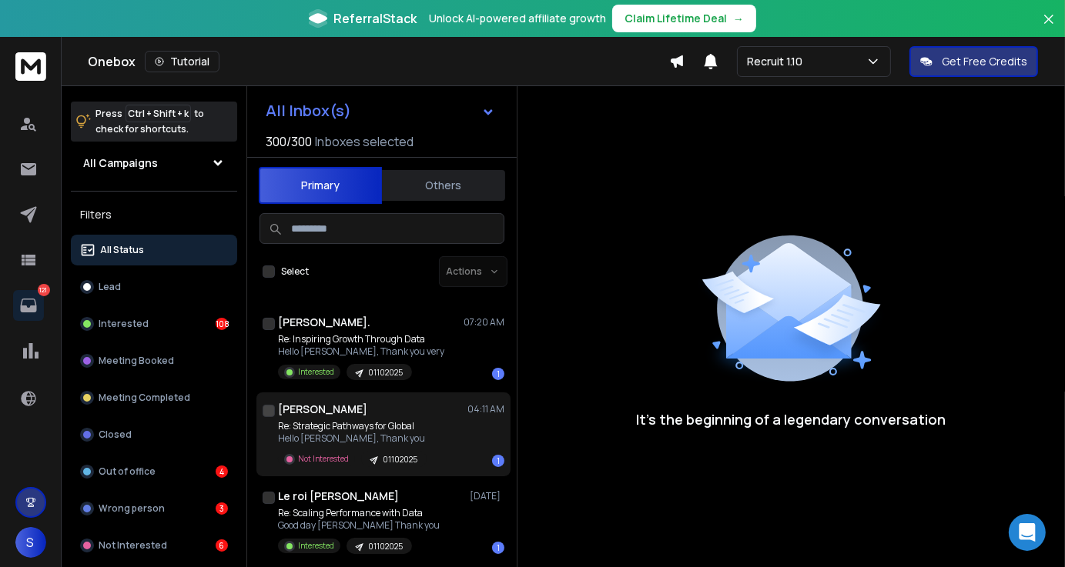
click at [422, 440] on p "Hello [PERSON_NAME], Thank you" at bounding box center [352, 439] width 149 height 12
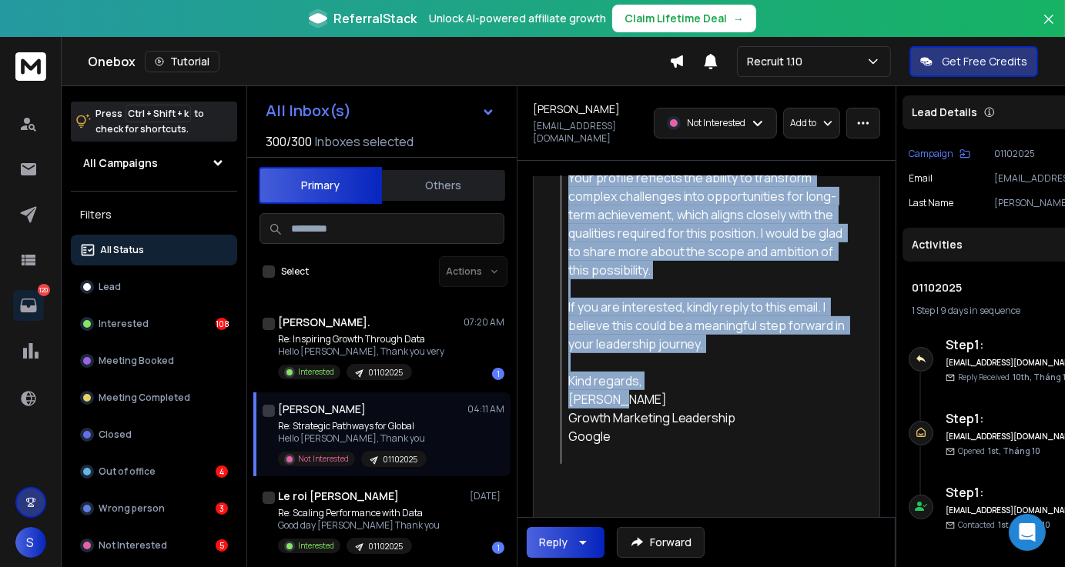
scroll to position [756, 0]
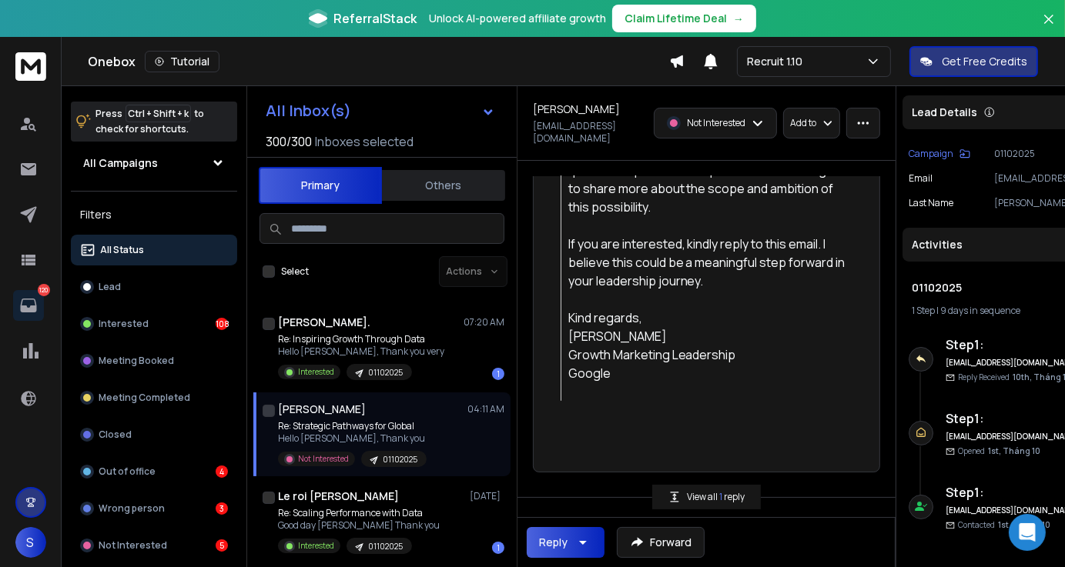
drag, startPoint x: 554, startPoint y: 278, endPoint x: 620, endPoint y: 355, distance: 101.0
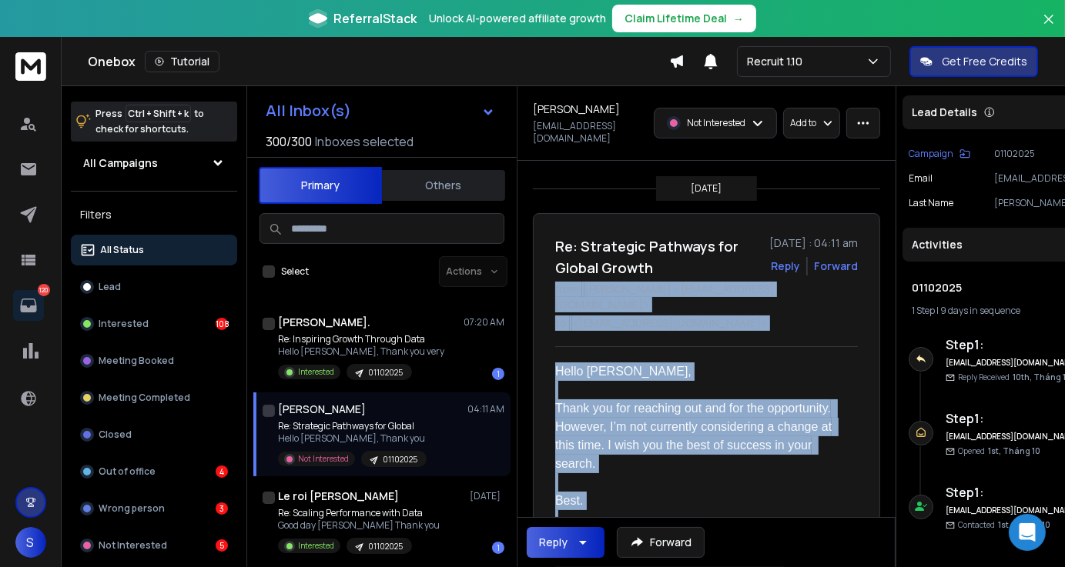
scroll to position [0, 0]
click at [741, 400] on div "Thank you for reaching out and for the opportunity. However, I’m not currently …" at bounding box center [700, 437] width 290 height 74
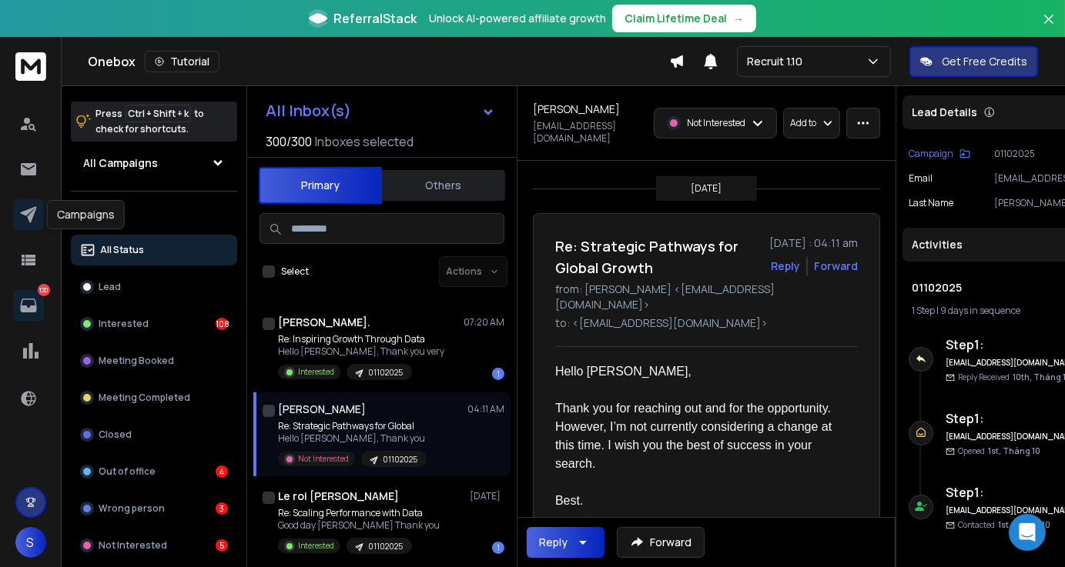
click at [35, 211] on icon at bounding box center [28, 215] width 18 height 18
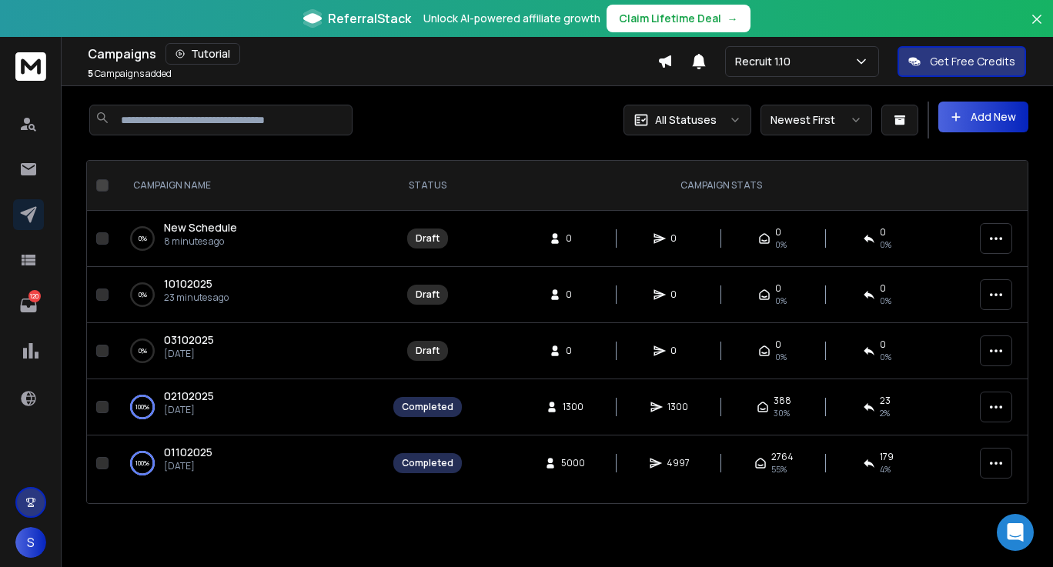
click at [968, 122] on button "Add New" at bounding box center [983, 117] width 90 height 31
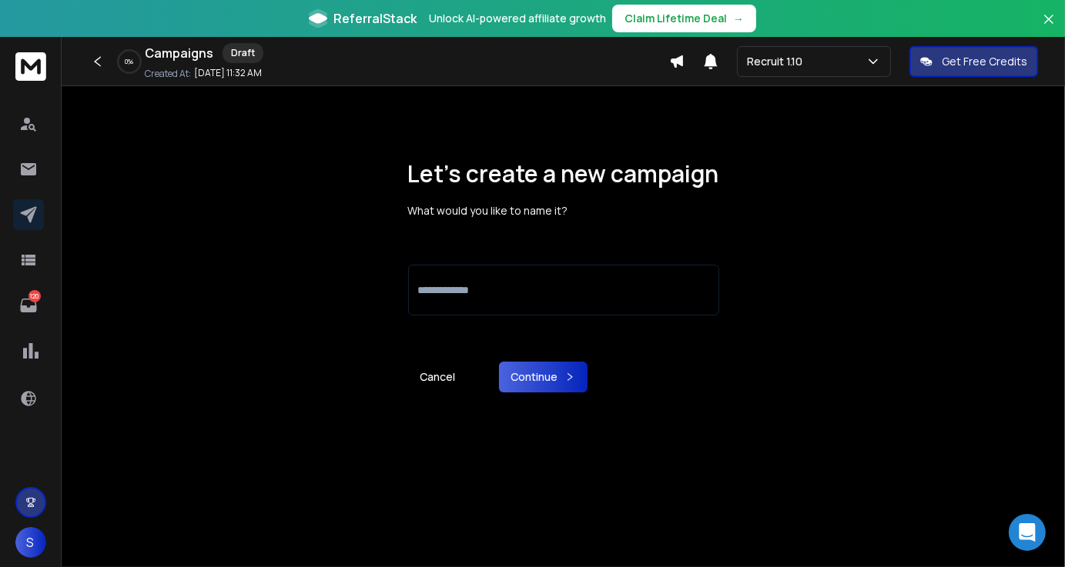
click at [522, 303] on input at bounding box center [563, 290] width 311 height 51
type input "*********"
click at [534, 369] on button "Continue" at bounding box center [543, 377] width 89 height 31
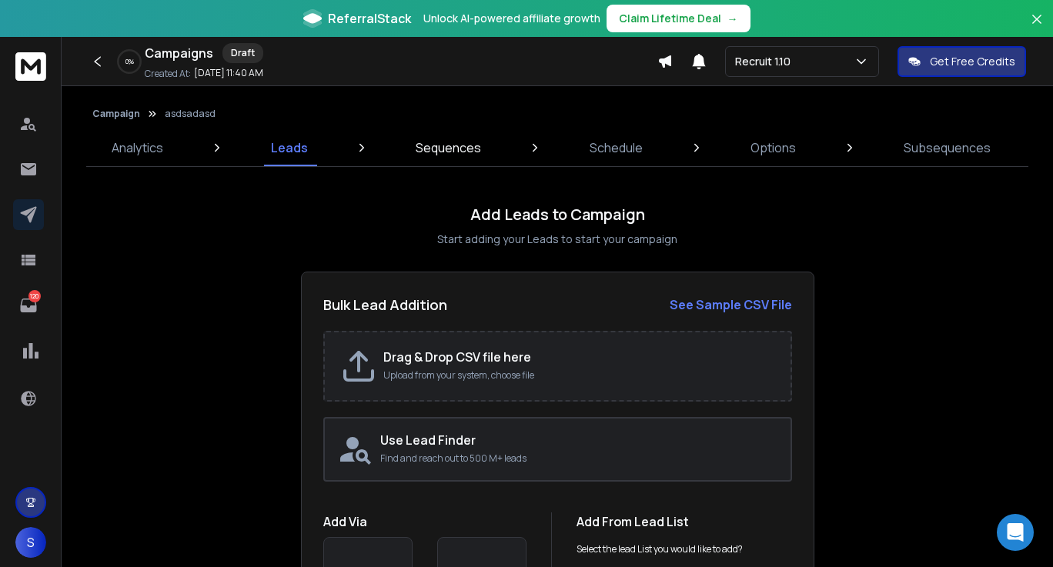
click at [455, 165] on link "Sequences" at bounding box center [448, 147] width 84 height 37
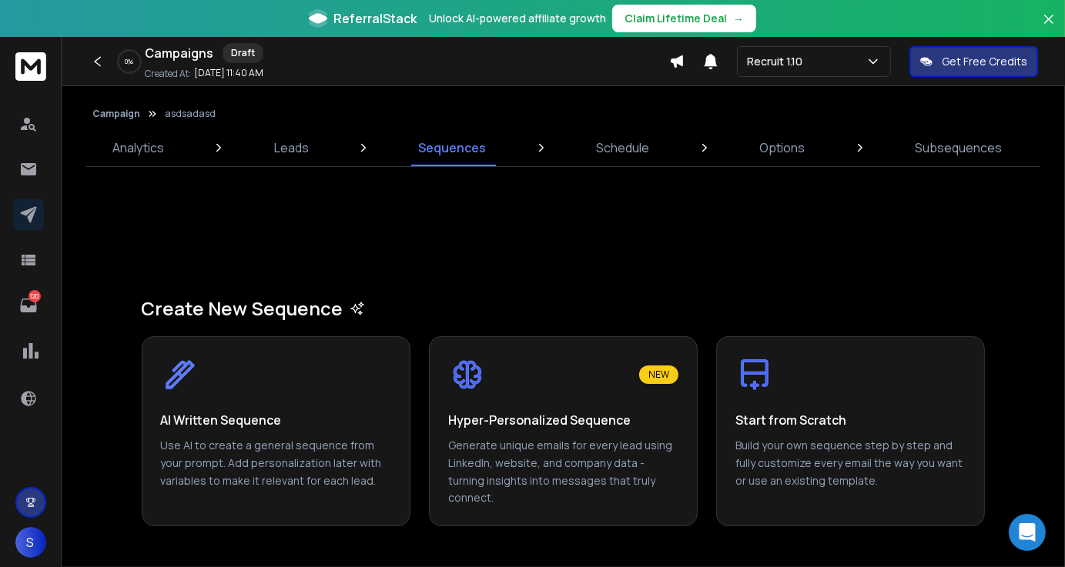
click at [790, 420] on h3 "Start from Scratch" at bounding box center [790, 420] width 111 height 15
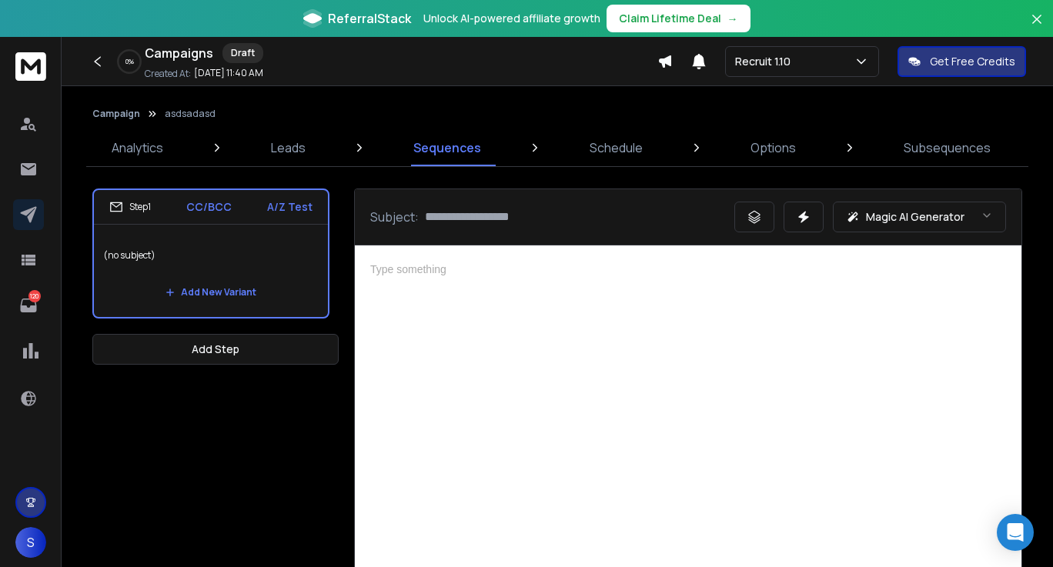
click at [790, 420] on div at bounding box center [688, 408] width 667 height 324
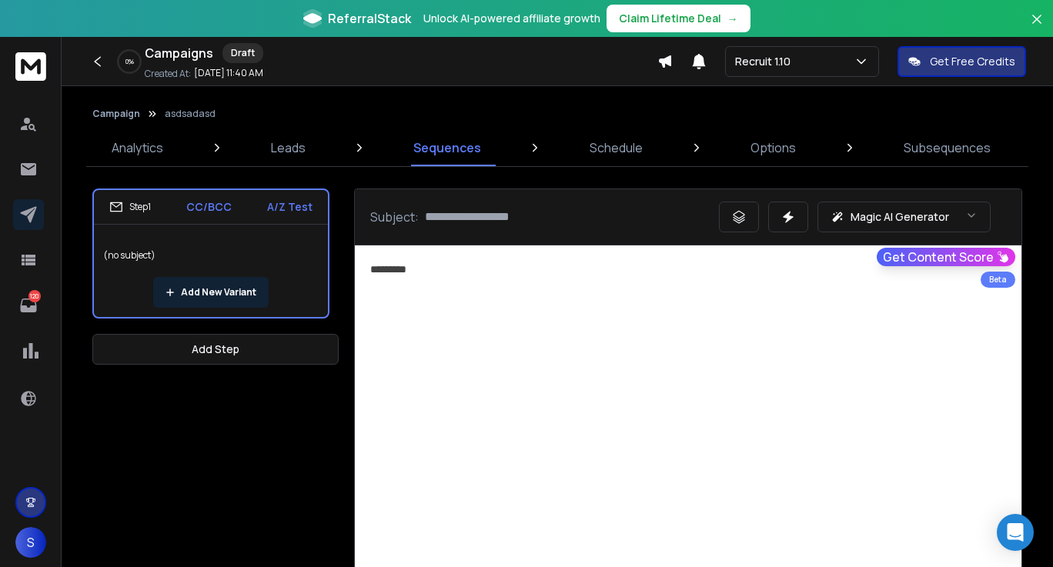
click at [207, 299] on button "Add New Variant" at bounding box center [210, 292] width 115 height 31
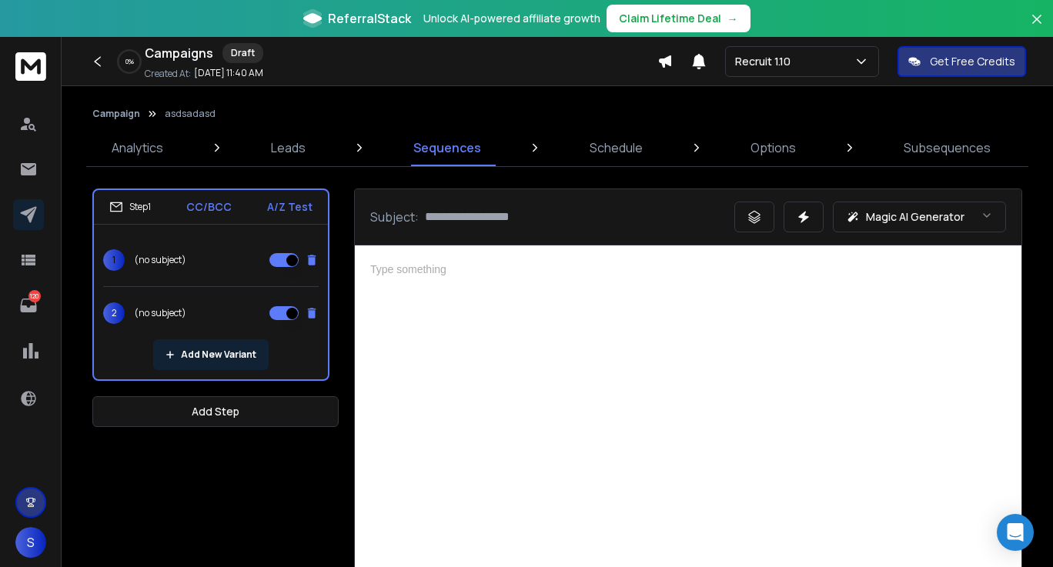
click at [231, 361] on button "Add New Variant" at bounding box center [210, 354] width 115 height 31
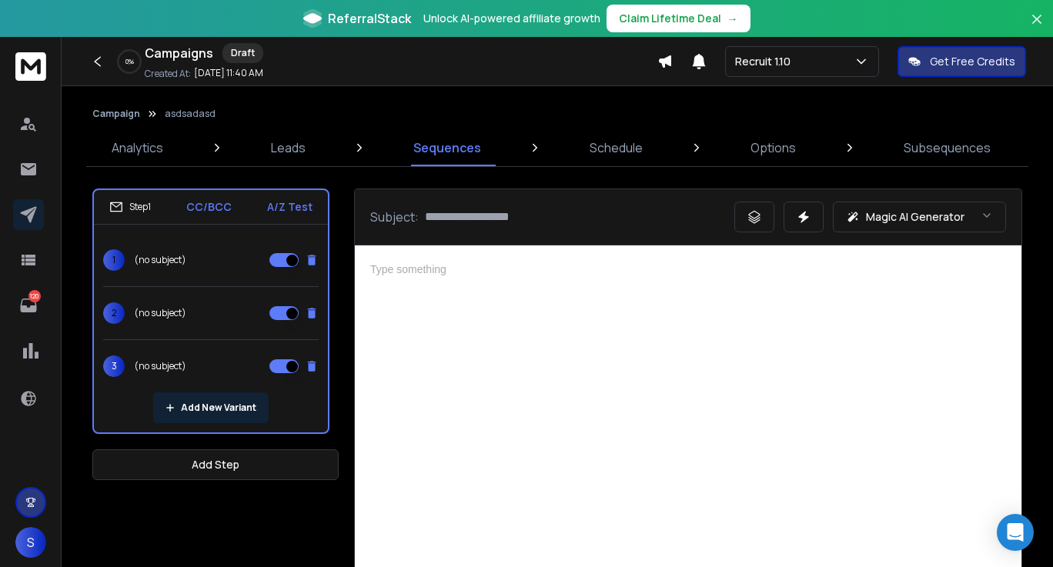
click at [229, 400] on button "Add New Variant" at bounding box center [210, 408] width 115 height 31
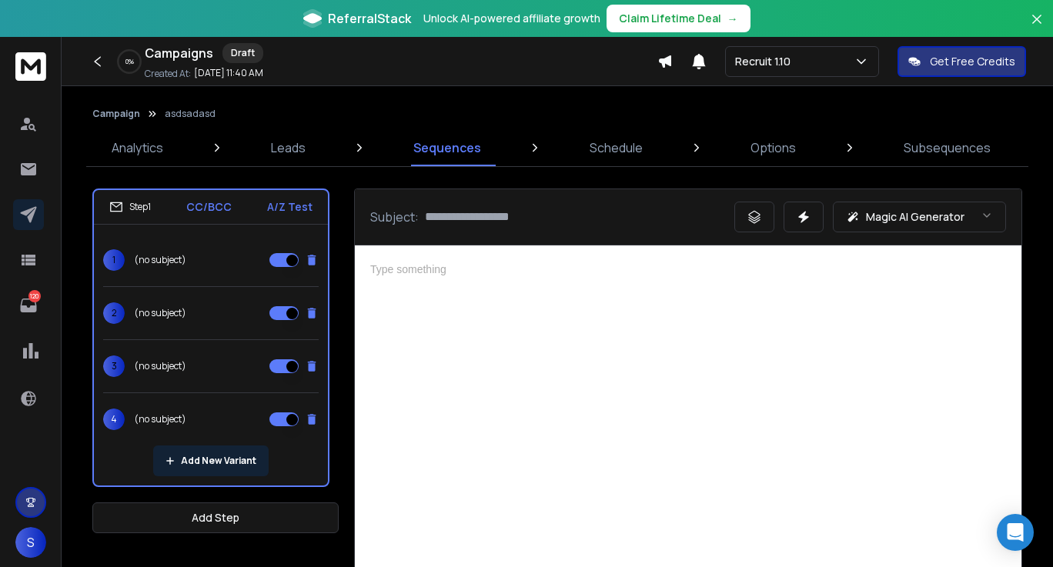
click at [211, 469] on button "Add New Variant" at bounding box center [210, 461] width 115 height 31
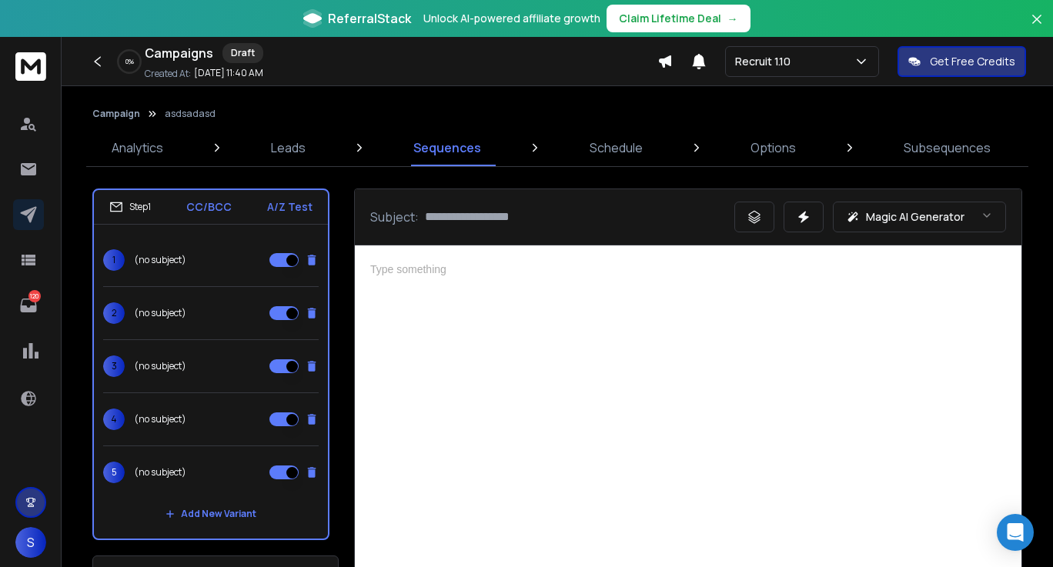
click at [406, 337] on div at bounding box center [688, 408] width 667 height 324
click at [204, 510] on button "Add New Variant" at bounding box center [210, 514] width 115 height 31
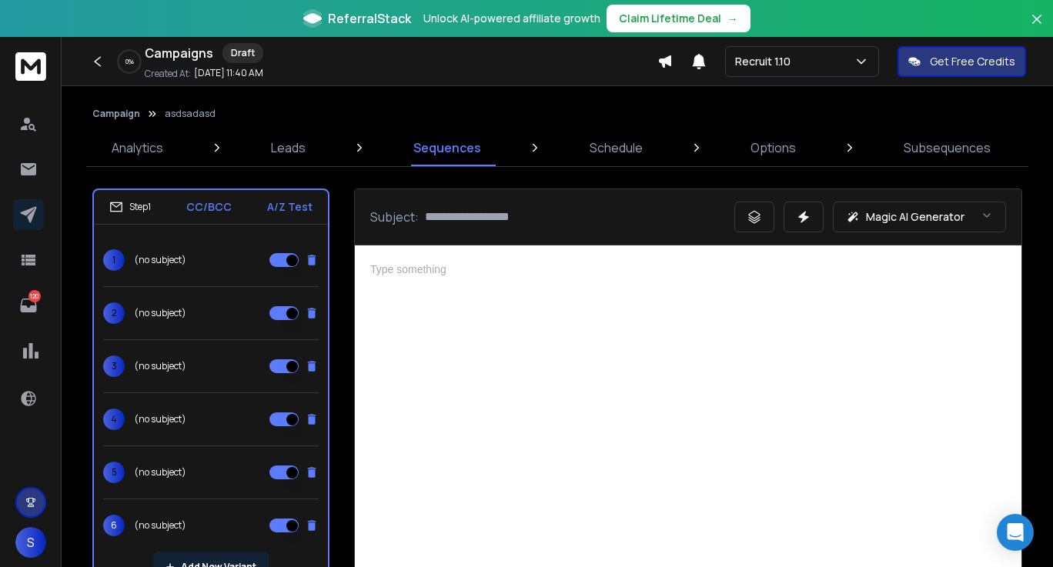
click at [205, 558] on button "Add New Variant" at bounding box center [210, 567] width 115 height 31
click at [445, 389] on div at bounding box center [688, 416] width 667 height 340
click at [617, 146] on p "Schedule" at bounding box center [616, 148] width 53 height 18
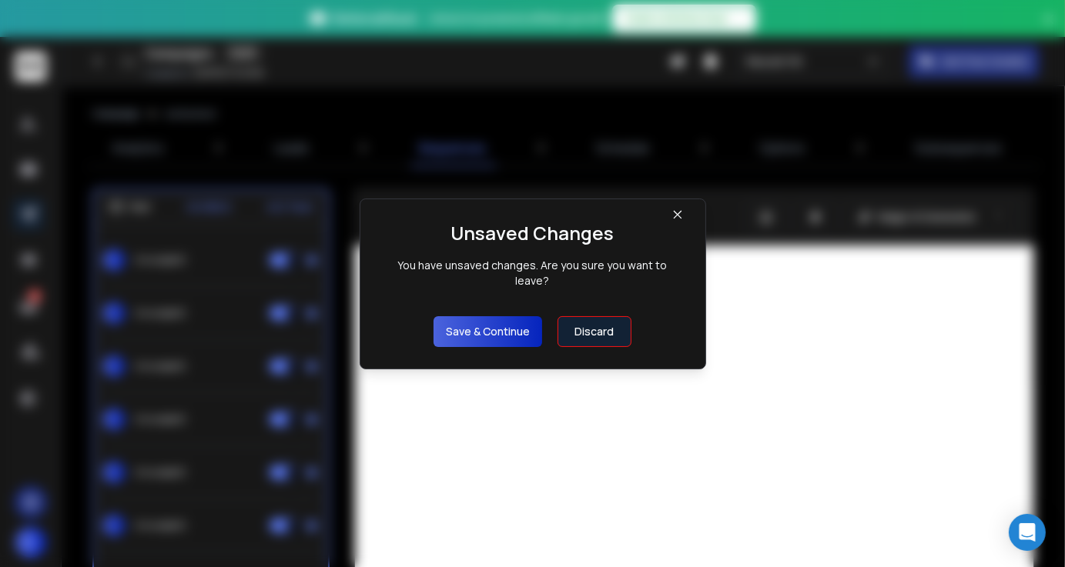
click at [593, 324] on button "Discard" at bounding box center [594, 331] width 74 height 31
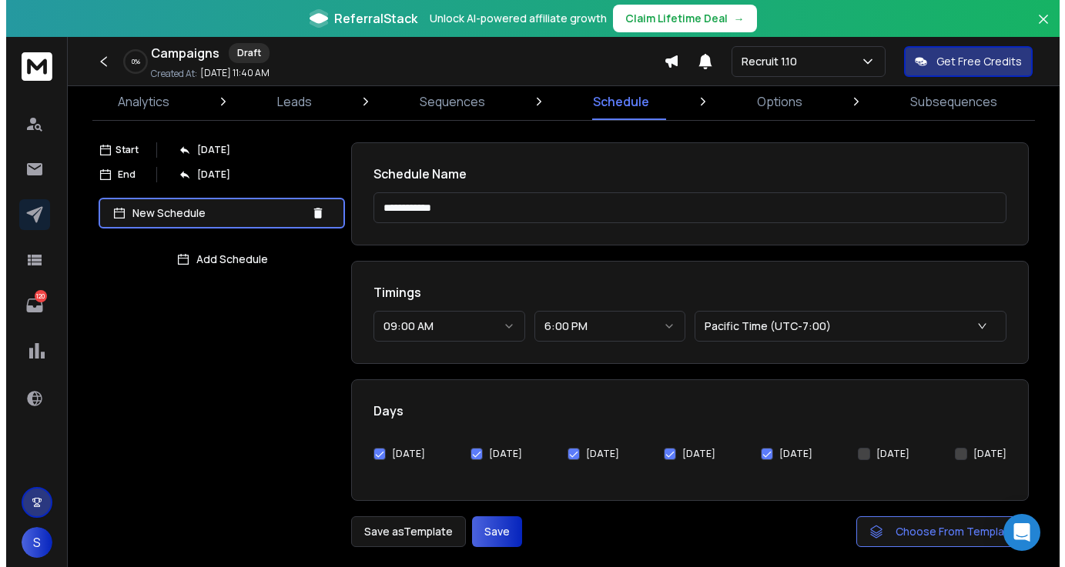
scroll to position [45, 0]
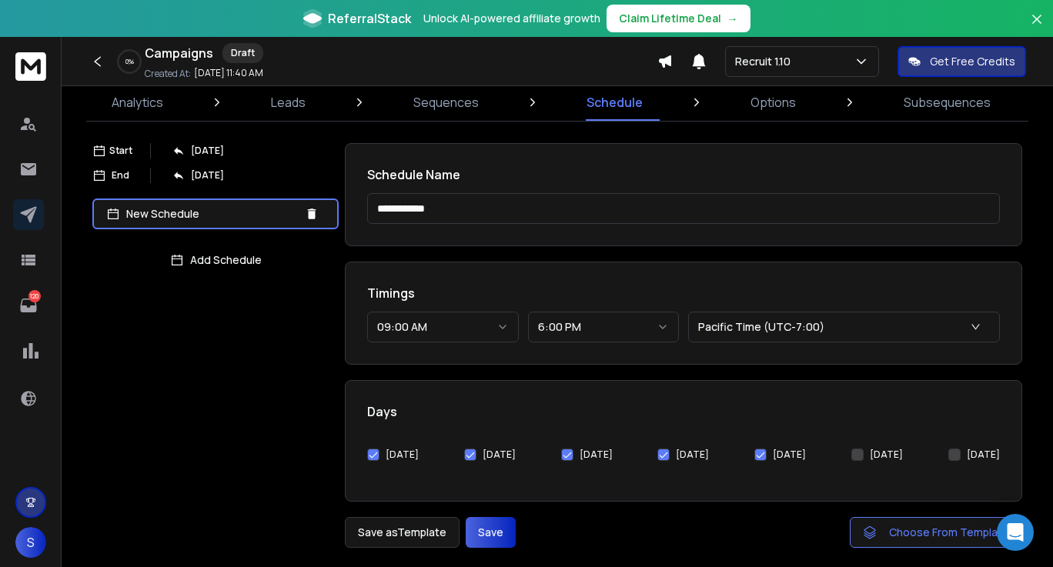
click at [472, 329] on button "09:00 AM" at bounding box center [443, 327] width 152 height 31
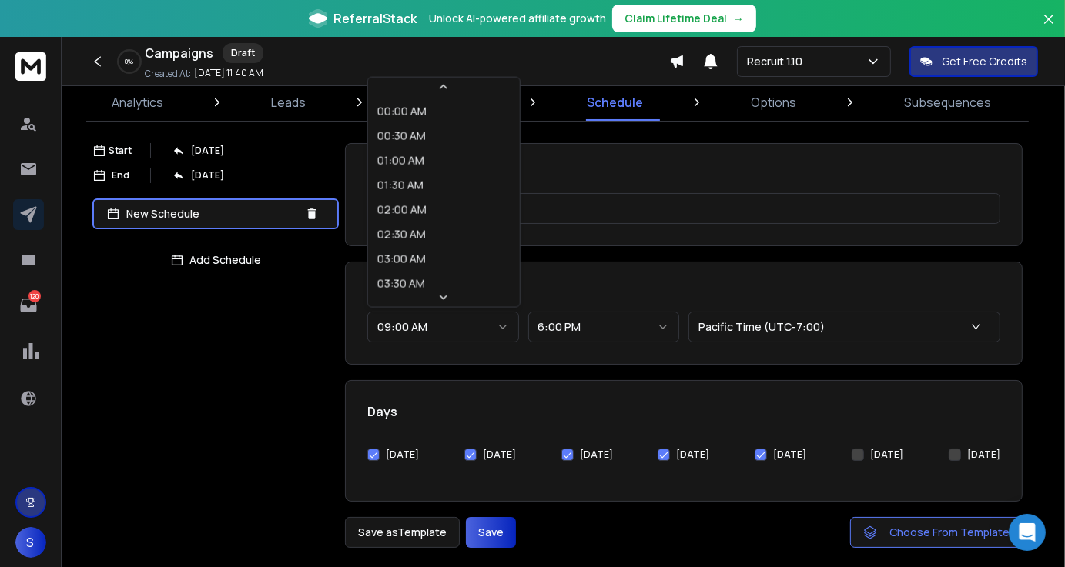
scroll to position [278, 0]
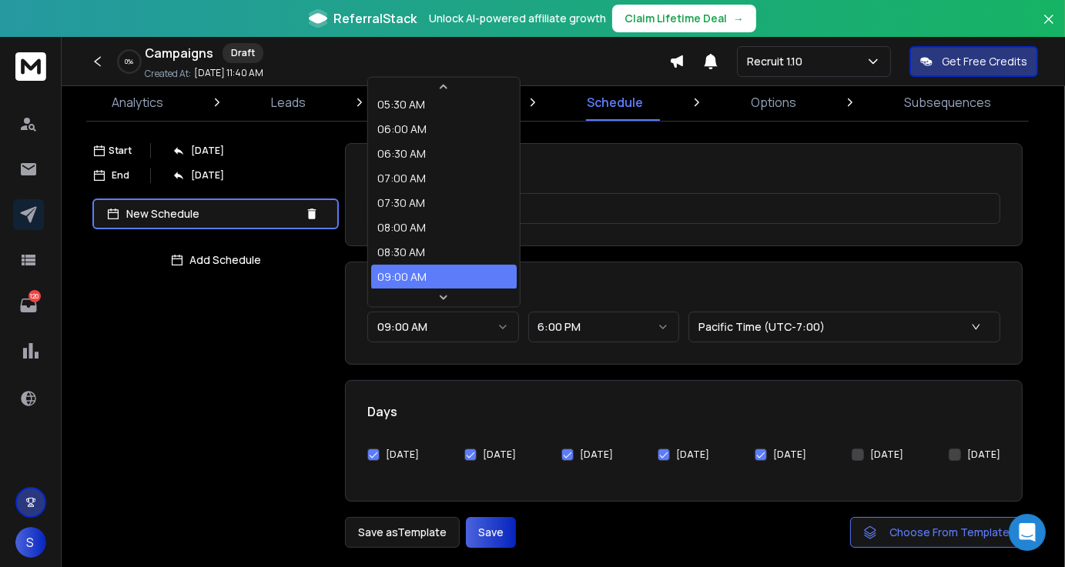
select select "********"
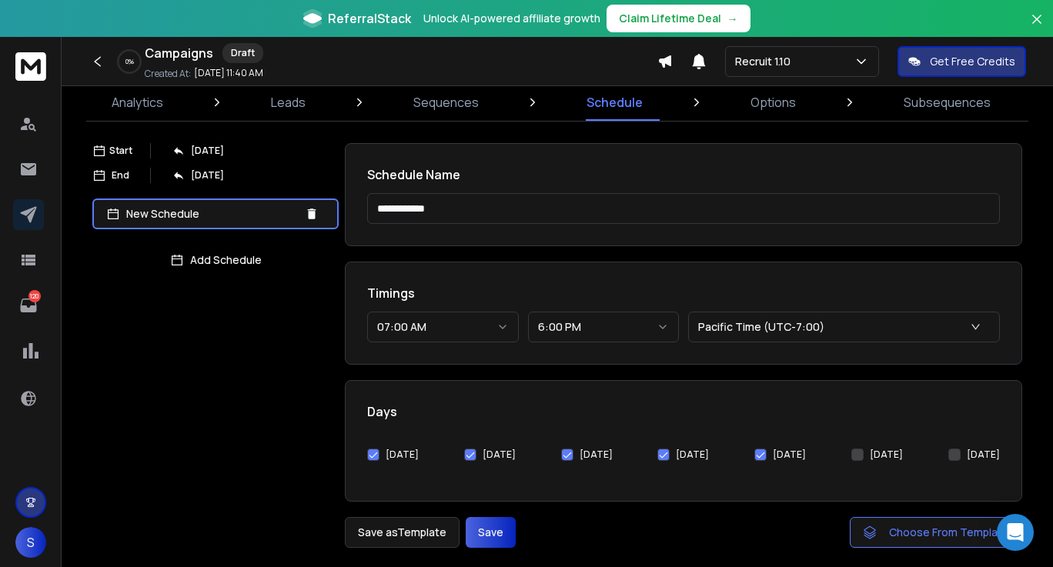
click at [578, 321] on button "6:00 PM" at bounding box center [604, 327] width 152 height 31
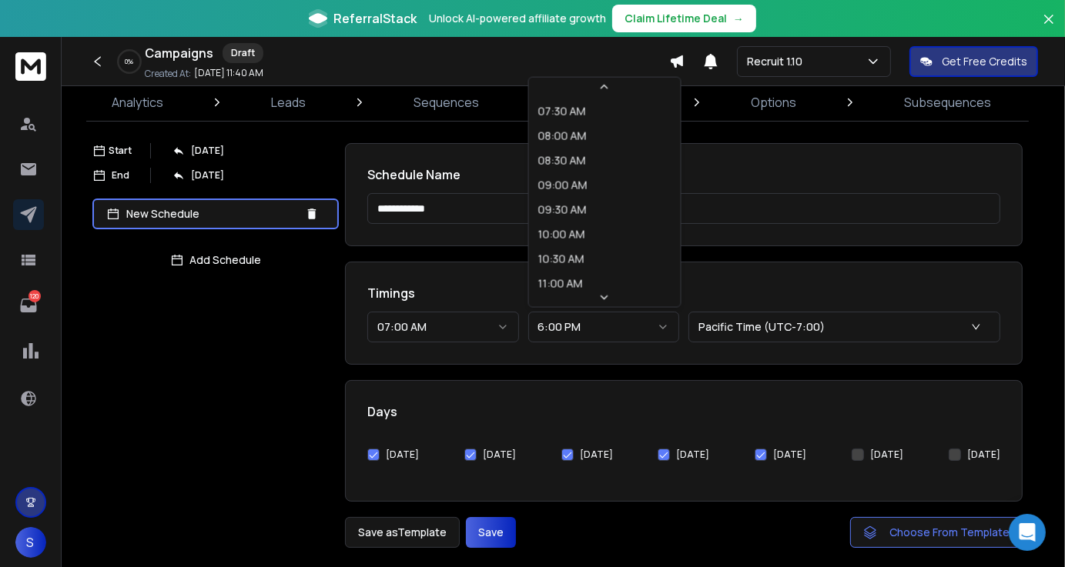
scroll to position [352, 0]
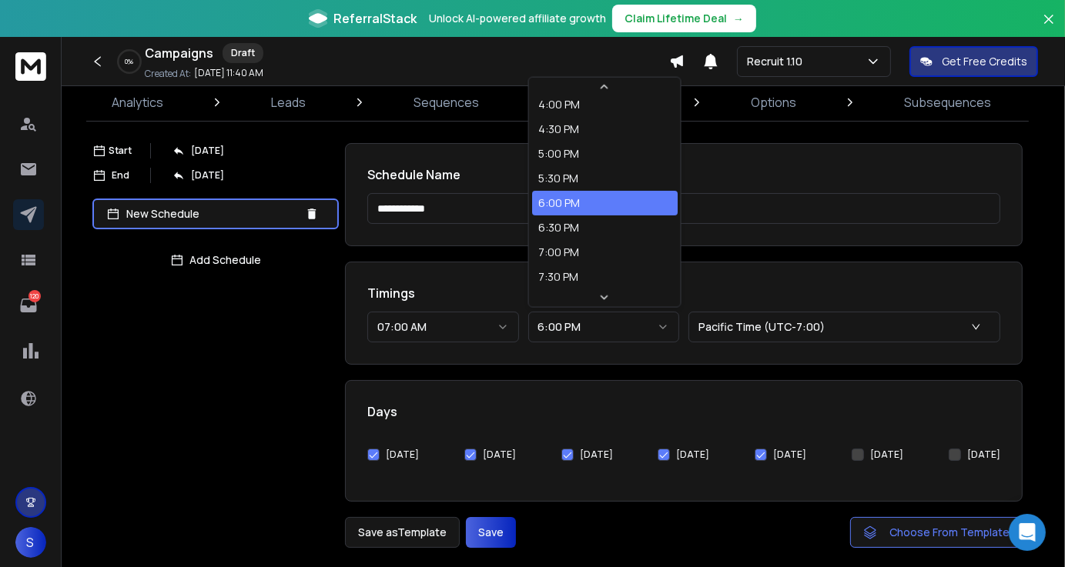
click at [601, 299] on icon at bounding box center [604, 298] width 12 height 12
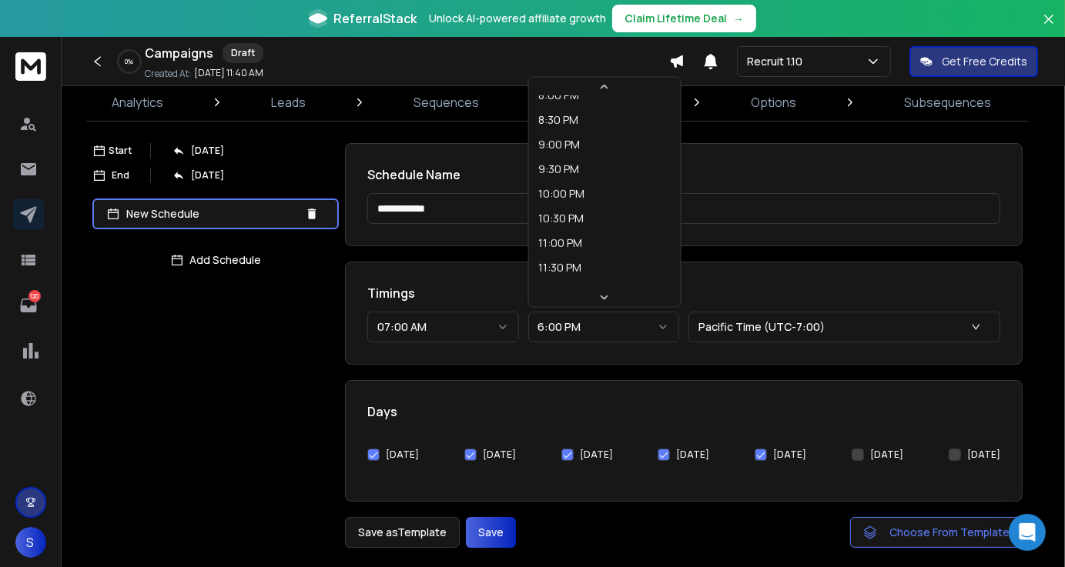
scroll to position [632, 0]
select select "********"
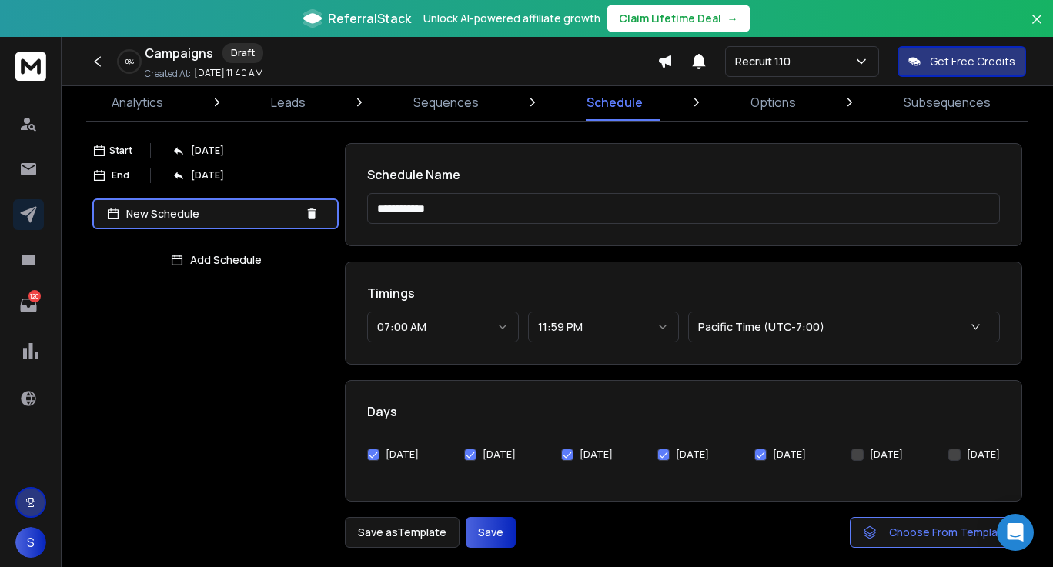
drag, startPoint x: 601, startPoint y: 299, endPoint x: 665, endPoint y: 367, distance: 93.1
click at [665, 367] on div "**********" at bounding box center [683, 345] width 677 height 405
click at [225, 272] on button "Add Schedule" at bounding box center [215, 260] width 246 height 31
select select "********"
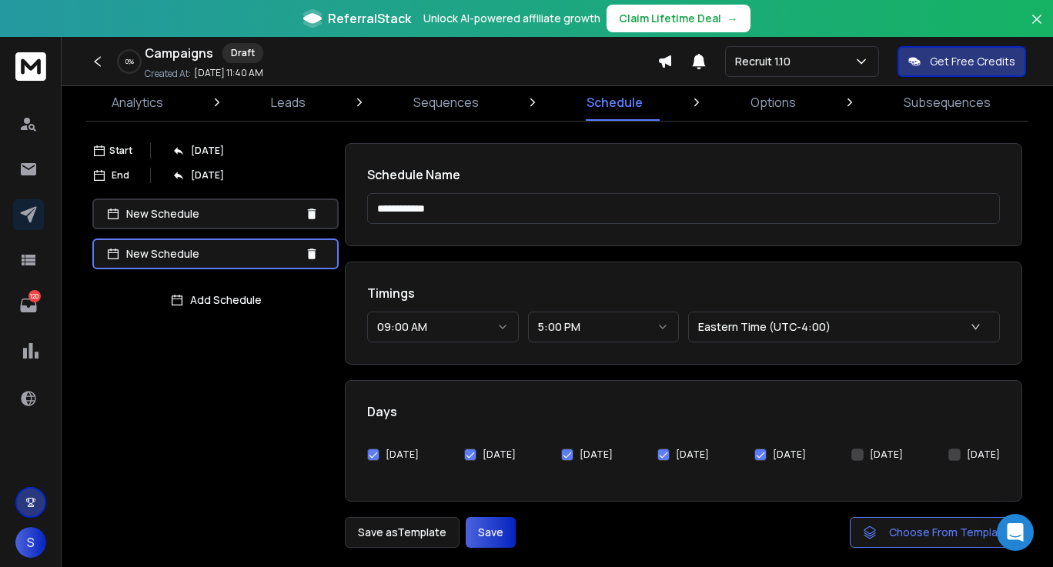
click at [741, 309] on div "Timings 09:00 AM ******** ******** ******** ******** ******** ******** ********…" at bounding box center [683, 313] width 633 height 59
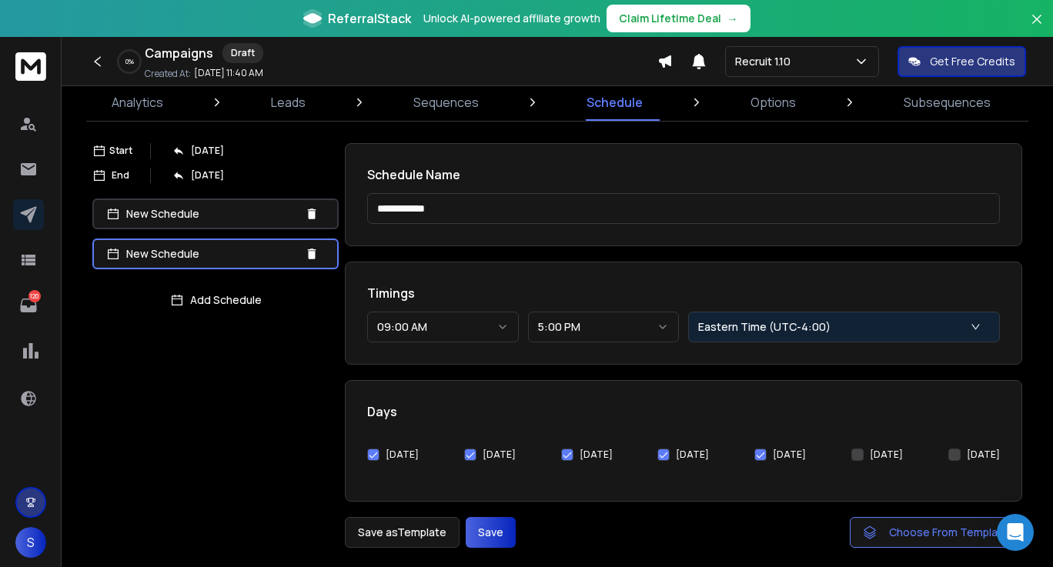
click at [758, 331] on p "Eastern Time (UTC-4:00)" at bounding box center [767, 326] width 139 height 15
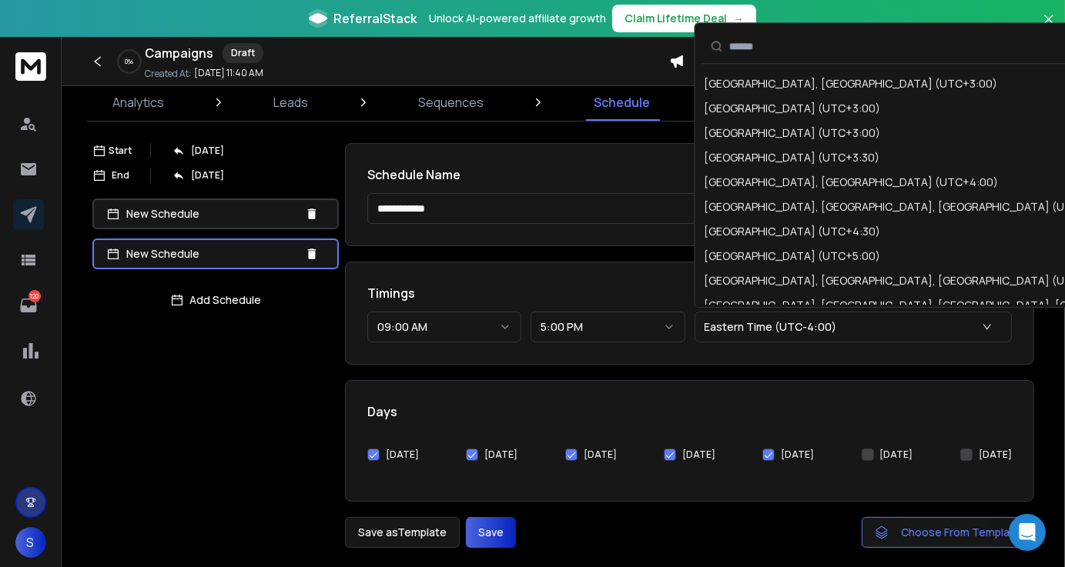
scroll to position [1764, 0]
